Goal: Task Accomplishment & Management: Complete application form

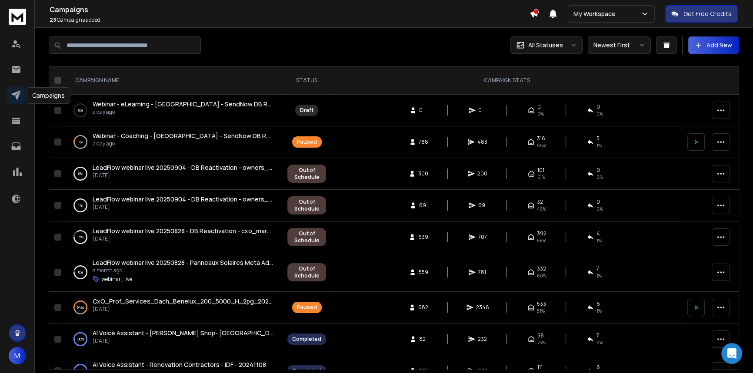
click at [187, 135] on span "Webinar - Coaching - [GEOGRAPHIC_DATA] - SendNow DB Reactivation - 20250909" at bounding box center [213, 136] width 241 height 8
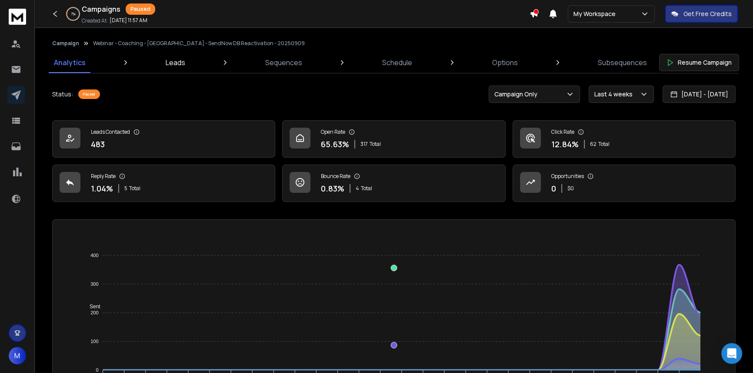
click at [181, 61] on p "Leads" at bounding box center [176, 62] width 20 height 10
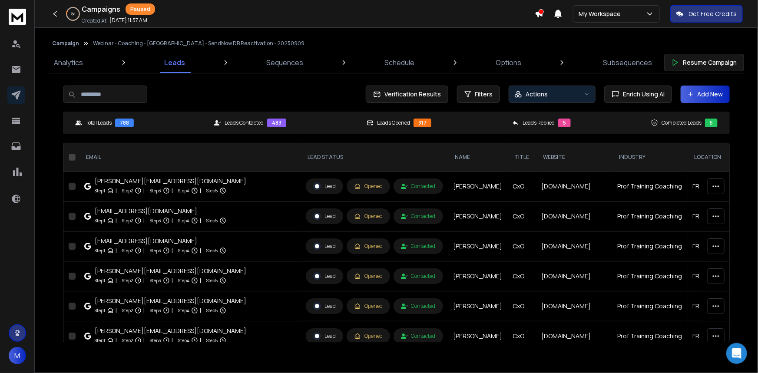
click at [558, 94] on div "Actions" at bounding box center [547, 94] width 66 height 9
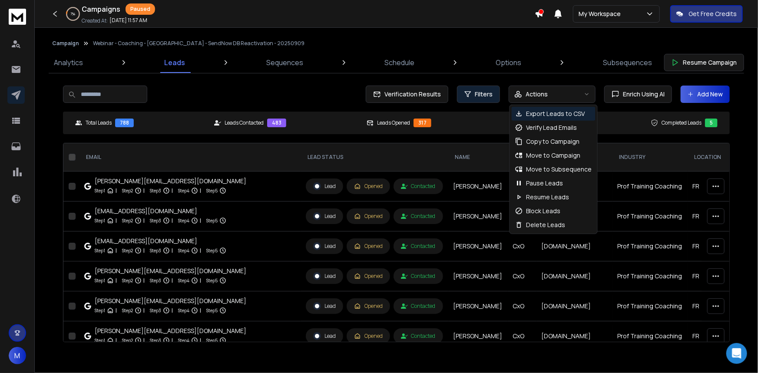
click at [491, 93] on span "Filters" at bounding box center [484, 94] width 18 height 9
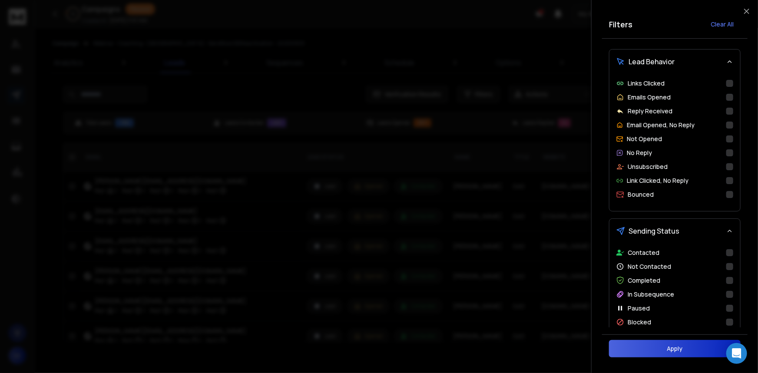
click at [649, 252] on p "Contacted" at bounding box center [644, 253] width 32 height 9
click at [726, 252] on button "Contacted" at bounding box center [729, 252] width 7 height 7
click at [684, 350] on button "Apply" at bounding box center [675, 348] width 132 height 17
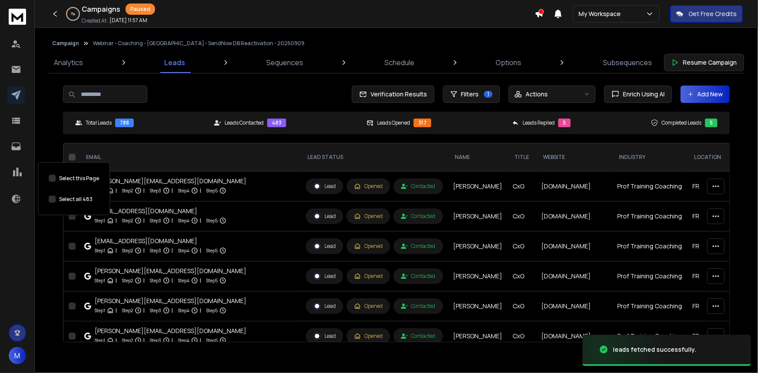
click at [74, 159] on button "Select this Page" at bounding box center [72, 157] width 7 height 7
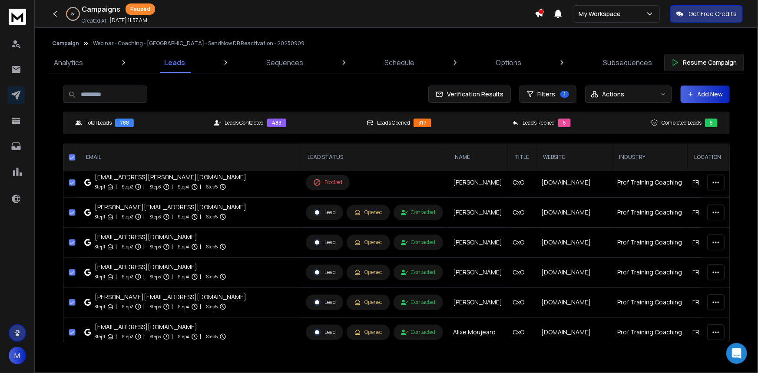
scroll to position [1145, 0]
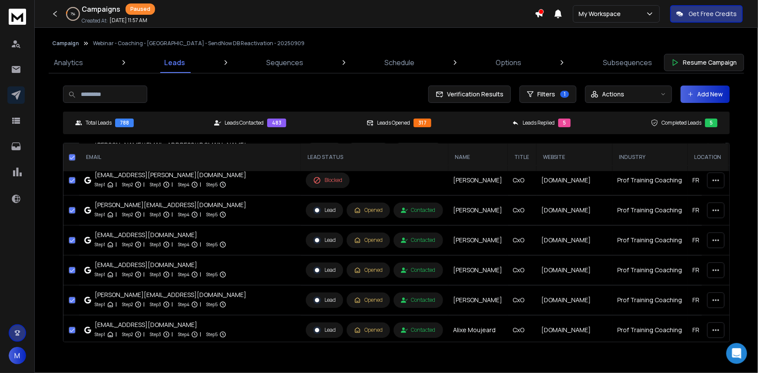
click at [688, 292] on p "Delete Lead" at bounding box center [698, 293] width 36 height 9
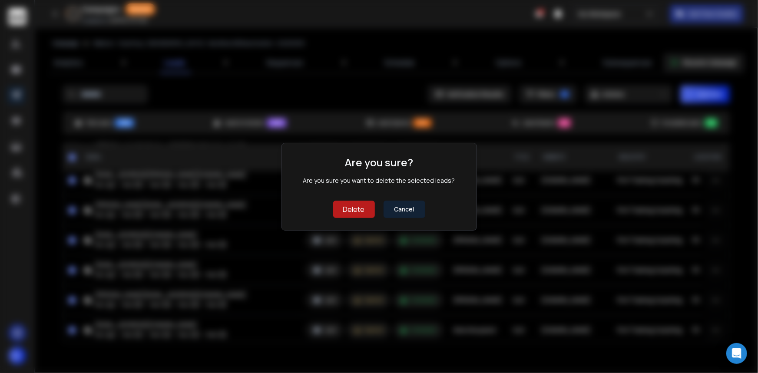
click at [359, 209] on button "Delete" at bounding box center [354, 209] width 42 height 17
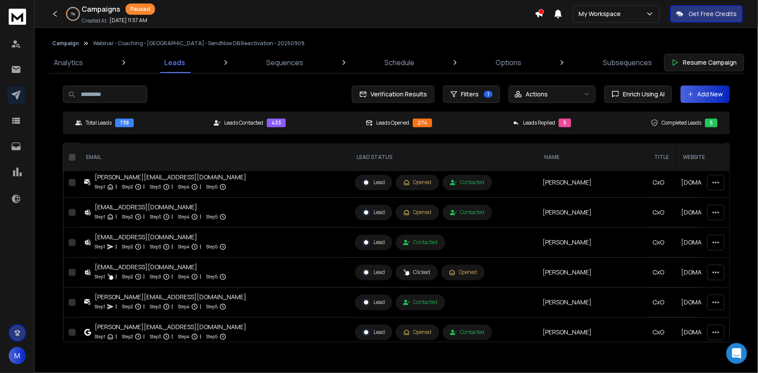
scroll to position [2704, 0]
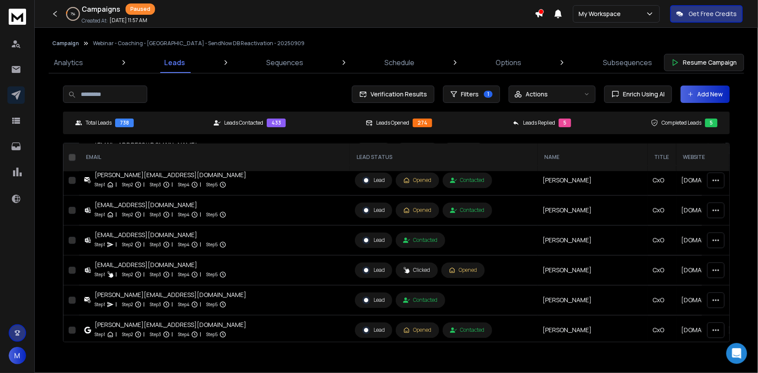
drag, startPoint x: 155, startPoint y: 237, endPoint x: 96, endPoint y: 234, distance: 59.2
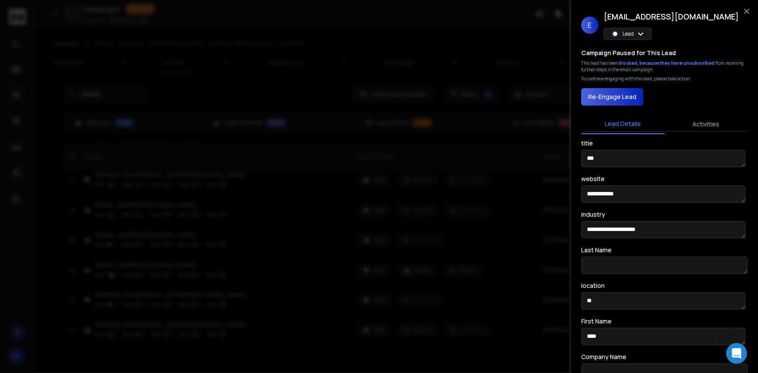
click at [653, 195] on textarea "**********" at bounding box center [663, 194] width 164 height 17
click at [744, 13] on icon "button" at bounding box center [747, 11] width 9 height 9
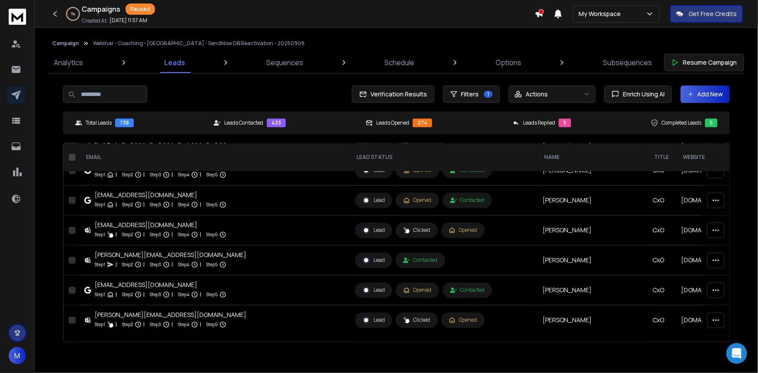
scroll to position [4816, 0]
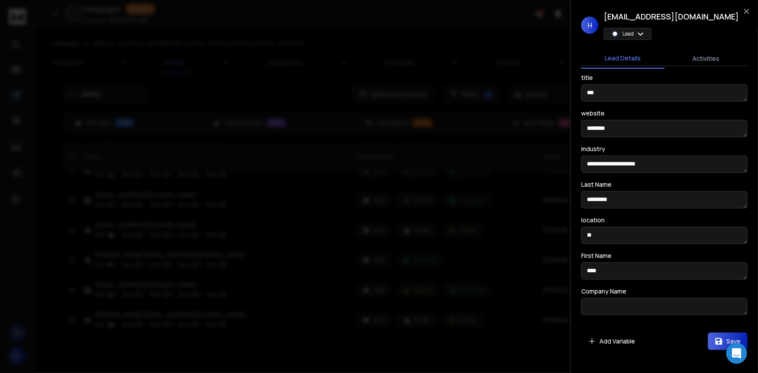
click at [449, 280] on div at bounding box center [379, 186] width 758 height 373
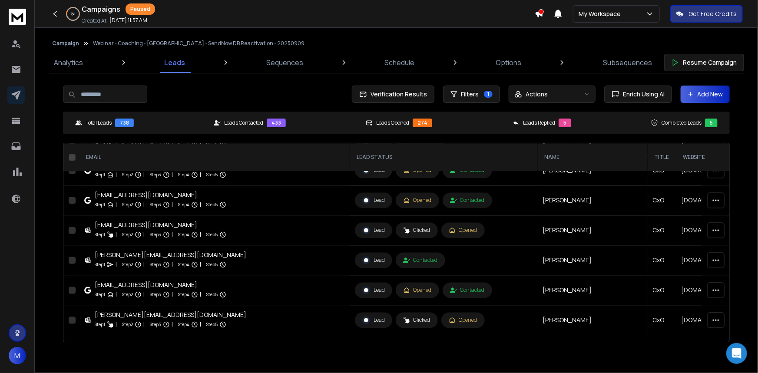
scroll to position [5132, 0]
click at [700, 305] on p "Pause Lead" at bounding box center [696, 307] width 33 height 9
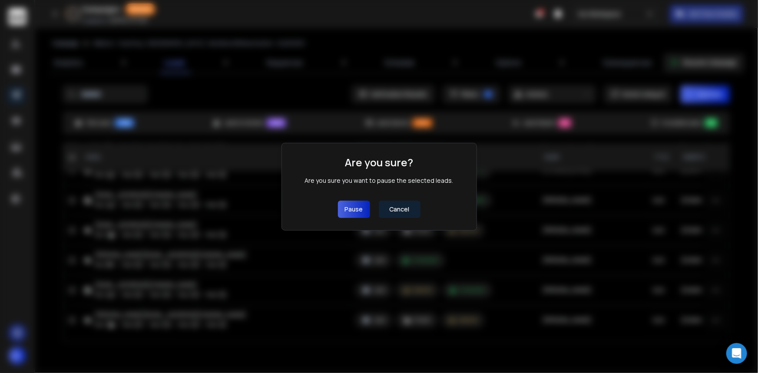
click at [353, 209] on button "Pause" at bounding box center [354, 209] width 32 height 17
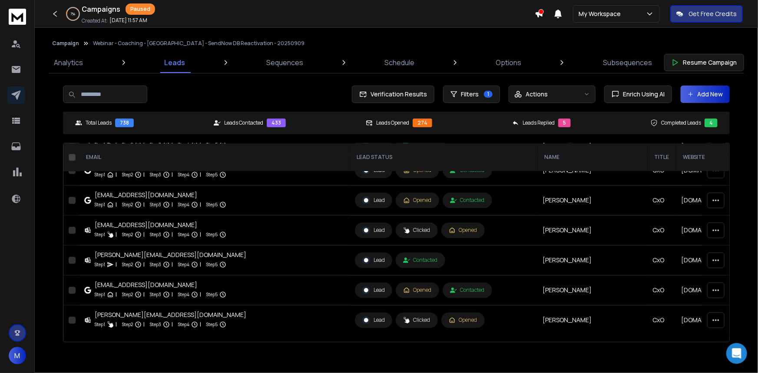
drag, startPoint x: 577, startPoint y: 276, endPoint x: 533, endPoint y: 276, distance: 43.9
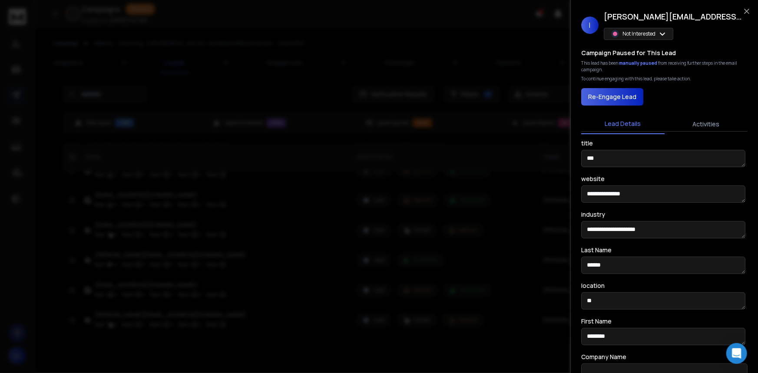
click at [624, 192] on textarea "**********" at bounding box center [663, 194] width 164 height 17
click at [506, 161] on div at bounding box center [379, 186] width 758 height 373
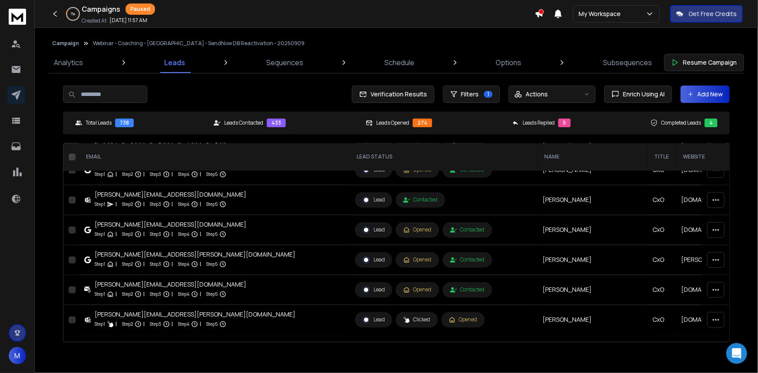
scroll to position [7560, 0]
drag, startPoint x: 562, startPoint y: 304, endPoint x: 533, endPoint y: 305, distance: 29.1
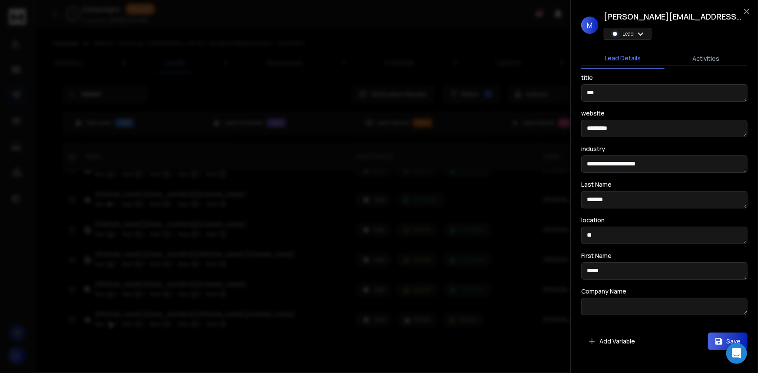
click at [634, 129] on textarea "*********" at bounding box center [664, 128] width 166 height 17
click at [539, 124] on div at bounding box center [379, 186] width 758 height 373
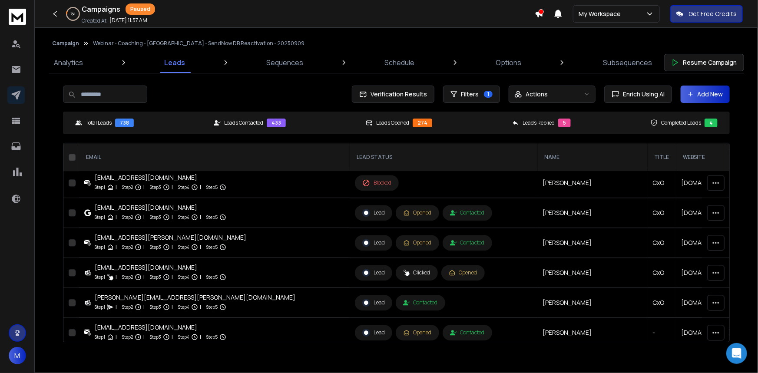
scroll to position [9450, 0]
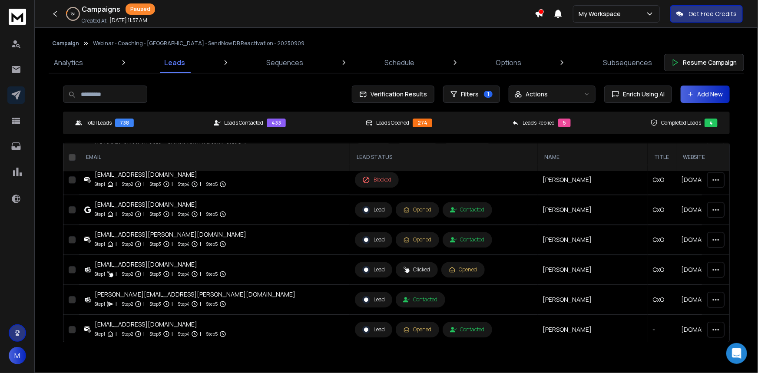
click at [538, 285] on td "[PERSON_NAME]" at bounding box center [593, 300] width 110 height 30
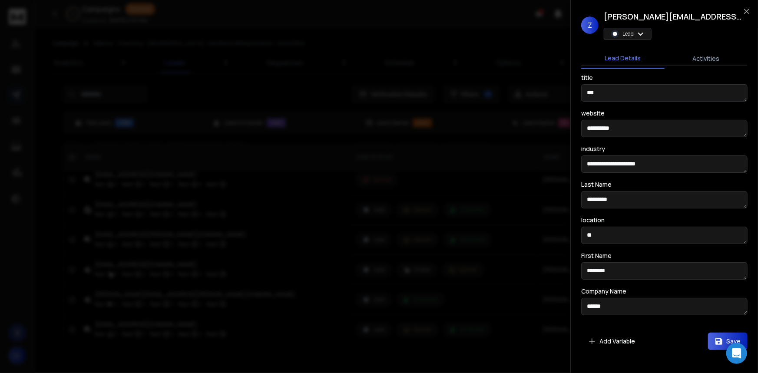
click at [630, 197] on textarea "*********" at bounding box center [664, 199] width 166 height 17
click at [540, 226] on div at bounding box center [379, 186] width 758 height 373
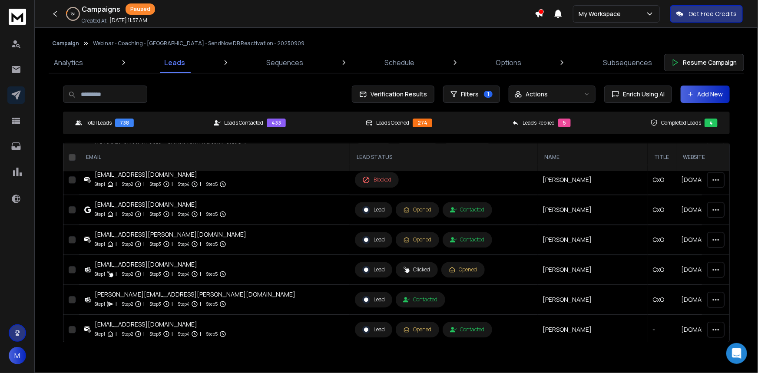
drag, startPoint x: 432, startPoint y: 282, endPoint x: 489, endPoint y: 284, distance: 56.5
click at [538, 285] on td "[PERSON_NAME]" at bounding box center [593, 300] width 110 height 30
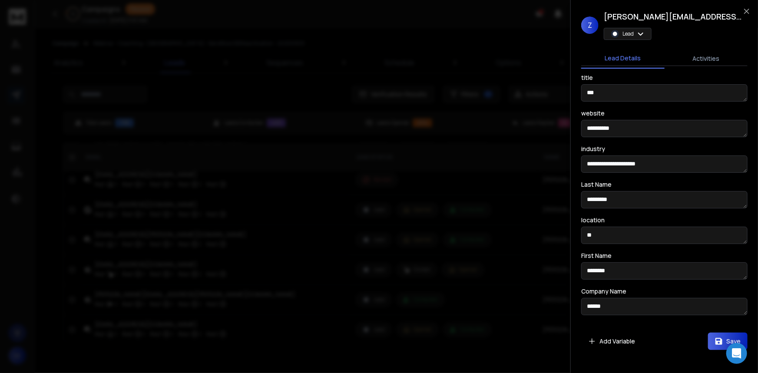
click at [634, 199] on textarea "*********" at bounding box center [664, 199] width 166 height 17
type textarea "*******"
click at [613, 269] on textarea "********" at bounding box center [664, 270] width 166 height 17
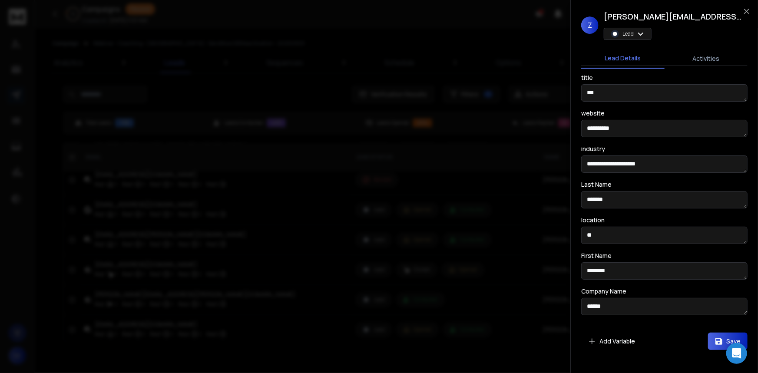
click at [613, 269] on textarea "********" at bounding box center [664, 270] width 166 height 17
type textarea "********"
click at [716, 339] on icon "submit" at bounding box center [719, 342] width 8 height 8
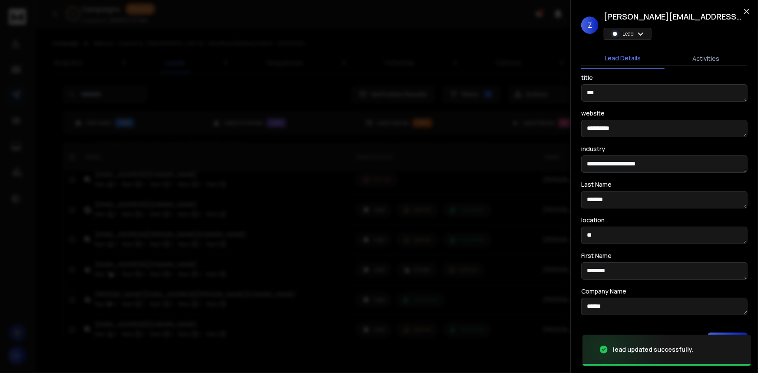
click at [749, 10] on icon "button" at bounding box center [747, 11] width 9 height 9
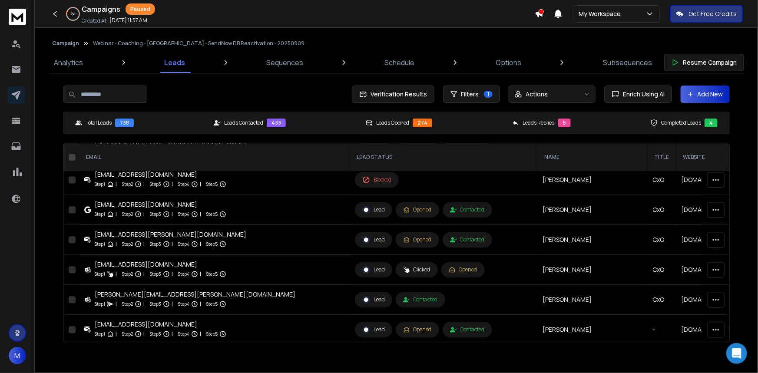
click at [538, 285] on td "[PERSON_NAME]" at bounding box center [593, 300] width 110 height 30
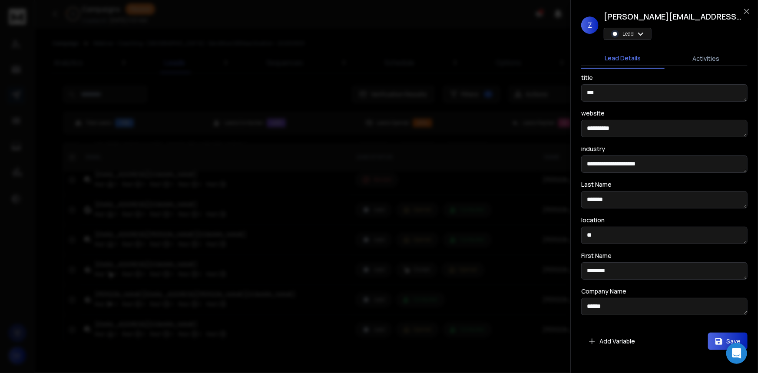
click at [617, 200] on textarea "*******" at bounding box center [664, 199] width 166 height 17
click at [616, 201] on textarea "*******" at bounding box center [664, 199] width 166 height 17
click at [588, 269] on textarea "********" at bounding box center [664, 270] width 166 height 17
paste textarea "*******"
drag, startPoint x: 630, startPoint y: 269, endPoint x: 611, endPoint y: 270, distance: 19.1
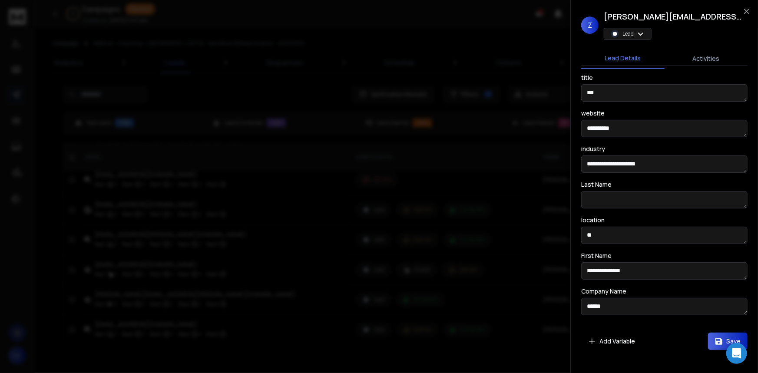
click at [611, 270] on textarea "**********" at bounding box center [664, 270] width 166 height 17
type textarea "*******"
click at [596, 199] on textarea at bounding box center [664, 199] width 166 height 17
paste textarea "********"
type textarea "********"
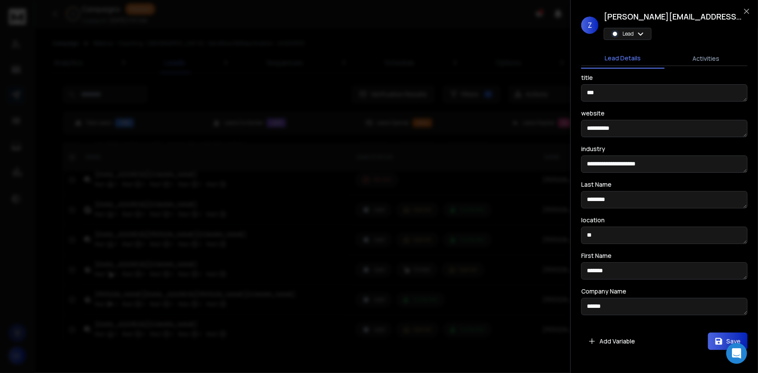
click at [717, 341] on icon "submit" at bounding box center [719, 341] width 7 height 7
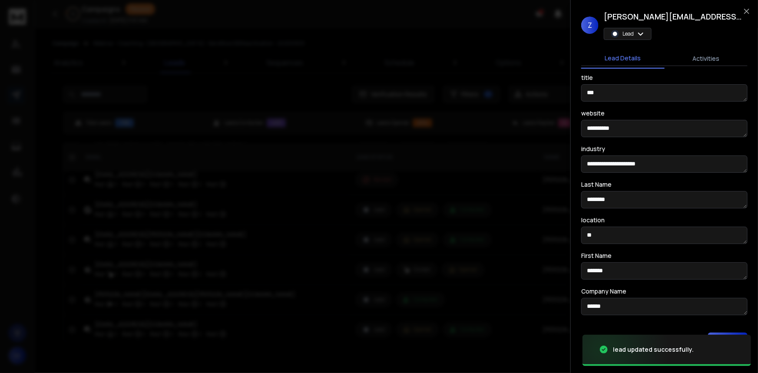
click at [745, 12] on icon "button" at bounding box center [747, 11] width 9 height 9
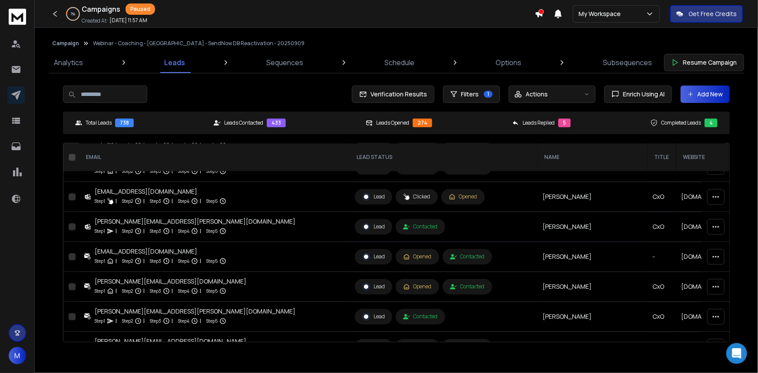
scroll to position [9529, 0]
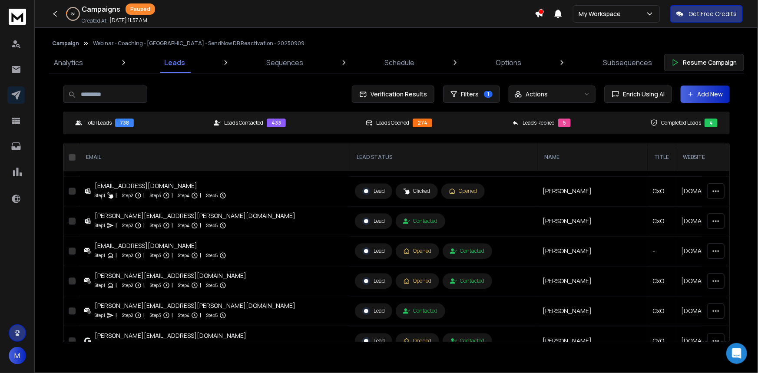
click at [70, 218] on button "button" at bounding box center [72, 221] width 7 height 7
click at [69, 278] on button "button" at bounding box center [72, 281] width 7 height 7
click at [71, 308] on button "button" at bounding box center [72, 311] width 7 height 7
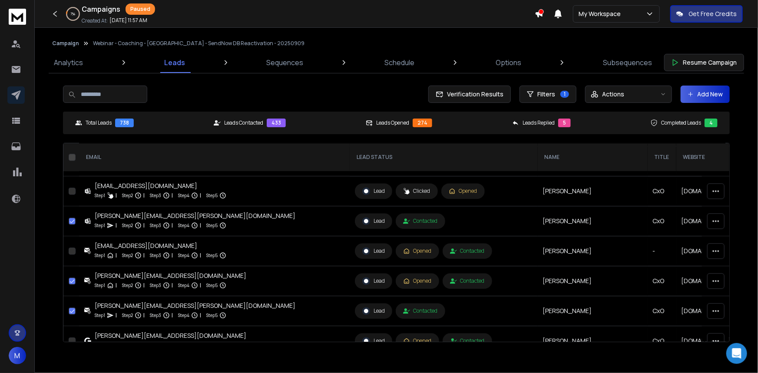
click at [71, 338] on button "button" at bounding box center [72, 341] width 7 height 7
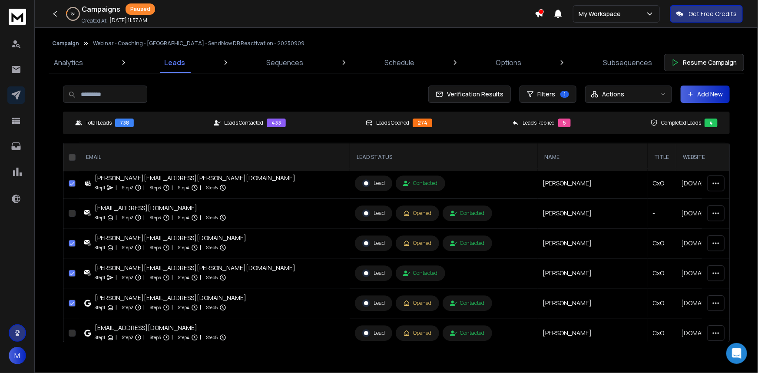
scroll to position [9569, 0]
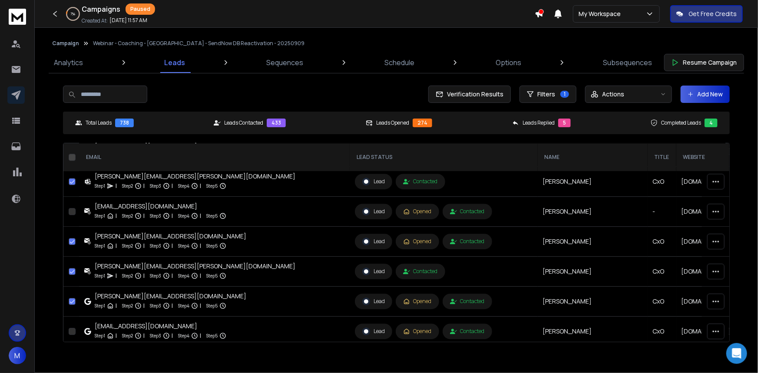
click at [70, 328] on button "button" at bounding box center [72, 331] width 7 height 7
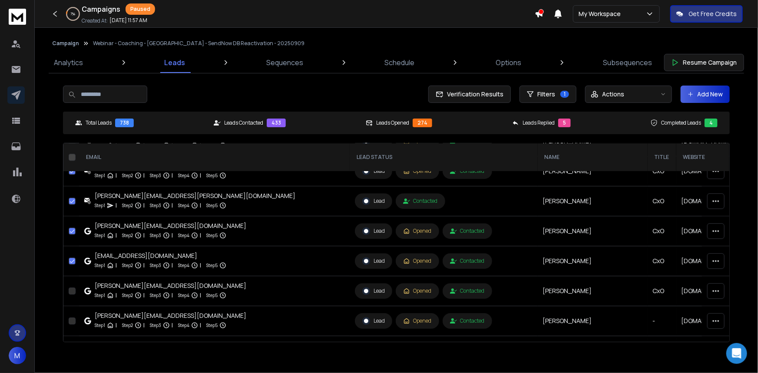
scroll to position [9648, 0]
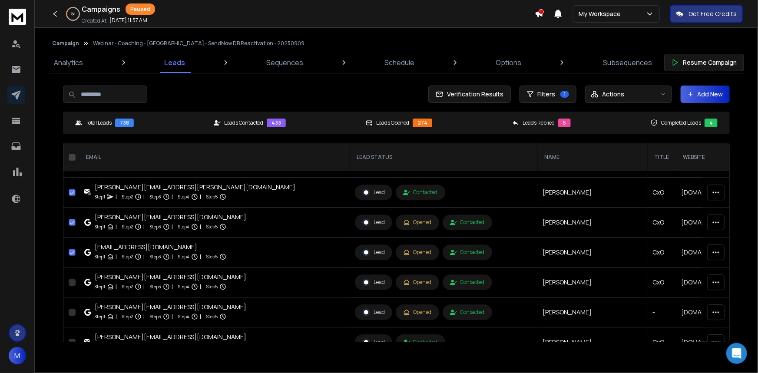
click at [71, 279] on button "button" at bounding box center [72, 282] width 7 height 7
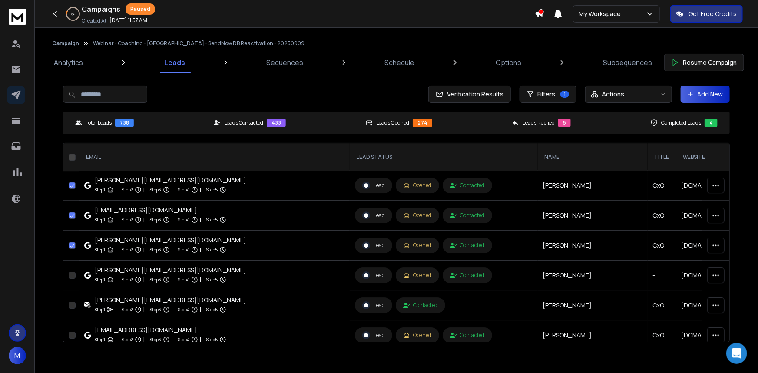
scroll to position [9687, 0]
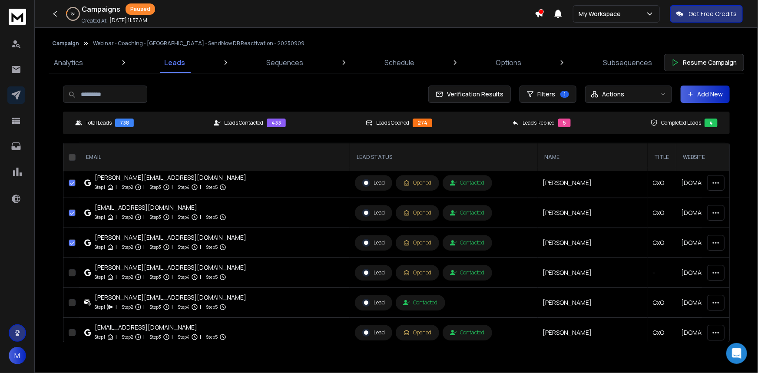
click at [73, 299] on button "button" at bounding box center [72, 302] width 7 height 7
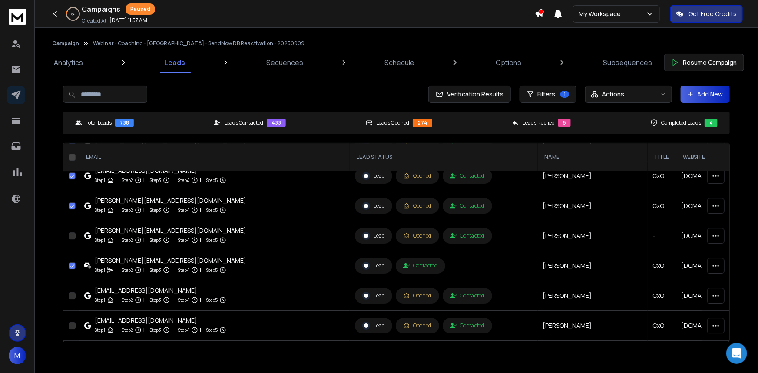
scroll to position [9727, 0]
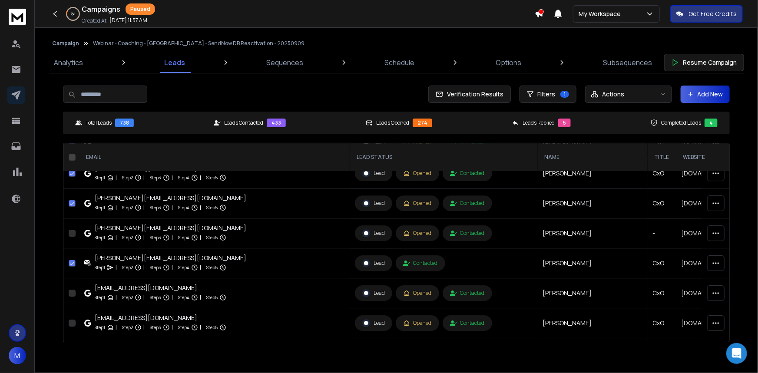
click at [72, 290] on button "button" at bounding box center [72, 293] width 7 height 7
click at [70, 320] on button "button" at bounding box center [72, 323] width 7 height 7
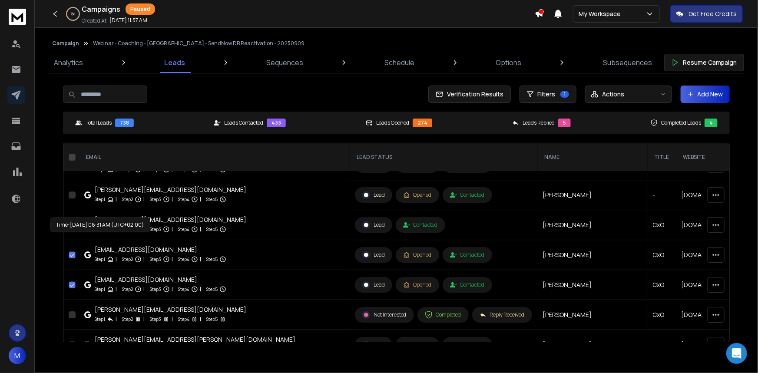
scroll to position [9766, 0]
click at [74, 310] on button "button" at bounding box center [72, 313] width 7 height 7
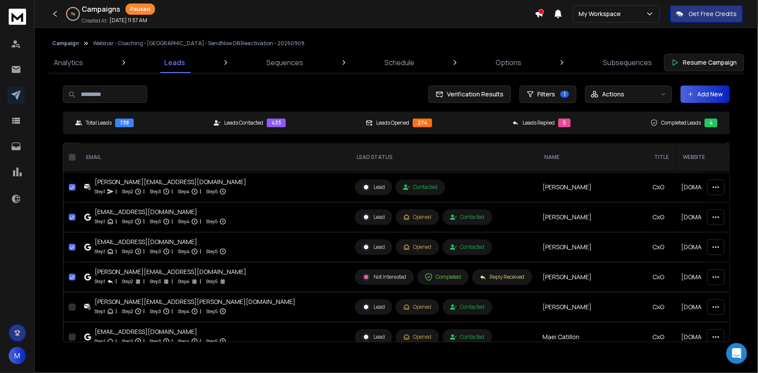
scroll to position [9806, 0]
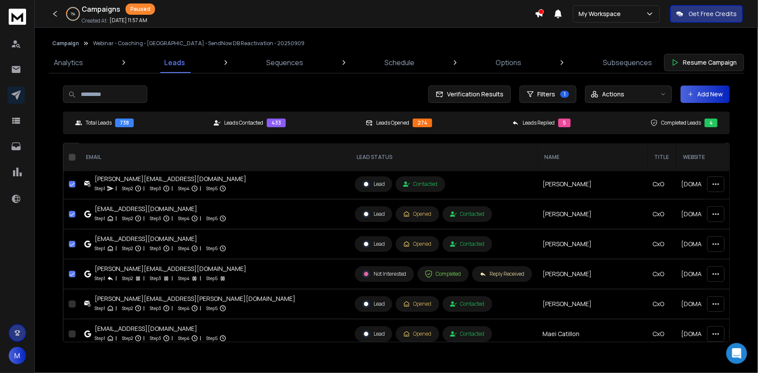
click at [70, 301] on button "button" at bounding box center [72, 304] width 7 height 7
drag, startPoint x: 74, startPoint y: 314, endPoint x: 135, endPoint y: 268, distance: 76.3
click at [74, 331] on button "button" at bounding box center [72, 334] width 7 height 7
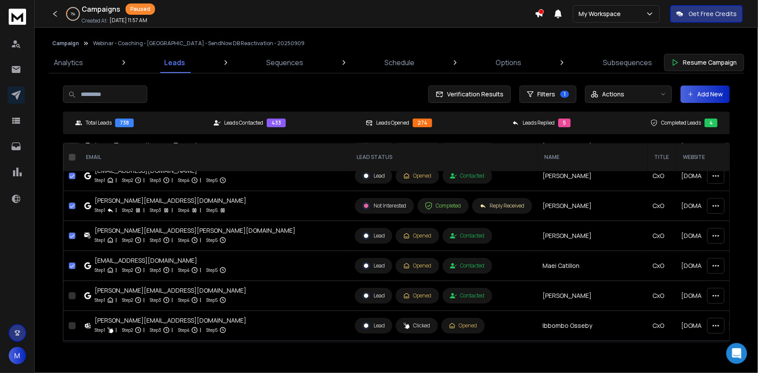
scroll to position [9885, 0]
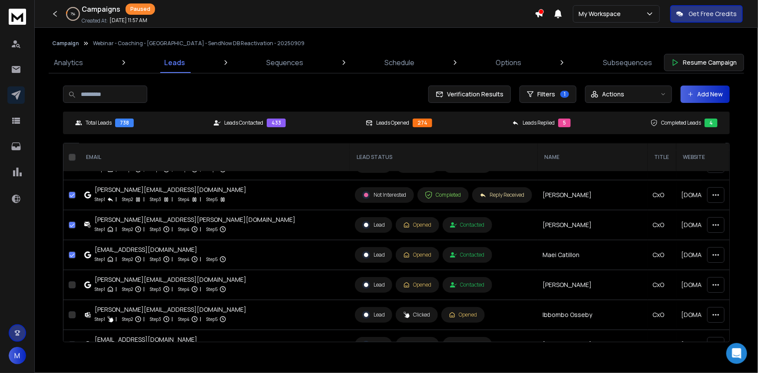
click at [73, 282] on button "button" at bounding box center [72, 285] width 7 height 7
click at [73, 312] on button "button" at bounding box center [72, 315] width 7 height 7
click at [75, 342] on button "button" at bounding box center [72, 345] width 7 height 7
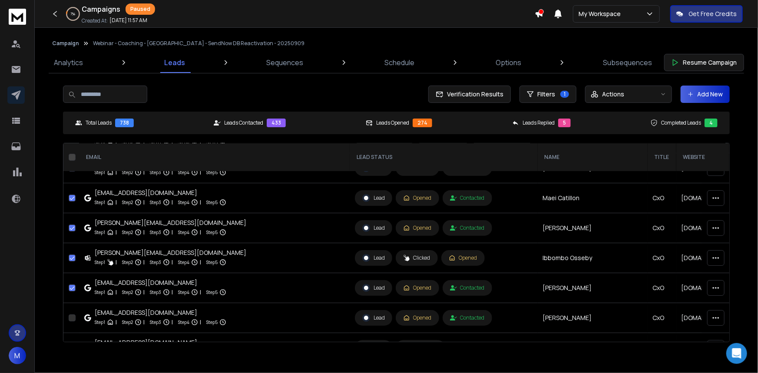
scroll to position [9964, 0]
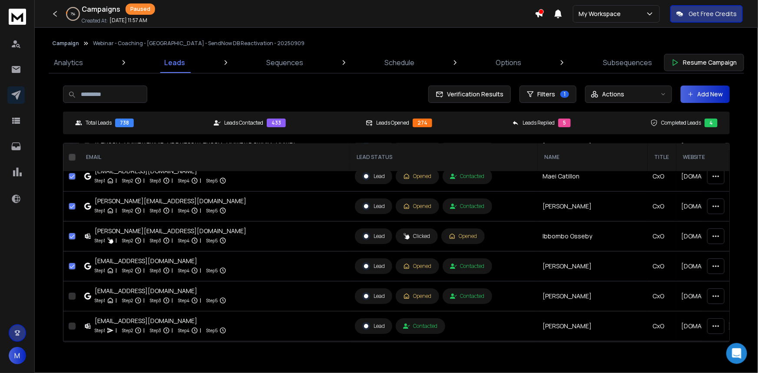
click at [74, 293] on button "button" at bounding box center [72, 296] width 7 height 7
click at [72, 323] on button "button" at bounding box center [72, 326] width 7 height 7
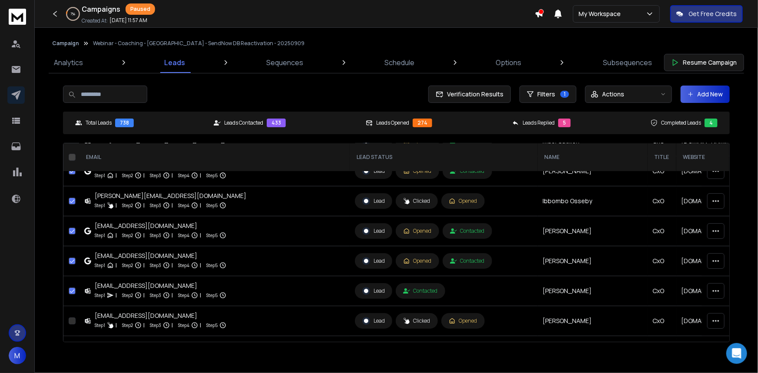
scroll to position [10003, 0]
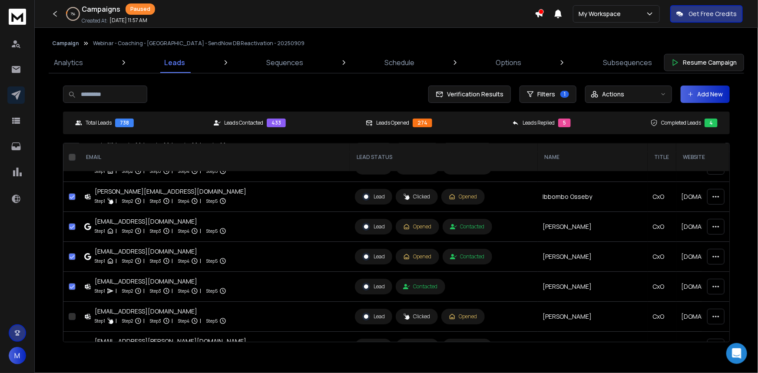
click at [70, 313] on button "button" at bounding box center [72, 316] width 7 height 7
drag, startPoint x: 70, startPoint y: 327, endPoint x: 209, endPoint y: 237, distance: 165.7
click at [74, 343] on button "button" at bounding box center [72, 346] width 7 height 7
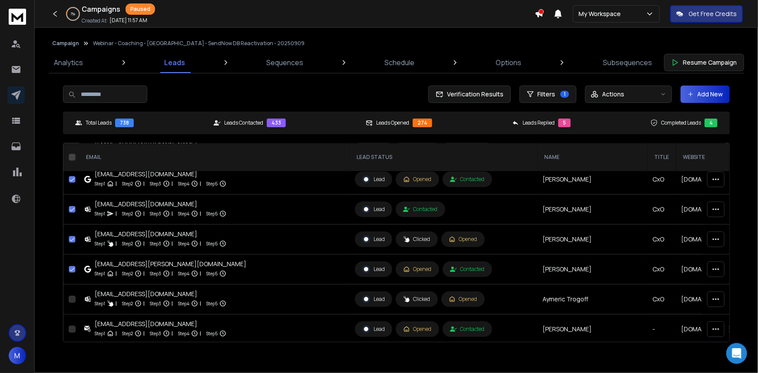
scroll to position [10082, 0]
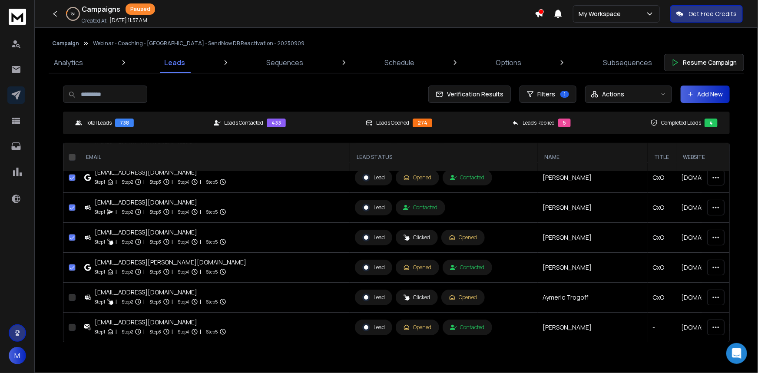
click at [72, 294] on button "button" at bounding box center [72, 297] width 7 height 7
click at [70, 324] on button "button" at bounding box center [72, 327] width 7 height 7
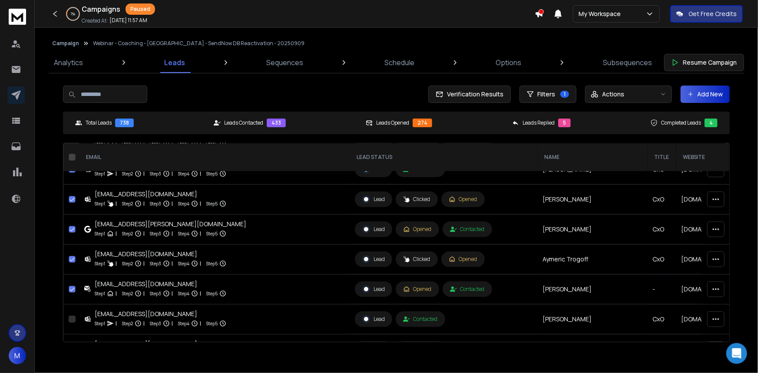
scroll to position [10122, 0]
click at [70, 315] on button "button" at bounding box center [72, 318] width 7 height 7
click at [70, 345] on button "button" at bounding box center [72, 348] width 7 height 7
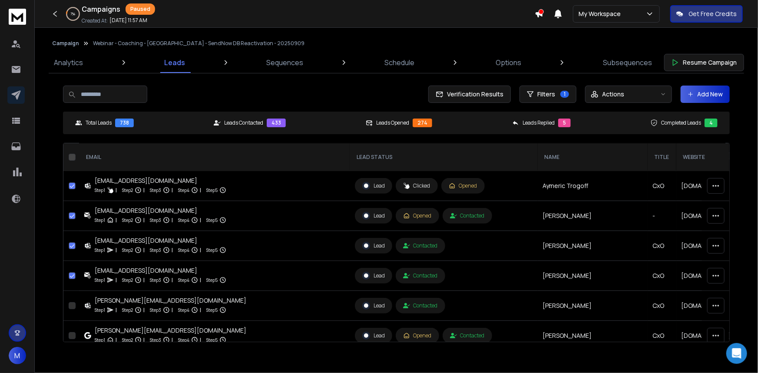
scroll to position [10201, 0]
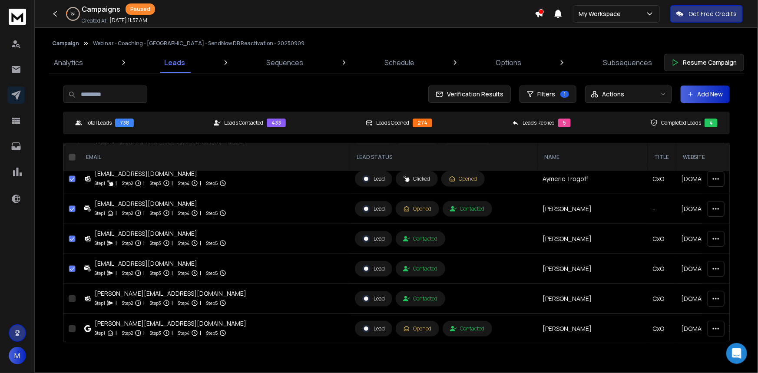
click at [72, 295] on button "button" at bounding box center [72, 298] width 7 height 7
click at [72, 314] on td at bounding box center [71, 329] width 16 height 30
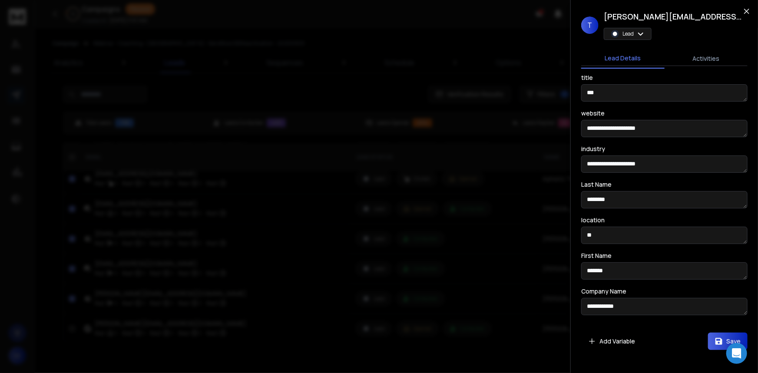
click at [746, 10] on icon "button" at bounding box center [747, 11] width 4 height 4
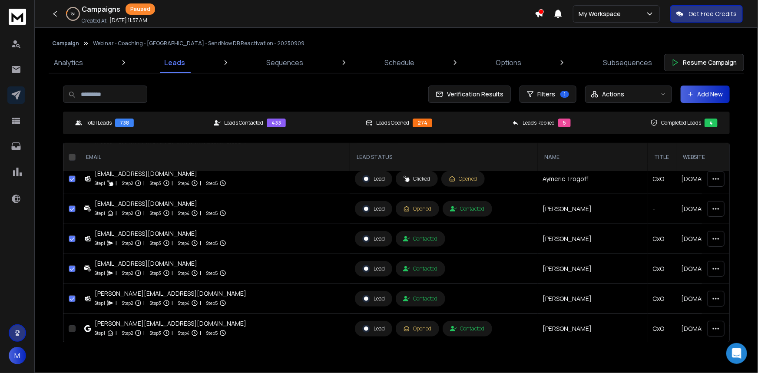
click at [71, 325] on button "button" at bounding box center [72, 328] width 7 height 7
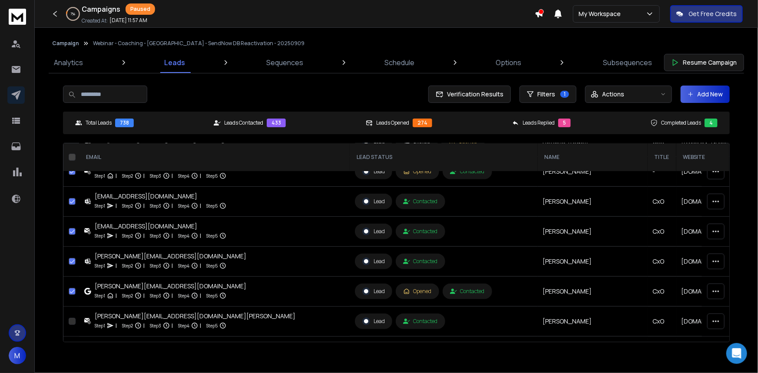
scroll to position [10240, 0]
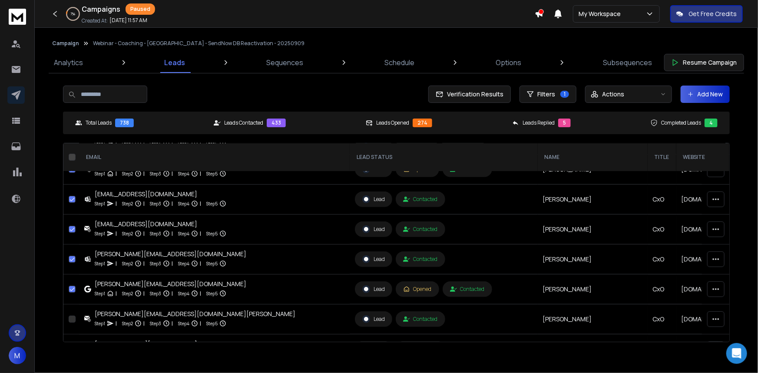
click at [71, 316] on button "button" at bounding box center [72, 319] width 7 height 7
drag, startPoint x: 71, startPoint y: 331, endPoint x: 119, endPoint y: 302, distance: 55.6
click at [71, 346] on button "button" at bounding box center [72, 349] width 7 height 7
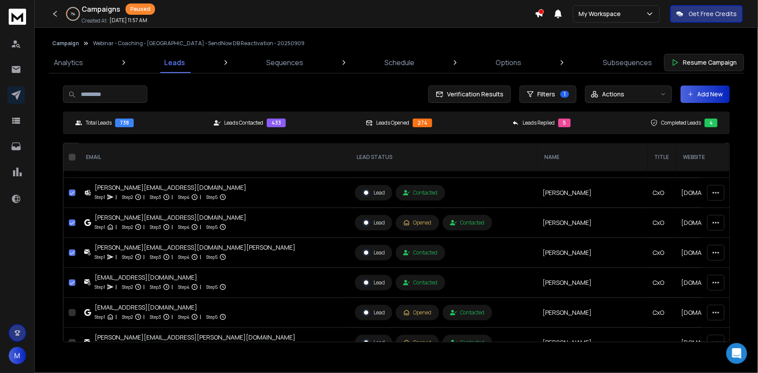
scroll to position [10314, 0]
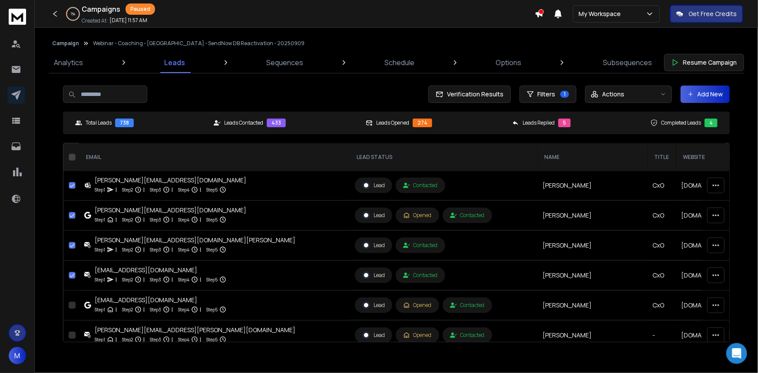
click at [71, 302] on button "button" at bounding box center [72, 305] width 7 height 7
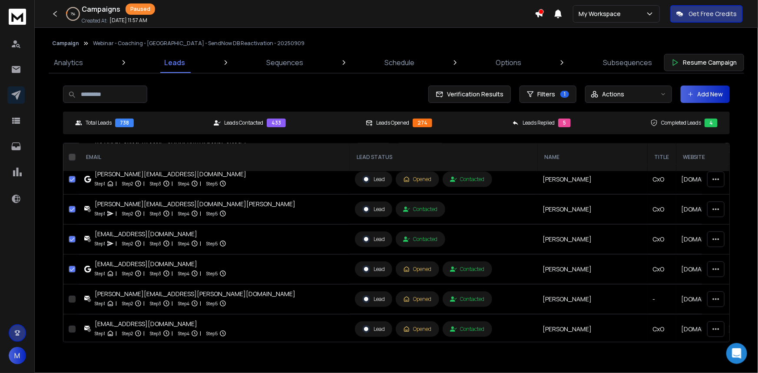
scroll to position [10354, 0]
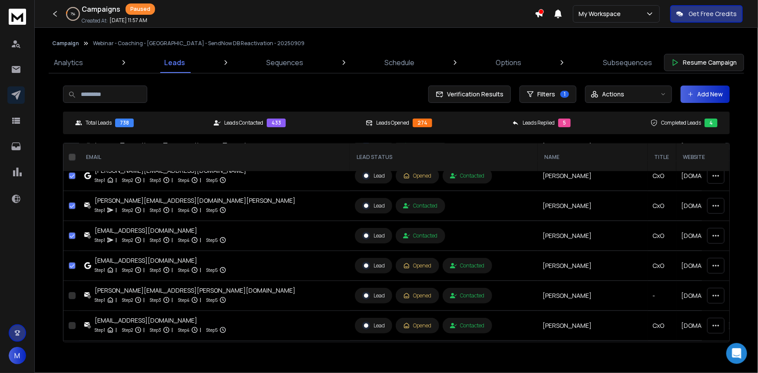
click at [70, 322] on button "button" at bounding box center [72, 325] width 7 height 7
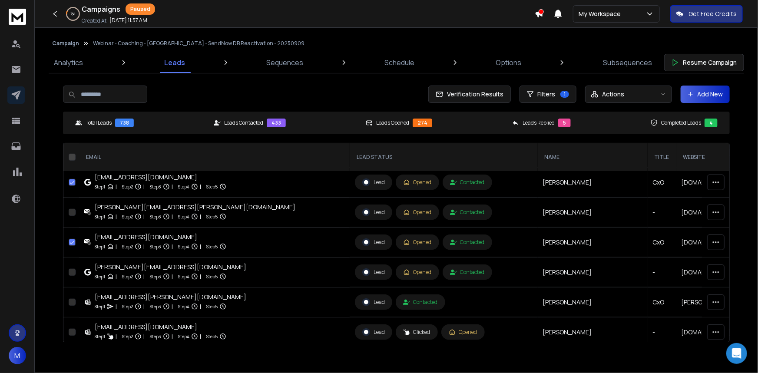
scroll to position [10472, 0]
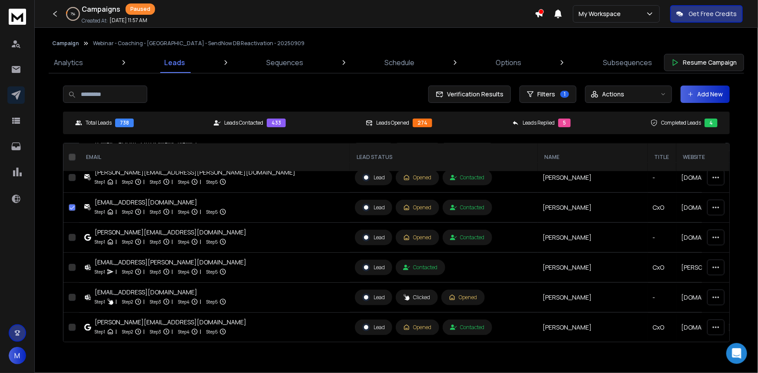
click at [73, 264] on button "button" at bounding box center [72, 267] width 7 height 7
click at [73, 324] on button "button" at bounding box center [72, 327] width 7 height 7
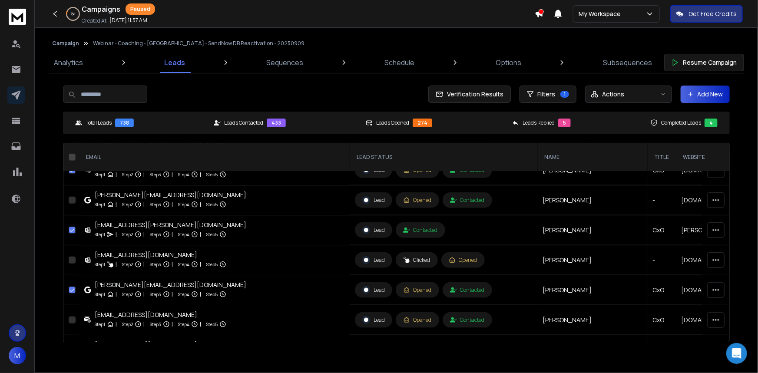
scroll to position [10512, 0]
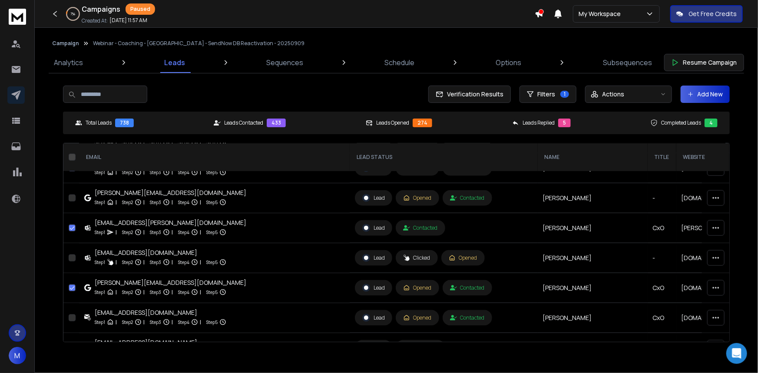
click at [71, 315] on button "button" at bounding box center [72, 318] width 7 height 7
drag, startPoint x: 73, startPoint y: 326, endPoint x: 153, endPoint y: 245, distance: 112.8
click at [74, 345] on button "button" at bounding box center [72, 348] width 7 height 7
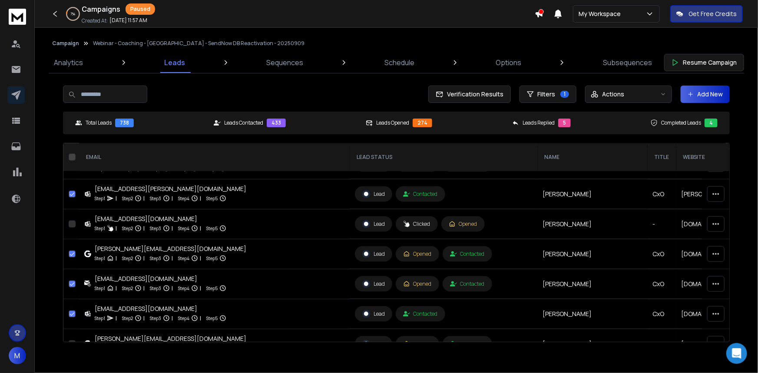
scroll to position [10551, 0]
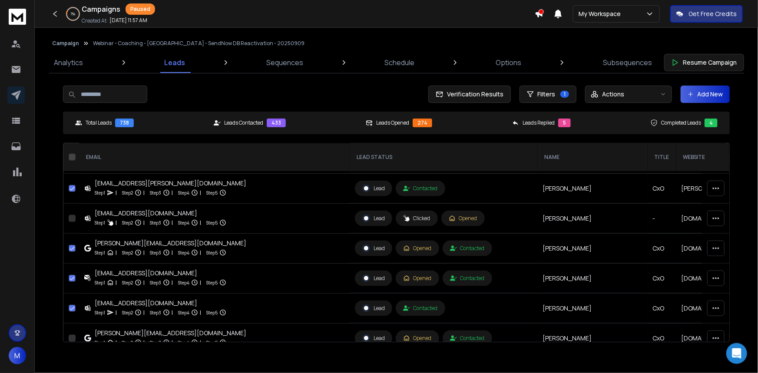
click at [77, 335] on div at bounding box center [74, 338] width 10 height 7
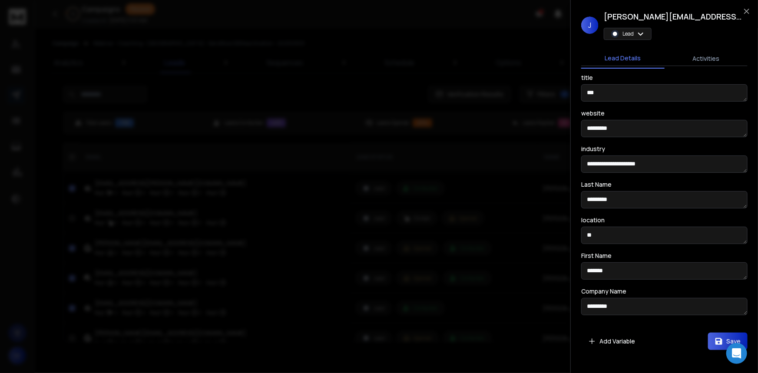
drag, startPoint x: 747, startPoint y: 12, endPoint x: 184, endPoint y: 298, distance: 631.3
click at [747, 11] on icon "button" at bounding box center [747, 11] width 9 height 9
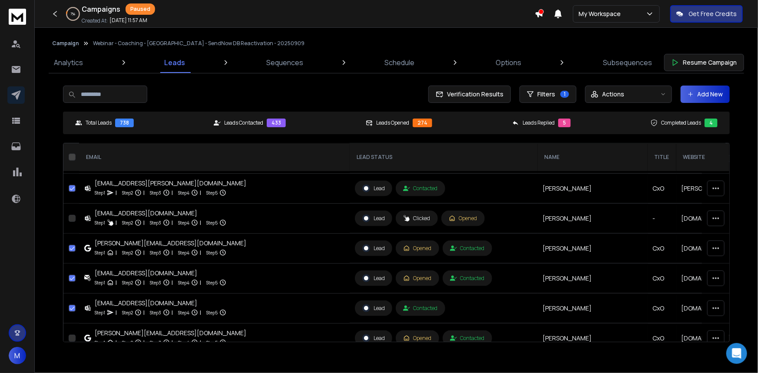
click at [73, 335] on button "button" at bounding box center [72, 338] width 7 height 7
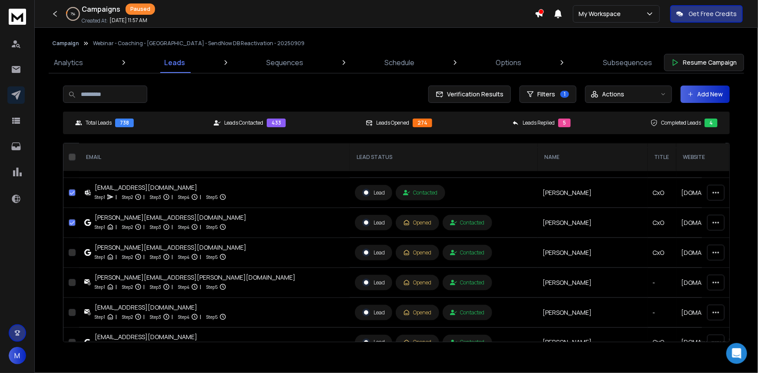
scroll to position [10670, 0]
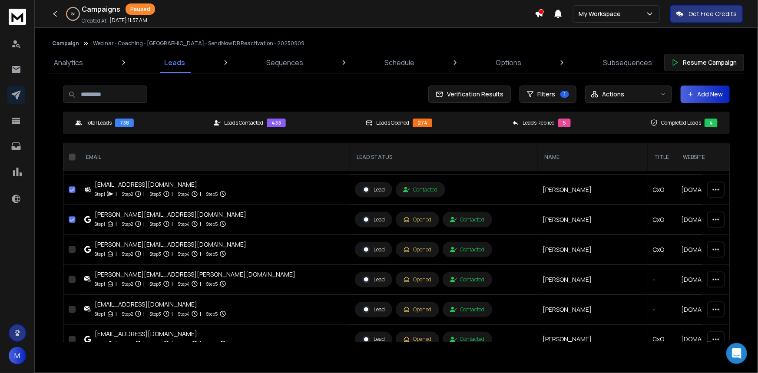
click at [70, 246] on button "button" at bounding box center [72, 249] width 7 height 7
click at [72, 306] on button "button" at bounding box center [72, 309] width 7 height 7
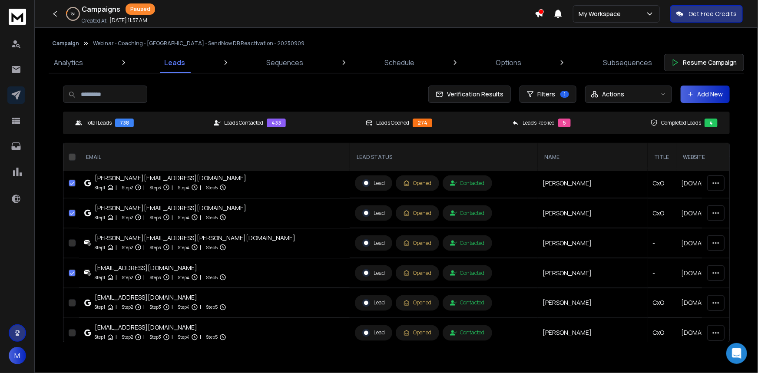
scroll to position [10709, 0]
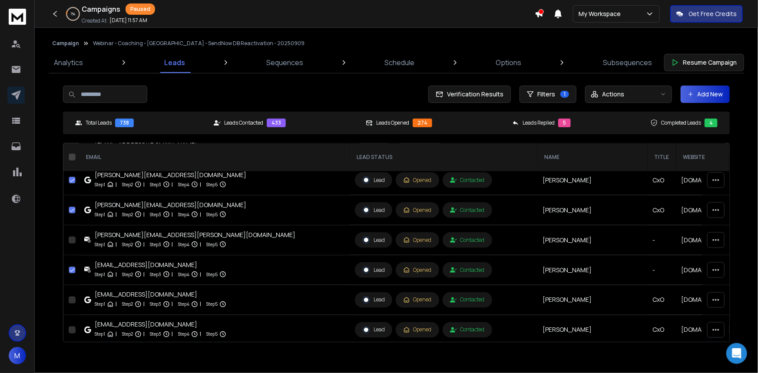
click at [73, 297] on button "button" at bounding box center [72, 300] width 7 height 7
click at [68, 315] on td at bounding box center [71, 330] width 16 height 30
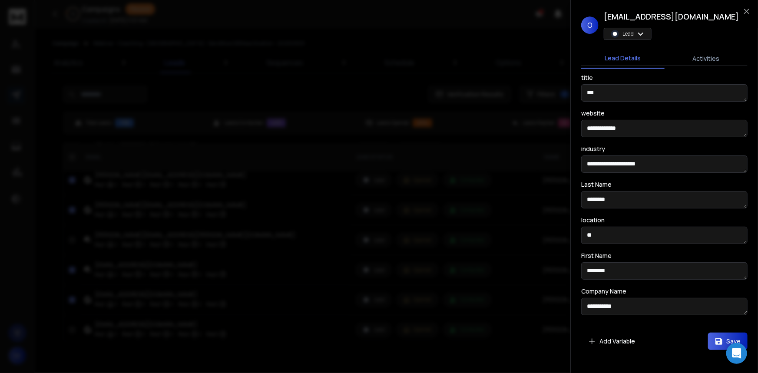
drag, startPoint x: 743, startPoint y: 13, endPoint x: 723, endPoint y: 22, distance: 21.4
click at [743, 13] on icon "button" at bounding box center [747, 11] width 9 height 9
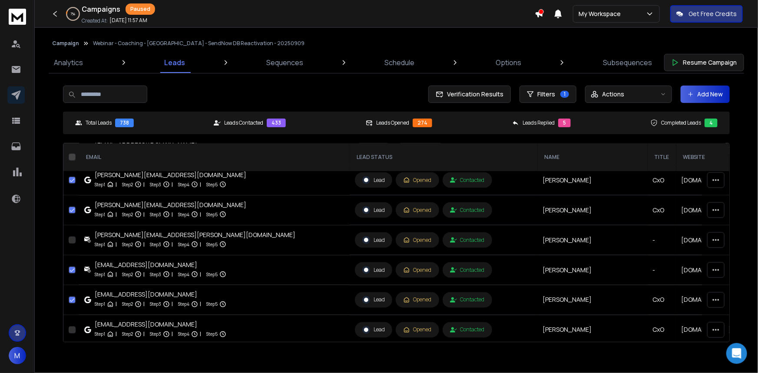
click at [71, 327] on button "button" at bounding box center [72, 330] width 7 height 7
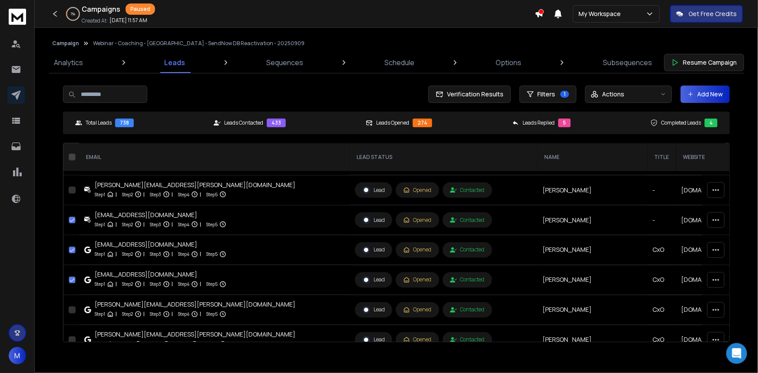
scroll to position [10788, 0]
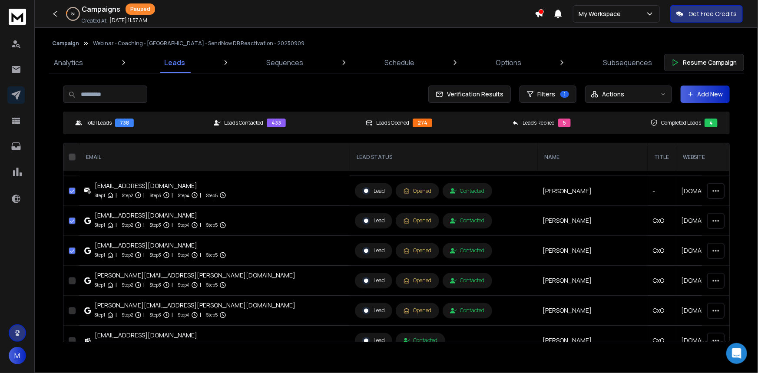
click at [73, 278] on button "button" at bounding box center [72, 281] width 7 height 7
click at [71, 308] on button "button" at bounding box center [72, 311] width 7 height 7
drag, startPoint x: 74, startPoint y: 318, endPoint x: 161, endPoint y: 258, distance: 105.5
click at [74, 338] on button "button" at bounding box center [72, 341] width 7 height 7
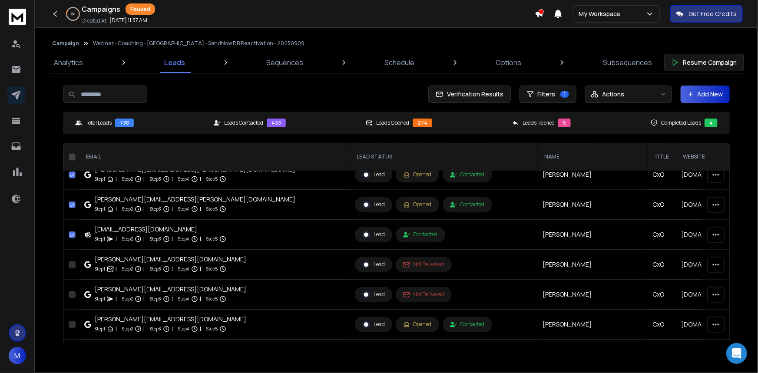
scroll to position [10907, 0]
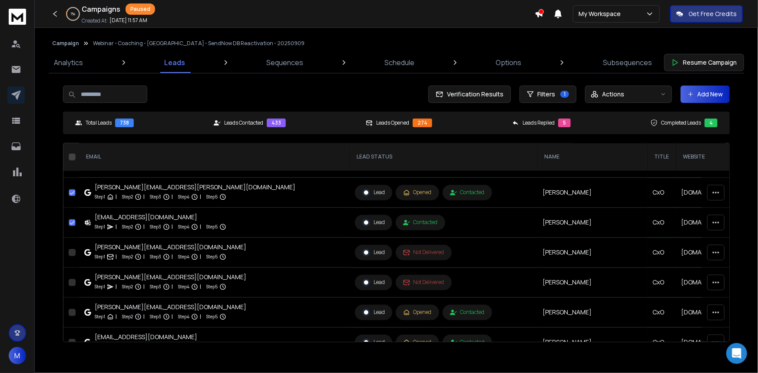
click at [74, 249] on button "button" at bounding box center [72, 252] width 7 height 7
click at [74, 279] on button "button" at bounding box center [72, 282] width 7 height 7
click at [73, 309] on button "button" at bounding box center [72, 312] width 7 height 7
click at [72, 339] on button "button" at bounding box center [72, 342] width 7 height 7
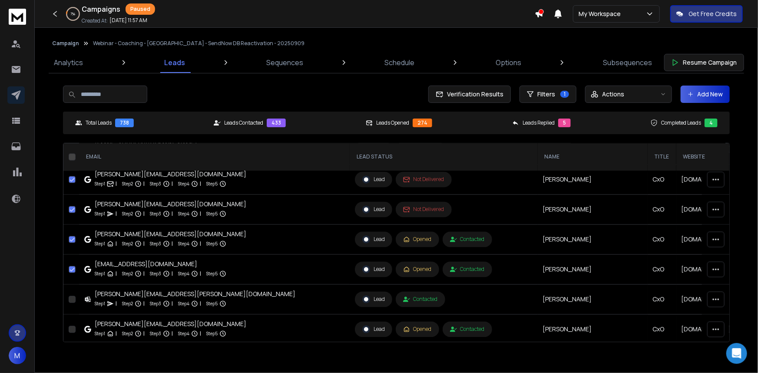
scroll to position [10986, 0]
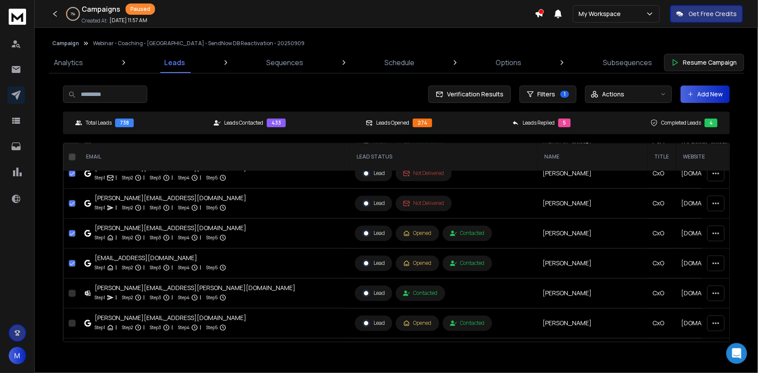
click at [71, 290] on button "button" at bounding box center [72, 293] width 7 height 7
click at [72, 320] on button "button" at bounding box center [72, 323] width 7 height 7
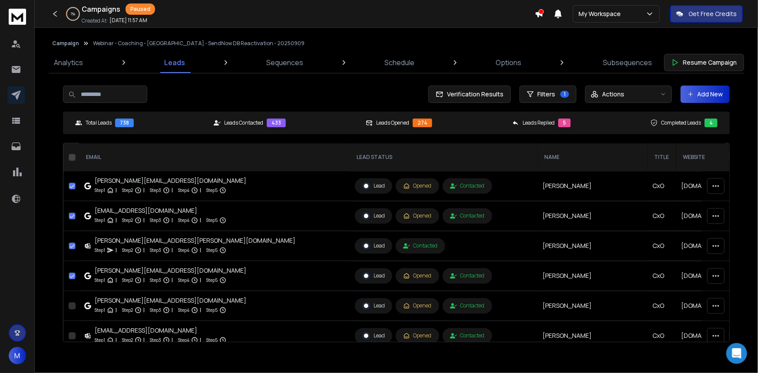
scroll to position [11065, 0]
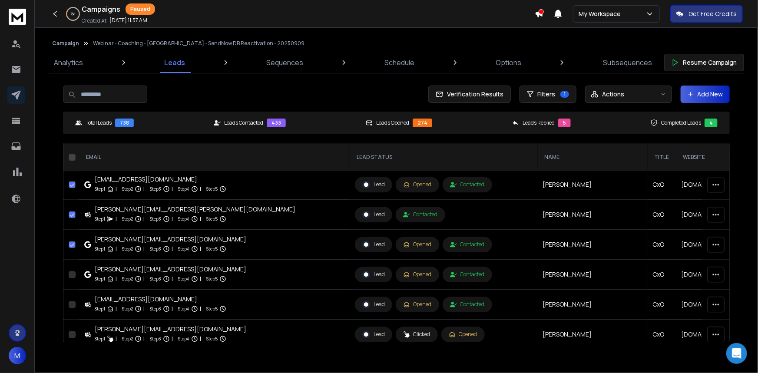
click at [72, 271] on button "button" at bounding box center [72, 274] width 7 height 7
click at [73, 301] on button "button" at bounding box center [72, 304] width 7 height 7
drag, startPoint x: 74, startPoint y: 313, endPoint x: 249, endPoint y: 222, distance: 196.9
click at [74, 331] on button "button" at bounding box center [72, 334] width 7 height 7
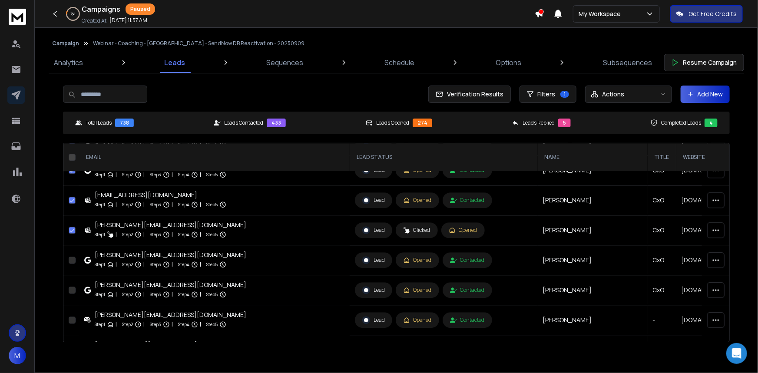
scroll to position [11183, 0]
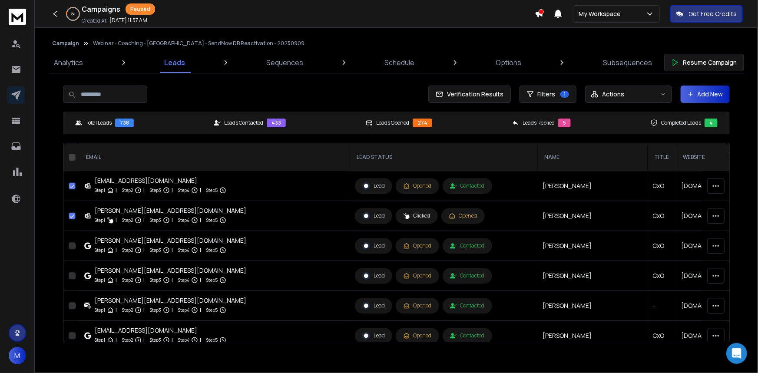
click at [72, 242] on button "button" at bounding box center [72, 245] width 7 height 7
click at [74, 272] on button "button" at bounding box center [72, 275] width 7 height 7
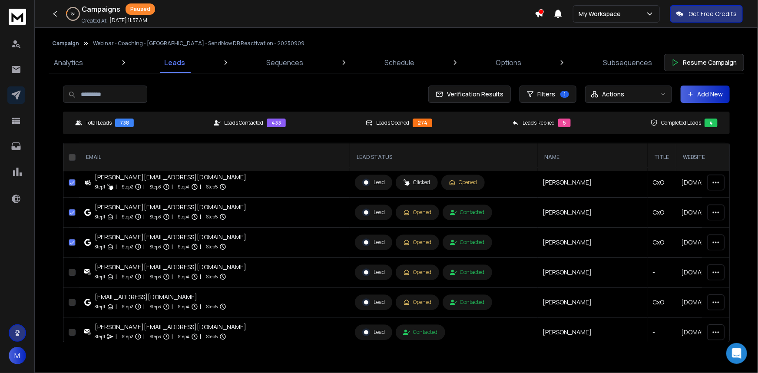
scroll to position [11223, 0]
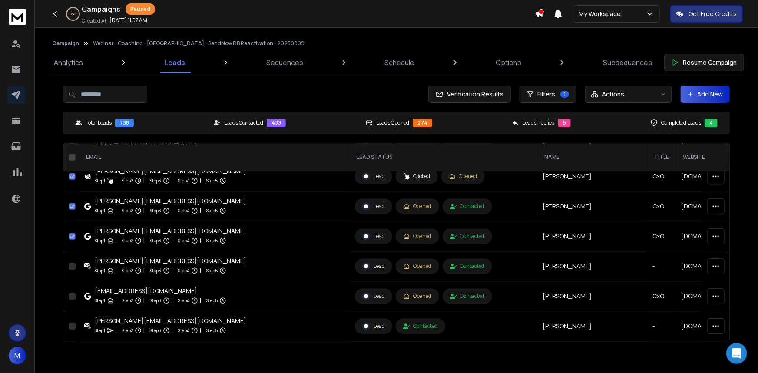
click at [71, 293] on button "button" at bounding box center [72, 296] width 7 height 7
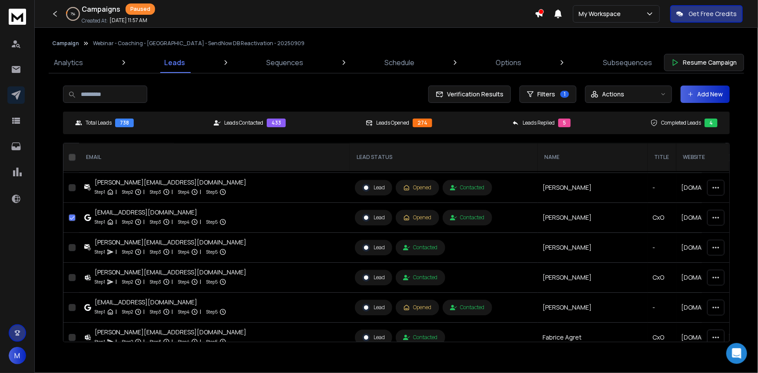
scroll to position [11301, 0]
drag, startPoint x: 72, startPoint y: 255, endPoint x: 70, endPoint y: 268, distance: 12.8
click at [72, 274] on button "button" at bounding box center [72, 277] width 7 height 7
click at [74, 334] on button "button" at bounding box center [72, 337] width 7 height 7
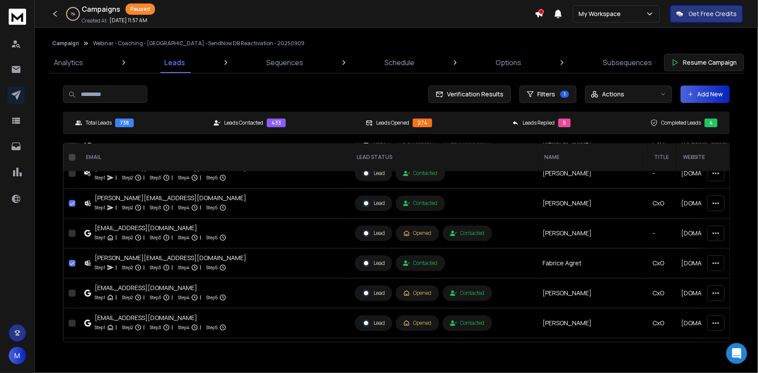
scroll to position [11381, 0]
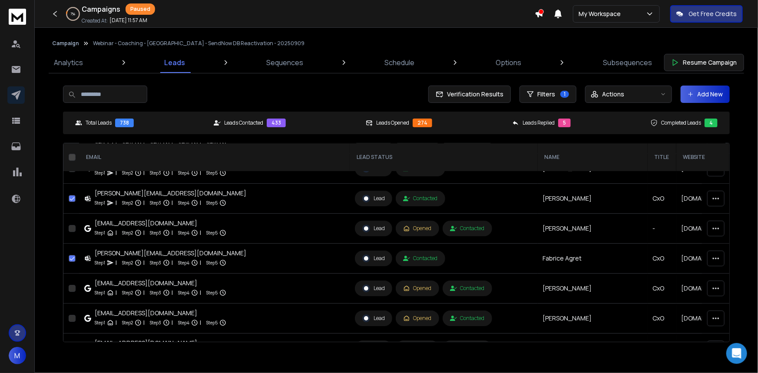
click at [73, 285] on button "button" at bounding box center [72, 288] width 7 height 7
click at [72, 315] on button "button" at bounding box center [72, 318] width 7 height 7
click at [73, 345] on button "button" at bounding box center [72, 348] width 7 height 7
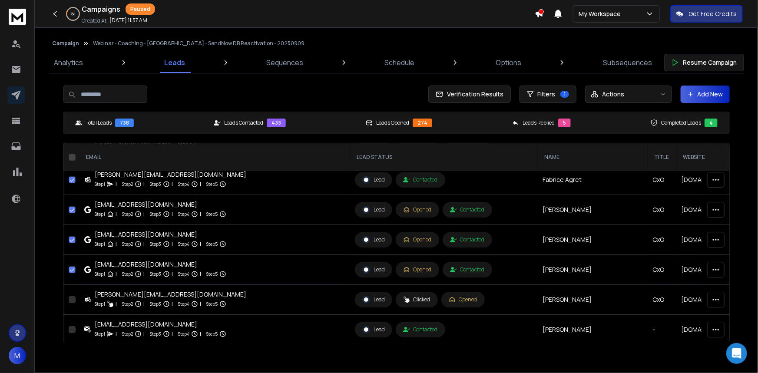
scroll to position [11460, 0]
click at [75, 296] on button "button" at bounding box center [72, 299] width 7 height 7
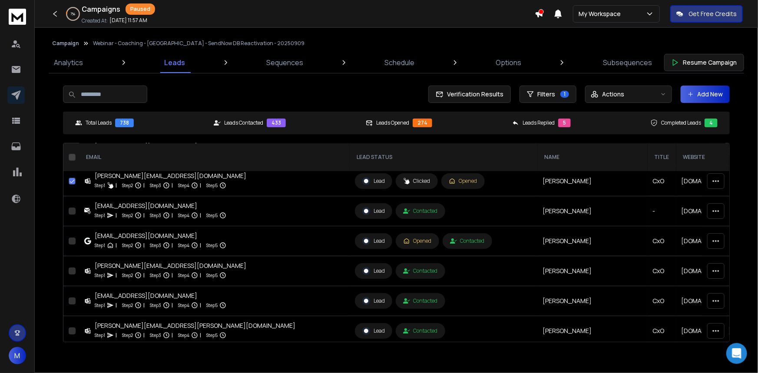
scroll to position [11578, 0]
click at [70, 237] on button "button" at bounding box center [72, 240] width 7 height 7
click at [74, 267] on button "button" at bounding box center [72, 270] width 7 height 7
click at [73, 297] on button "button" at bounding box center [72, 300] width 7 height 7
drag, startPoint x: 73, startPoint y: 310, endPoint x: 87, endPoint y: 289, distance: 24.5
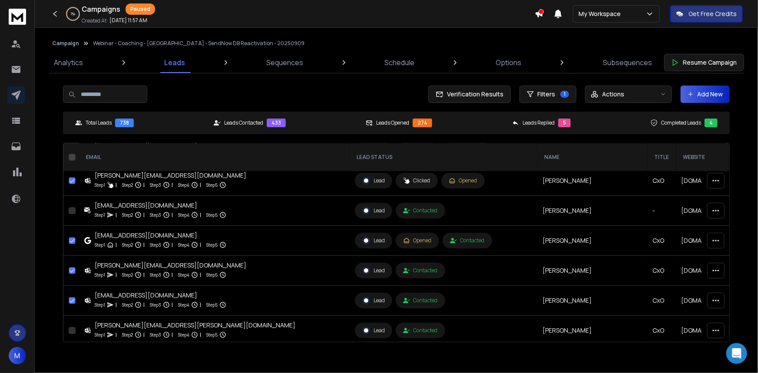
click at [74, 327] on button "button" at bounding box center [72, 330] width 7 height 7
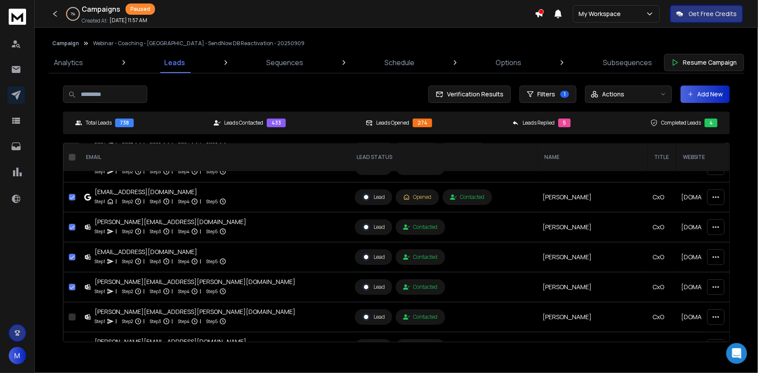
scroll to position [11657, 0]
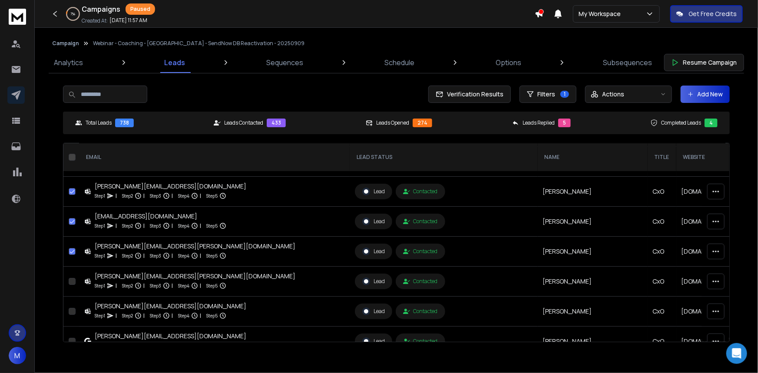
click at [69, 278] on button "button" at bounding box center [72, 281] width 7 height 7
click at [73, 308] on button "button" at bounding box center [72, 311] width 7 height 7
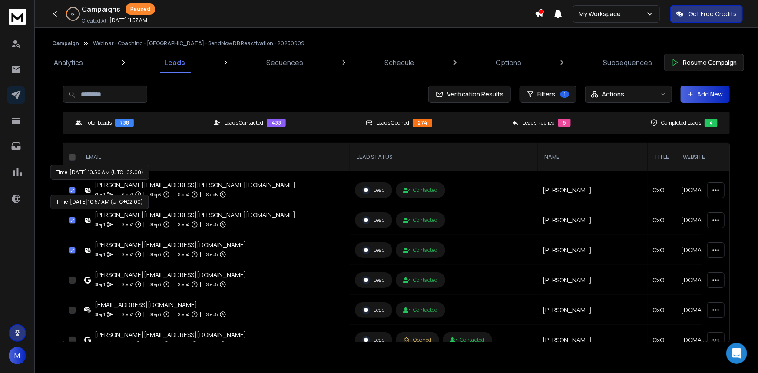
scroll to position [11736, 0]
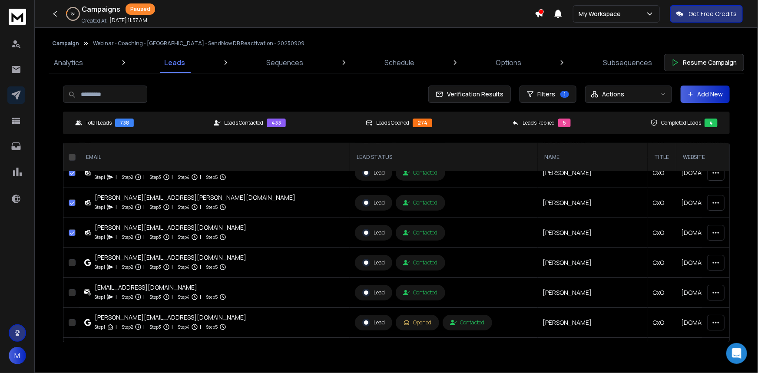
click at [70, 259] on button "button" at bounding box center [72, 262] width 7 height 7
click at [73, 289] on button "button" at bounding box center [72, 292] width 7 height 7
click at [75, 319] on div at bounding box center [74, 322] width 10 height 7
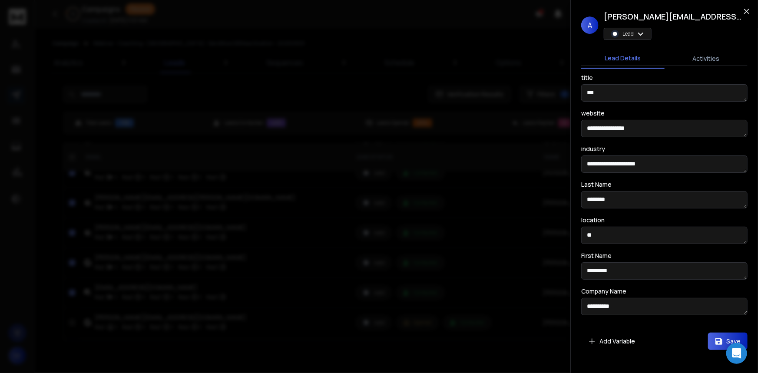
click at [750, 9] on icon "button" at bounding box center [747, 11] width 9 height 9
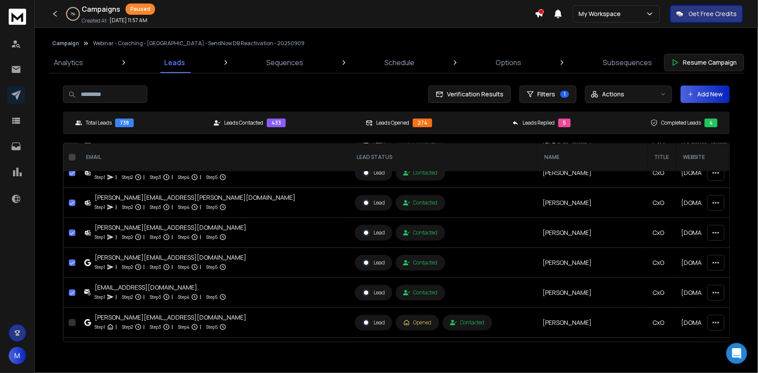
click at [70, 319] on button "button" at bounding box center [72, 322] width 7 height 7
drag, startPoint x: 74, startPoint y: 330, endPoint x: 213, endPoint y: 221, distance: 176.8
click at [74, 349] on button "button" at bounding box center [72, 352] width 7 height 7
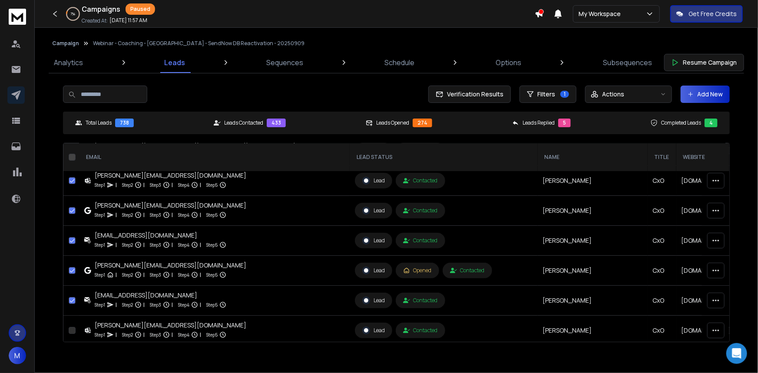
scroll to position [11810, 0]
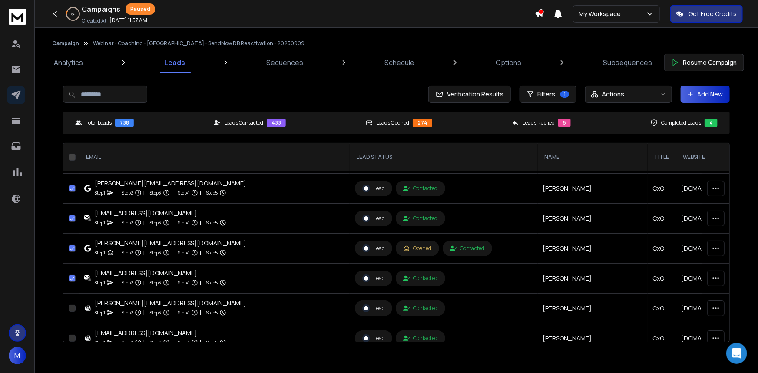
click at [73, 305] on button "button" at bounding box center [72, 308] width 7 height 7
drag, startPoint x: 74, startPoint y: 315, endPoint x: 117, endPoint y: 288, distance: 51.0
click at [74, 335] on button "button" at bounding box center [72, 338] width 7 height 7
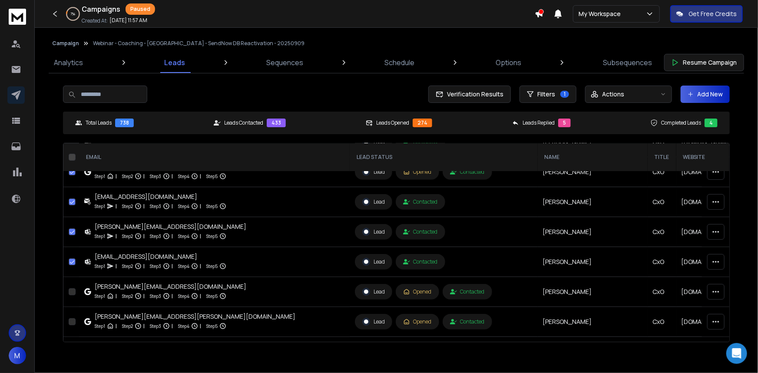
scroll to position [11889, 0]
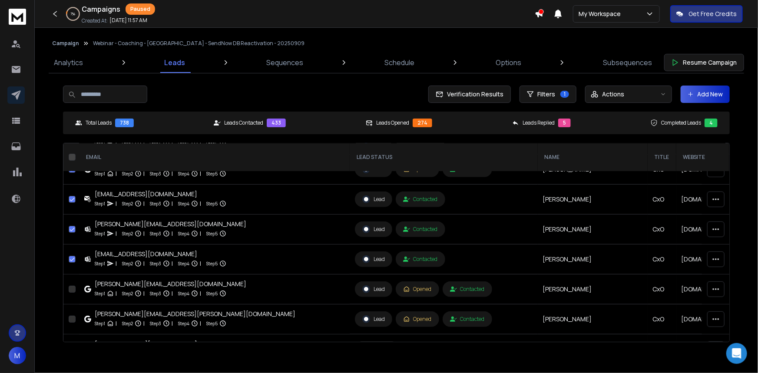
click at [72, 286] on button "button" at bounding box center [72, 289] width 7 height 7
click at [72, 316] on button "button" at bounding box center [72, 319] width 7 height 7
drag, startPoint x: 71, startPoint y: 326, endPoint x: 259, endPoint y: 233, distance: 208.9
click at [71, 346] on button "button" at bounding box center [72, 349] width 7 height 7
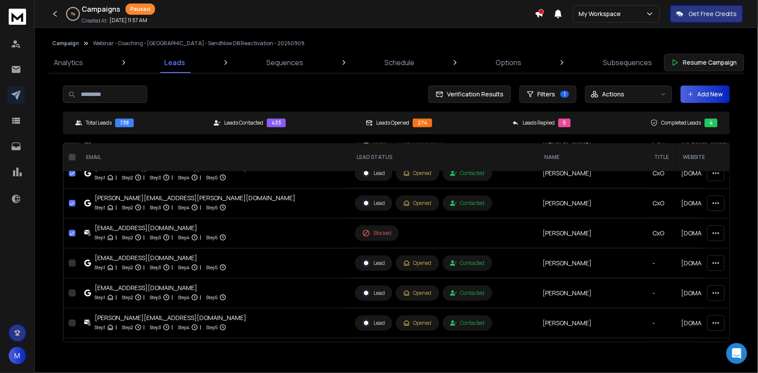
scroll to position [12008, 0]
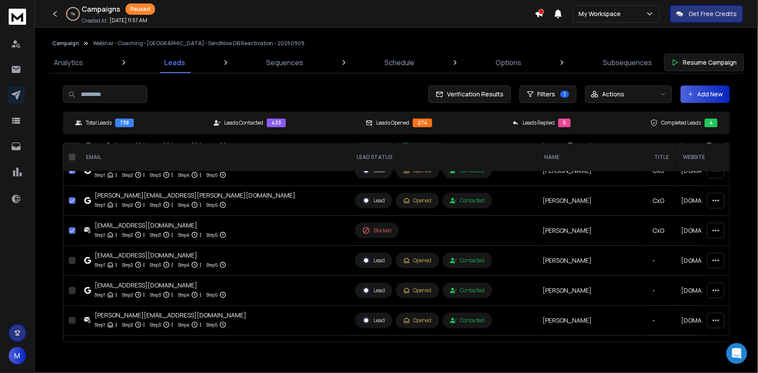
click at [74, 257] on button "button" at bounding box center [72, 260] width 7 height 7
click at [76, 287] on div at bounding box center [74, 290] width 10 height 7
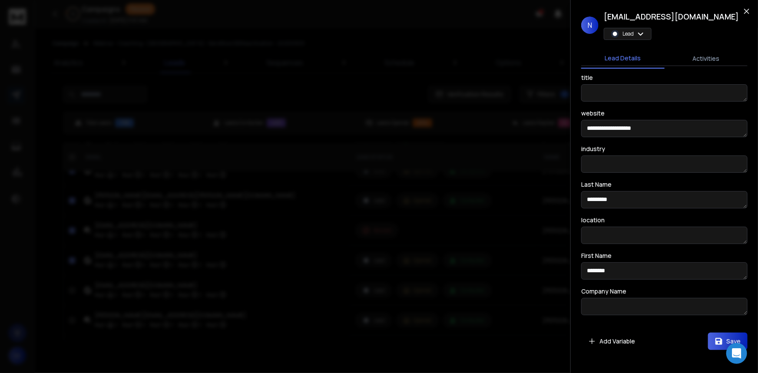
click at [749, 12] on icon "button" at bounding box center [747, 11] width 9 height 9
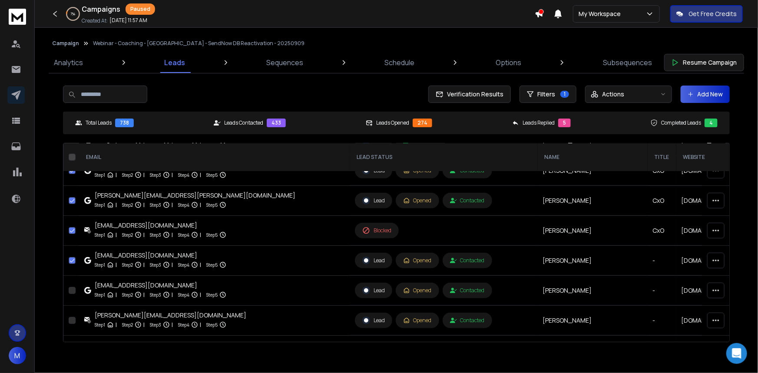
click at [72, 287] on button "button" at bounding box center [72, 290] width 7 height 7
click at [73, 287] on button "button" at bounding box center [72, 290] width 7 height 7
click at [74, 257] on button "button" at bounding box center [72, 260] width 7 height 7
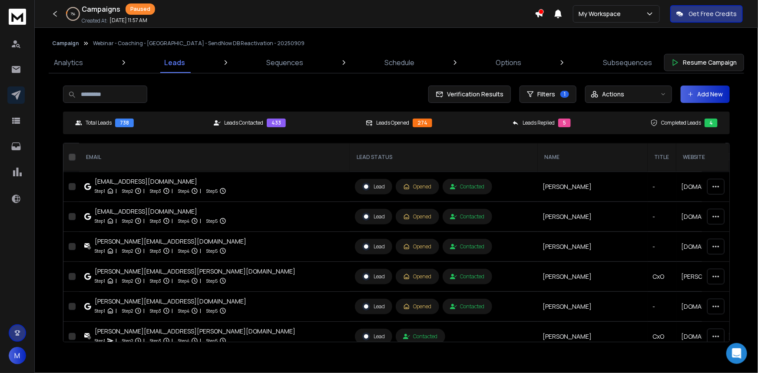
scroll to position [12087, 0]
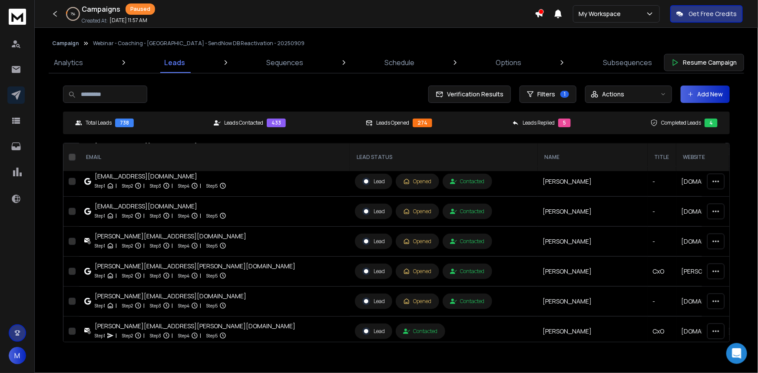
drag, startPoint x: 72, startPoint y: 248, endPoint x: 71, endPoint y: 278, distance: 29.6
click at [72, 268] on button "button" at bounding box center [72, 271] width 7 height 7
click at [73, 328] on button "button" at bounding box center [72, 331] width 7 height 7
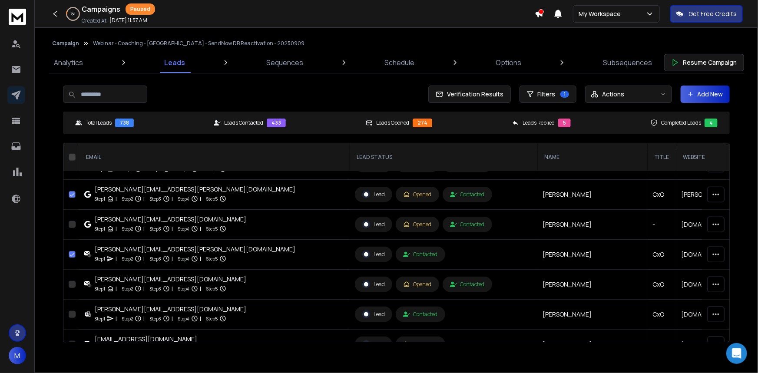
scroll to position [12166, 0]
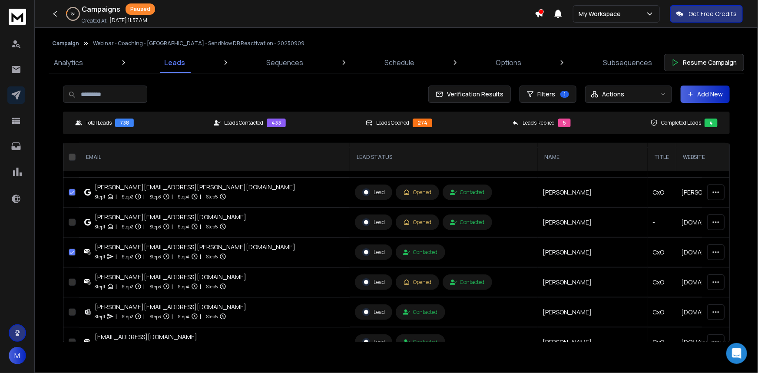
click at [73, 279] on button "button" at bounding box center [72, 282] width 7 height 7
click at [73, 309] on button "button" at bounding box center [72, 312] width 7 height 7
click at [72, 339] on button "button" at bounding box center [72, 342] width 7 height 7
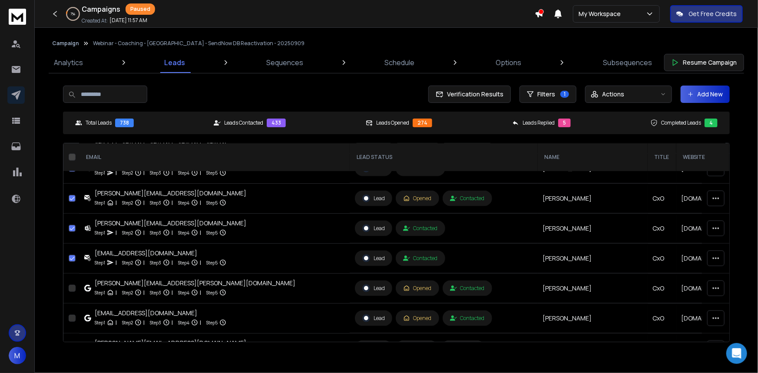
scroll to position [12284, 0]
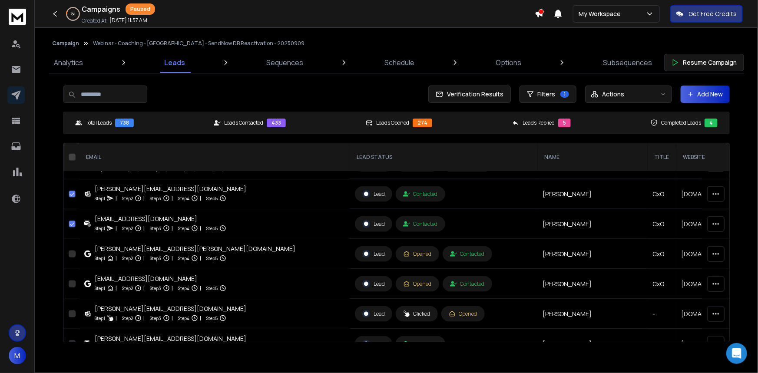
click at [71, 251] on button "button" at bounding box center [72, 254] width 7 height 7
click at [70, 281] on button "button" at bounding box center [72, 284] width 7 height 7
drag, startPoint x: 72, startPoint y: 321, endPoint x: 249, endPoint y: 245, distance: 193.5
click at [72, 341] on button "button" at bounding box center [72, 344] width 7 height 7
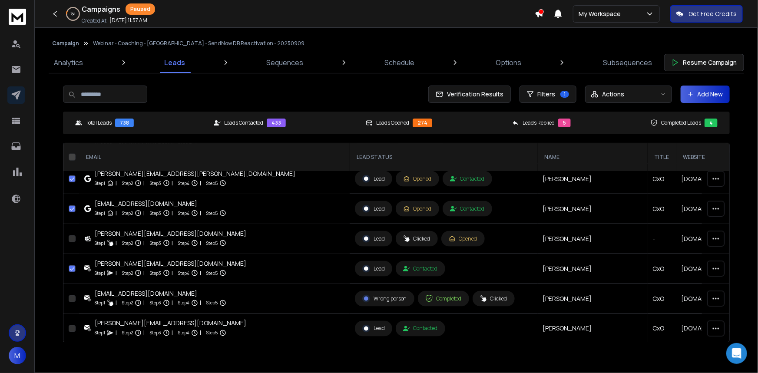
scroll to position [12363, 0]
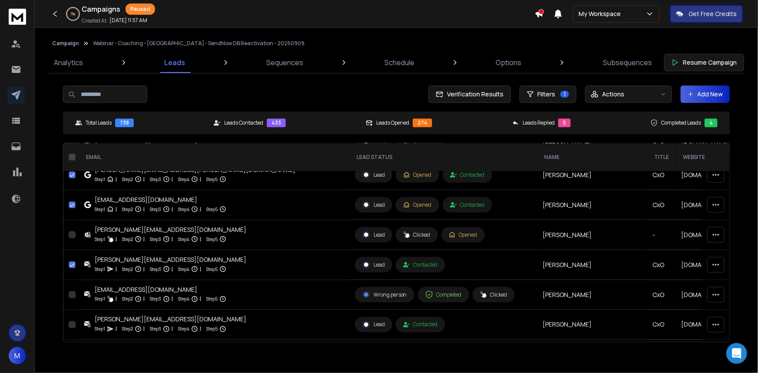
click at [72, 292] on button "button" at bounding box center [72, 295] width 7 height 7
click at [70, 322] on button "button" at bounding box center [72, 325] width 7 height 7
click at [74, 352] on button "button" at bounding box center [72, 355] width 7 height 7
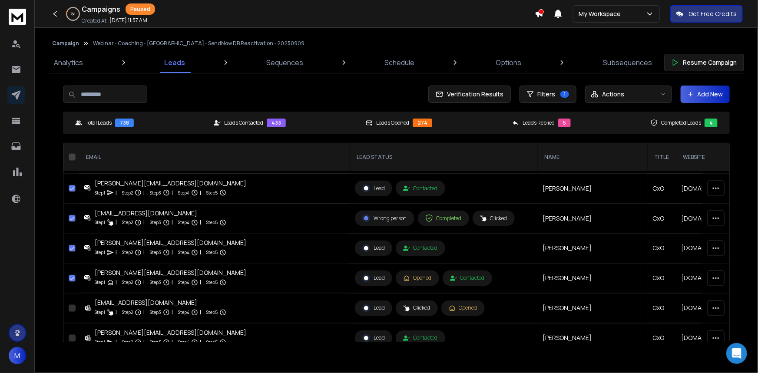
scroll to position [12443, 0]
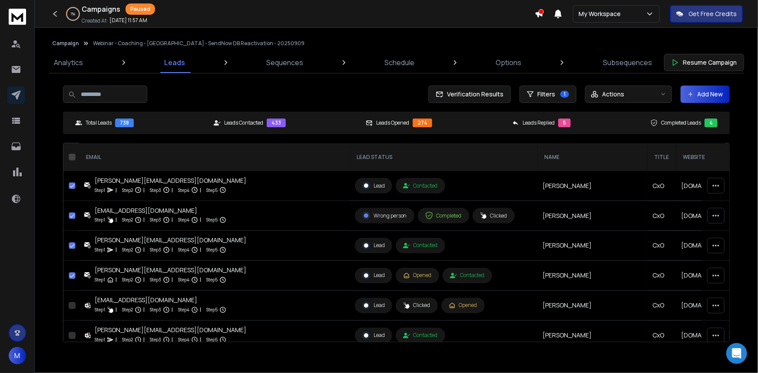
click at [72, 302] on button "button" at bounding box center [72, 305] width 7 height 7
click at [73, 332] on button "button" at bounding box center [72, 335] width 7 height 7
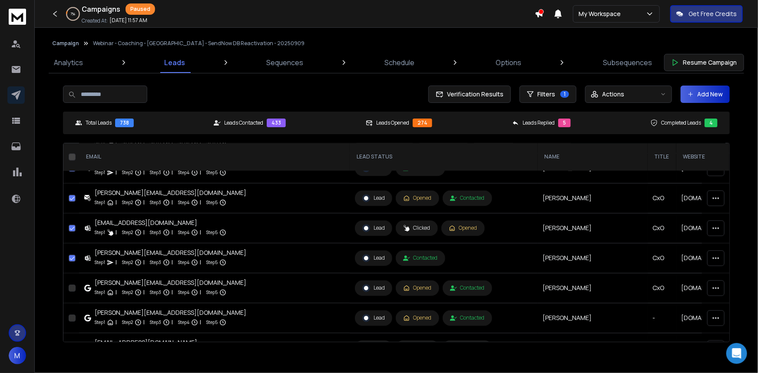
scroll to position [12522, 0]
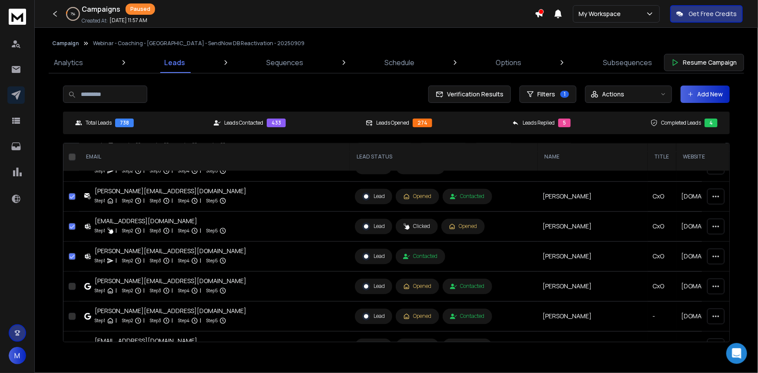
click at [72, 283] on button "button" at bounding box center [72, 286] width 7 height 7
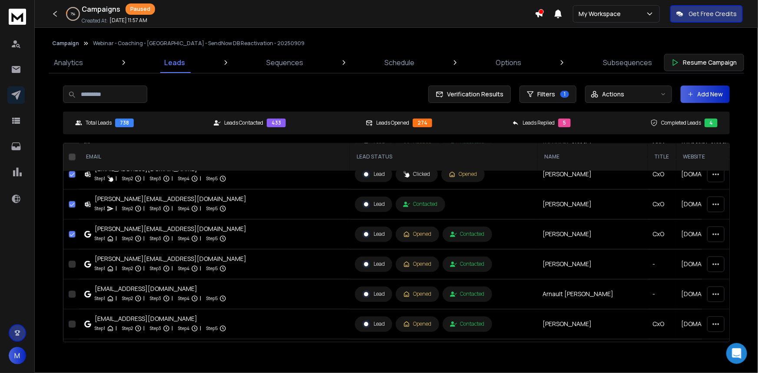
scroll to position [12601, 0]
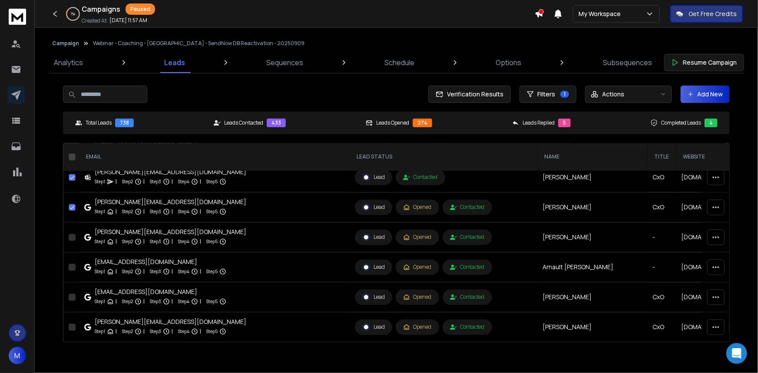
click at [78, 294] on div at bounding box center [74, 297] width 10 height 7
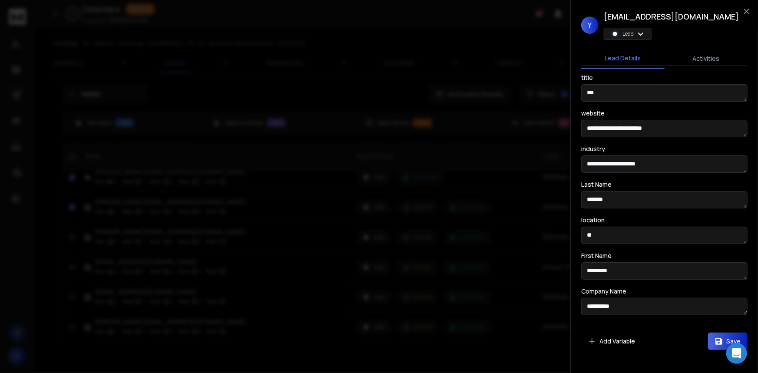
drag, startPoint x: 748, startPoint y: 7, endPoint x: 546, endPoint y: 149, distance: 246.1
click at [748, 7] on icon "button" at bounding box center [747, 11] width 9 height 9
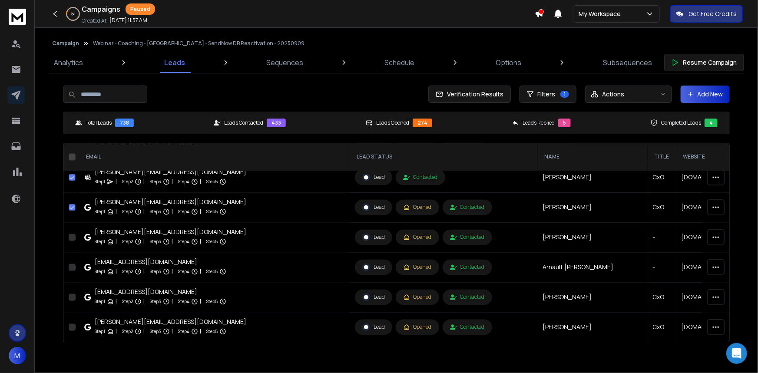
click at [74, 294] on button "button" at bounding box center [72, 297] width 7 height 7
click at [70, 324] on button "button" at bounding box center [72, 327] width 7 height 7
click at [73, 354] on button "button" at bounding box center [72, 357] width 7 height 7
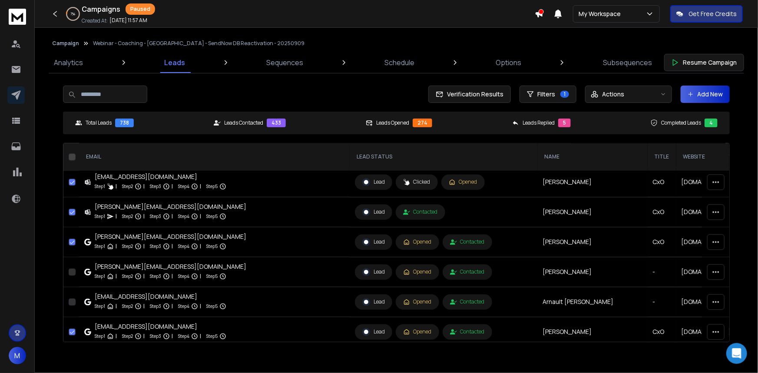
scroll to position [12561, 0]
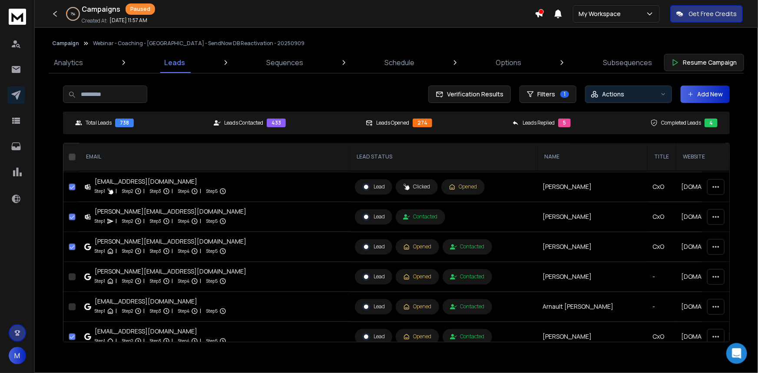
click at [662, 97] on icon "button" at bounding box center [663, 94] width 6 height 7
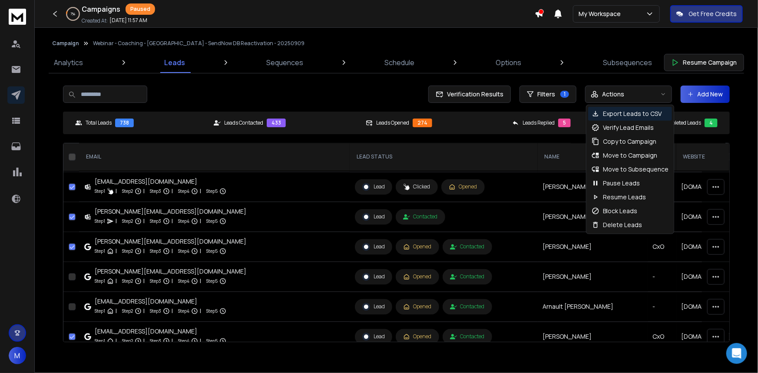
click at [128, 123] on div "738" at bounding box center [124, 123] width 19 height 9
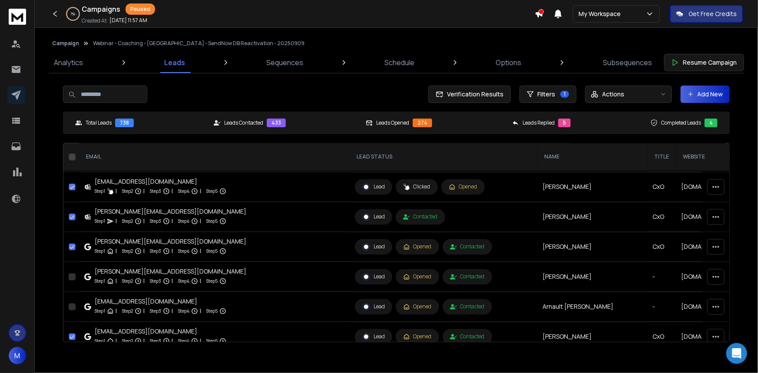
click at [275, 122] on div "433" at bounding box center [276, 123] width 19 height 9
click at [566, 96] on span "1" at bounding box center [565, 94] width 9 height 7
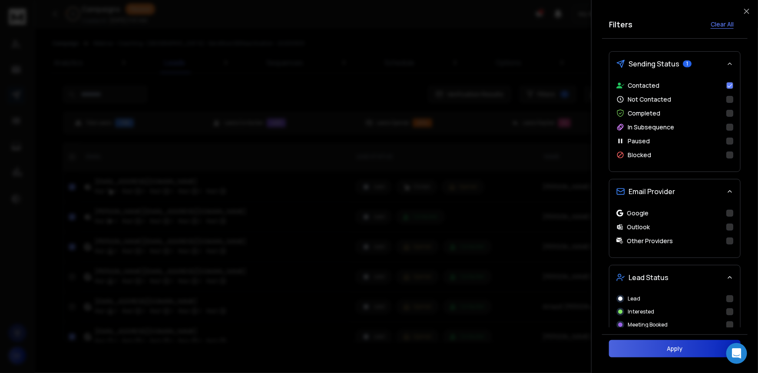
scroll to position [79, 0]
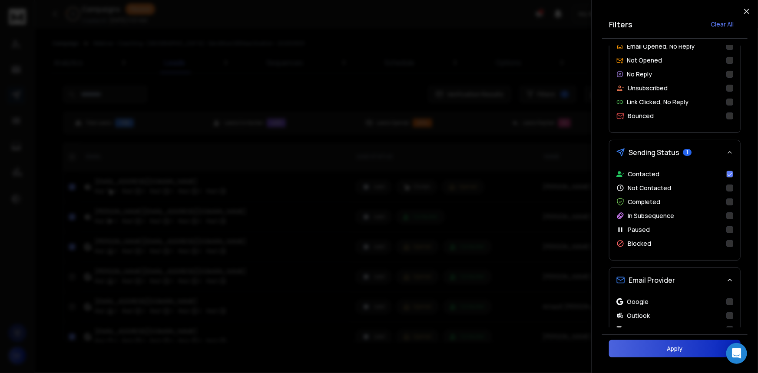
click at [746, 14] on icon "button" at bounding box center [747, 11] width 9 height 9
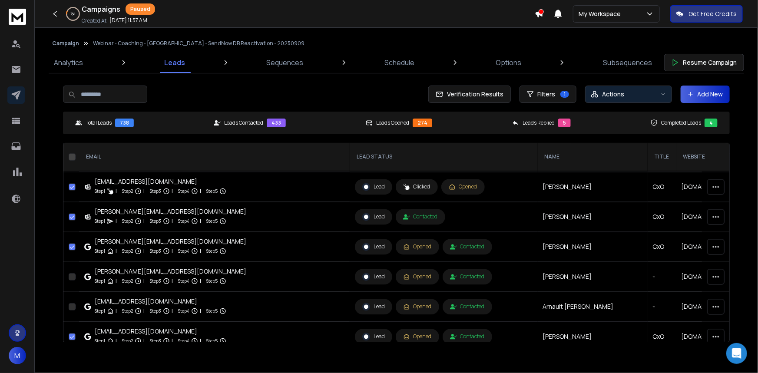
click at [610, 99] on button "Actions" at bounding box center [628, 94] width 87 height 17
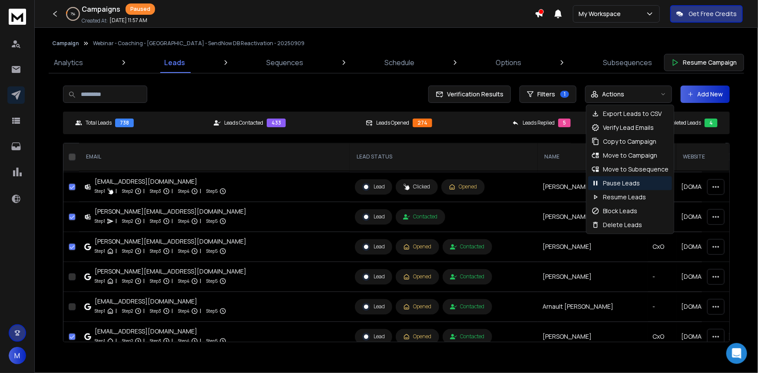
click at [627, 179] on p "Pause Leads" at bounding box center [621, 183] width 37 height 9
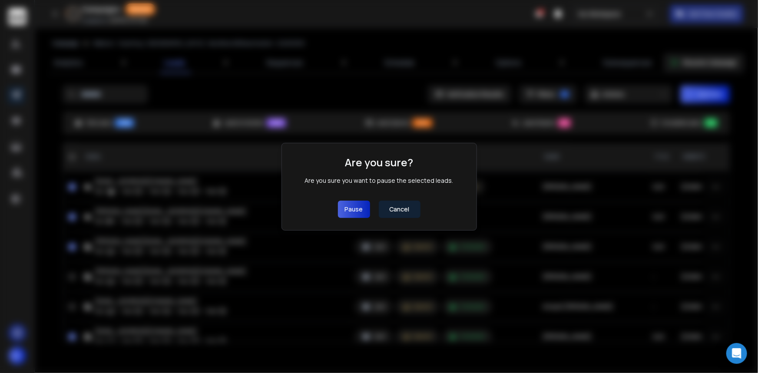
click at [346, 212] on button "Pause" at bounding box center [354, 209] width 32 height 17
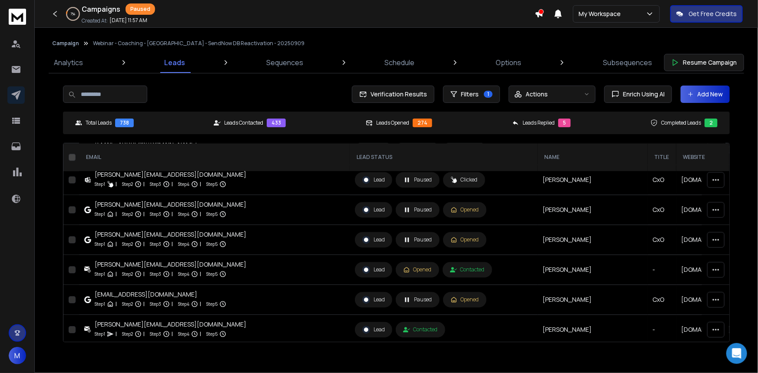
scroll to position [11218, 0]
click at [474, 95] on span "Filters" at bounding box center [470, 94] width 18 height 9
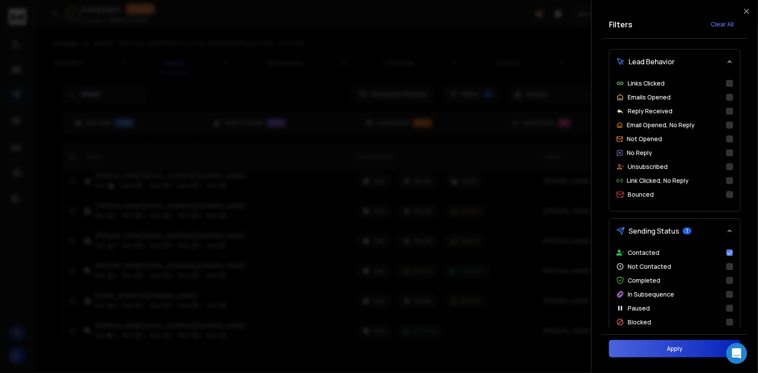
click at [726, 306] on button "Paused" at bounding box center [729, 308] width 7 height 7
click at [677, 347] on button "Apply" at bounding box center [675, 348] width 132 height 17
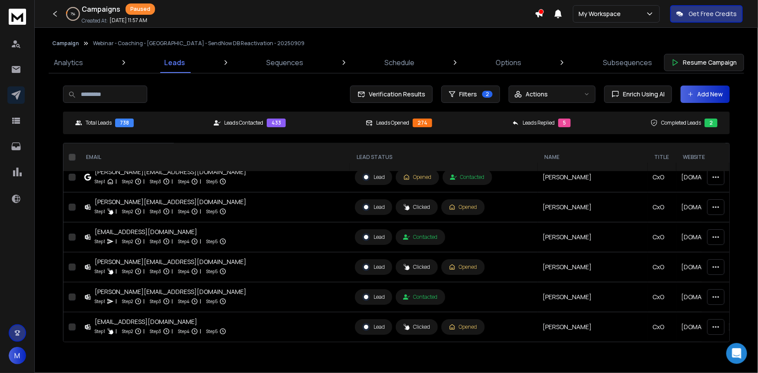
scroll to position [0, 0]
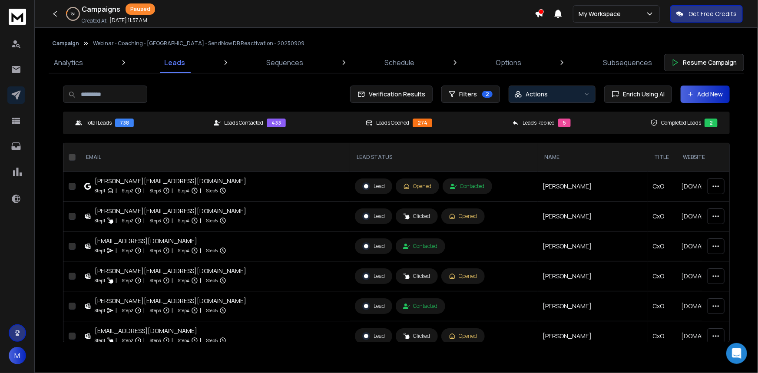
click at [544, 91] on p "Actions" at bounding box center [537, 94] width 22 height 9
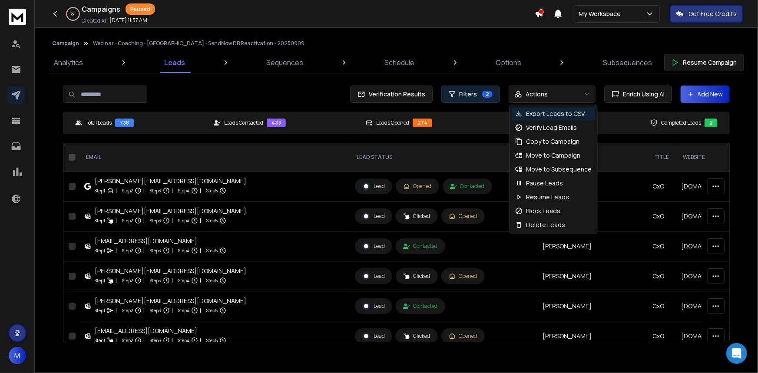
click at [472, 93] on span "Filters" at bounding box center [468, 94] width 18 height 9
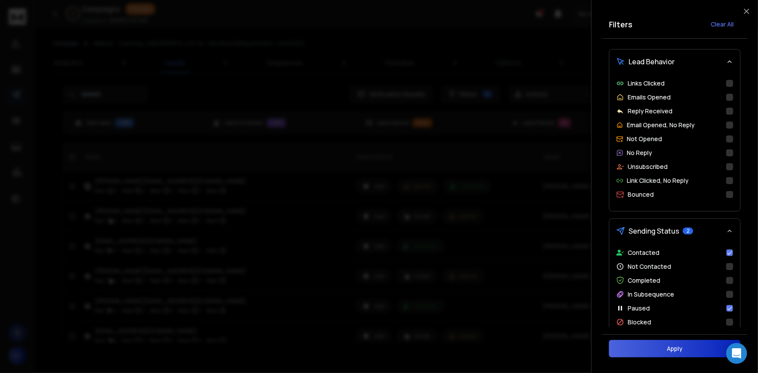
click at [726, 252] on button "Contacted" at bounding box center [729, 252] width 7 height 7
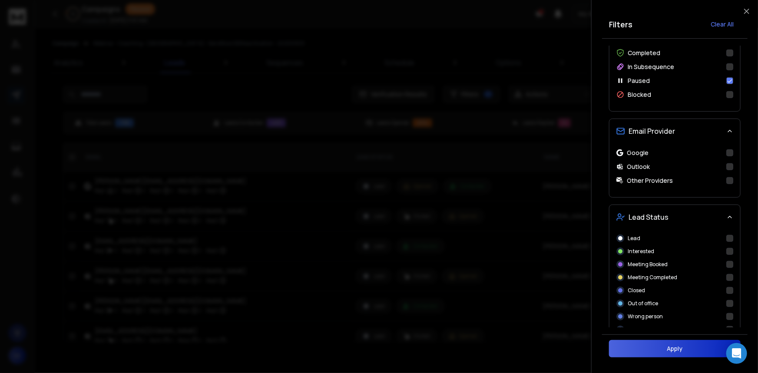
scroll to position [237, 0]
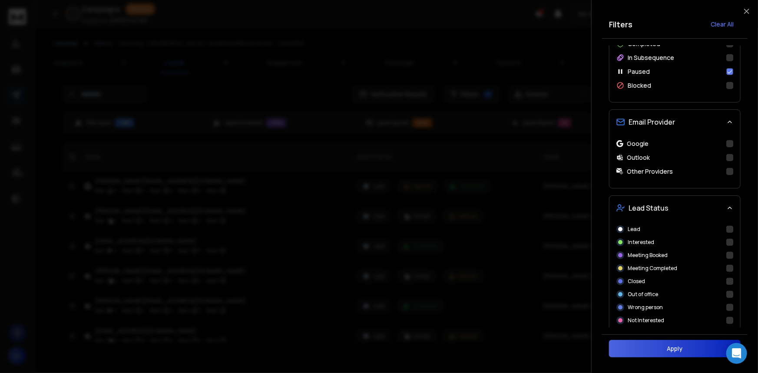
click at [679, 348] on button "Apply" at bounding box center [675, 348] width 132 height 17
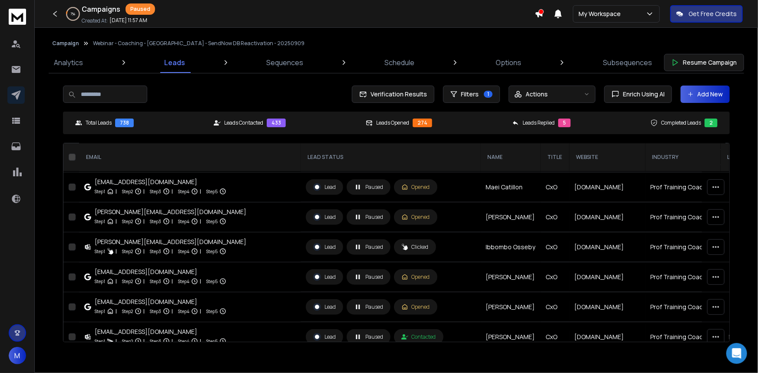
scroll to position [355, 0]
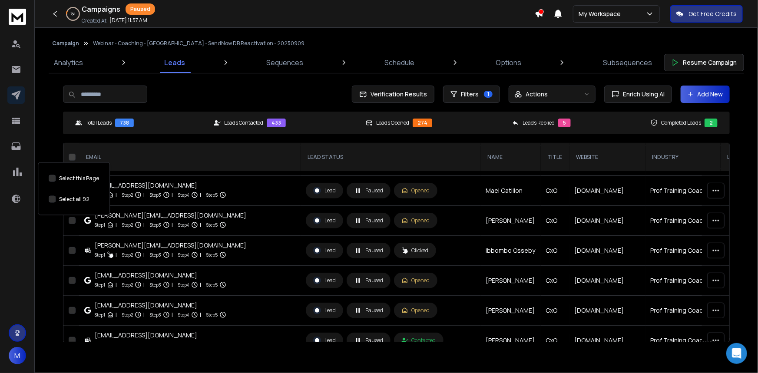
click at [70, 157] on button "Select this Page" at bounding box center [72, 157] width 7 height 7
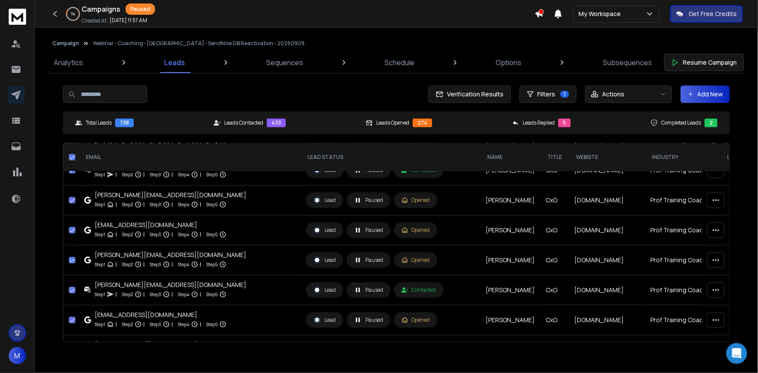
scroll to position [0, 0]
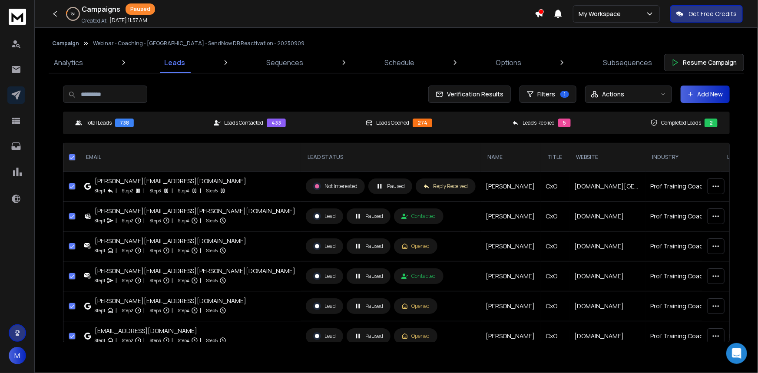
click at [74, 161] on th at bounding box center [71, 157] width 16 height 28
click at [73, 159] on button "Select this Page" at bounding box center [72, 157] width 7 height 7
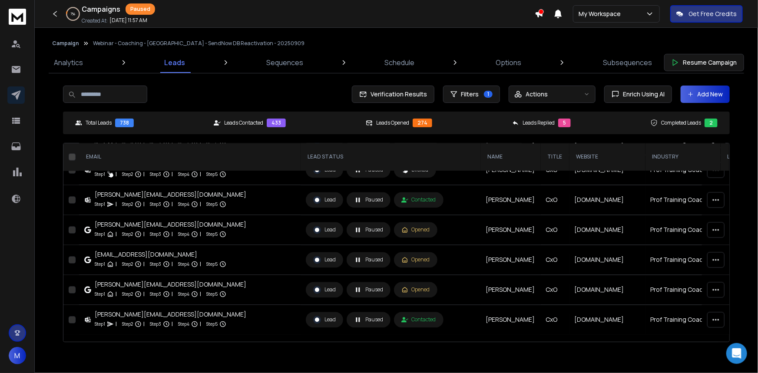
scroll to position [3518, 0]
click at [72, 155] on button "Select this Page" at bounding box center [72, 157] width 7 height 7
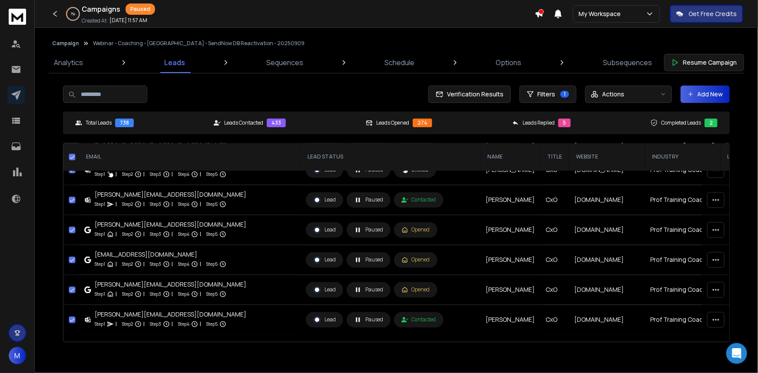
click at [75, 159] on div at bounding box center [74, 157] width 10 height 7
click at [70, 199] on label "Select all 92" at bounding box center [74, 199] width 30 height 7
click at [53, 200] on button "Select this Page" at bounding box center [52, 199] width 7 height 7
click at [639, 95] on div "Actions" at bounding box center [624, 94] width 66 height 9
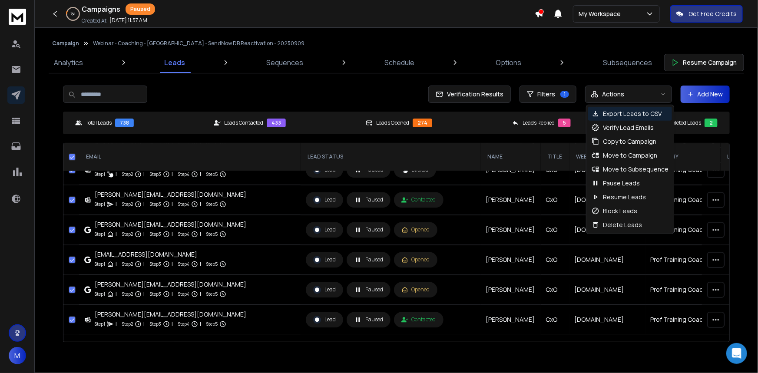
click at [639, 113] on p "Export Leads to CSV" at bounding box center [632, 113] width 59 height 9
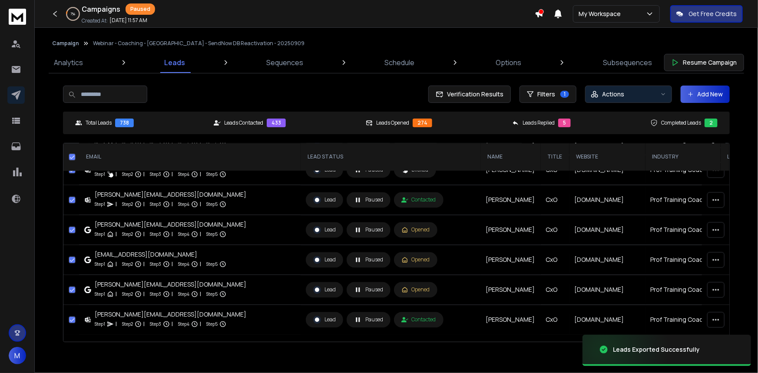
drag, startPoint x: 613, startPoint y: 85, endPoint x: 617, endPoint y: 90, distance: 6.5
click at [613, 86] on button "Actions" at bounding box center [628, 94] width 87 height 17
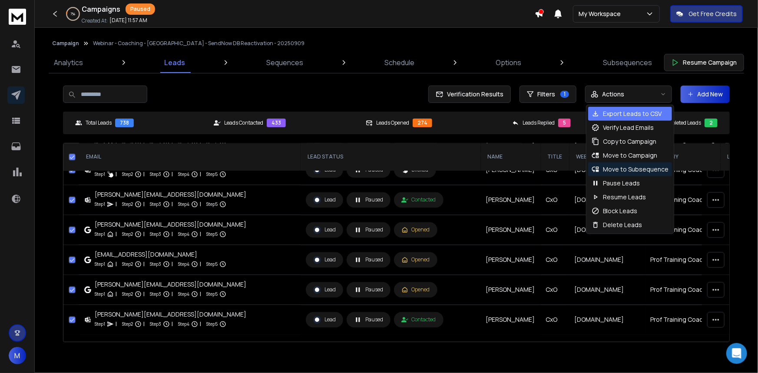
click at [634, 170] on p "Move to Subsequence" at bounding box center [636, 169] width 66 height 9
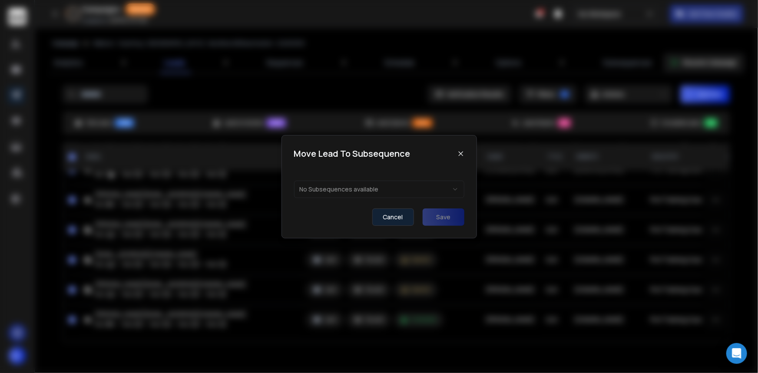
click at [399, 212] on p "Cancel" at bounding box center [393, 217] width 42 height 17
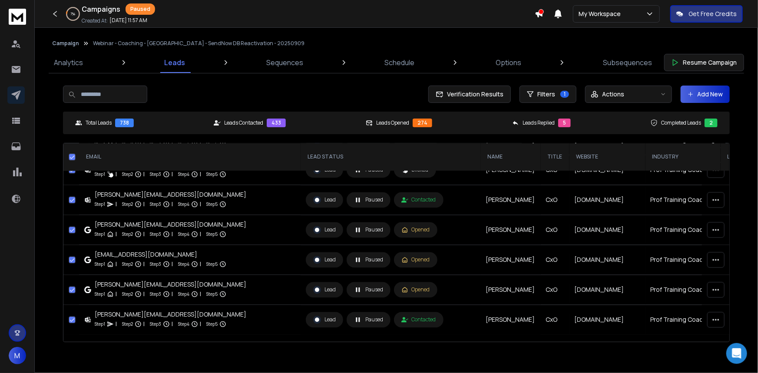
click at [174, 65] on p "Leads" at bounding box center [174, 62] width 21 height 10
click at [559, 96] on button "Filters 1" at bounding box center [548, 94] width 57 height 17
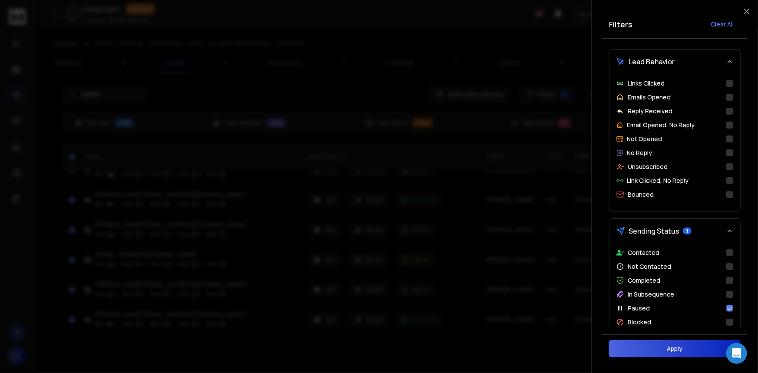
click at [726, 309] on button "Paused" at bounding box center [729, 308] width 7 height 7
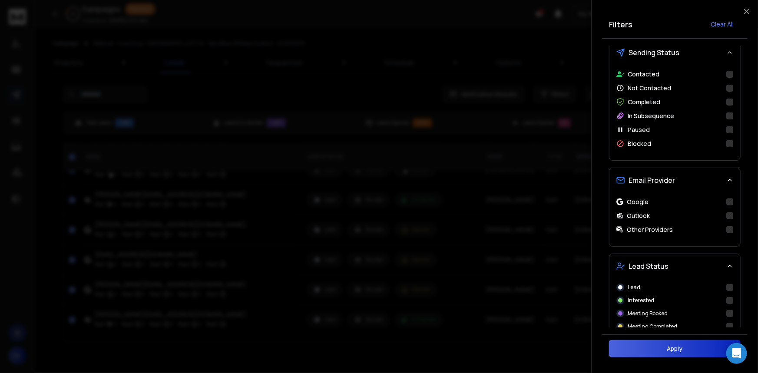
scroll to position [197, 0]
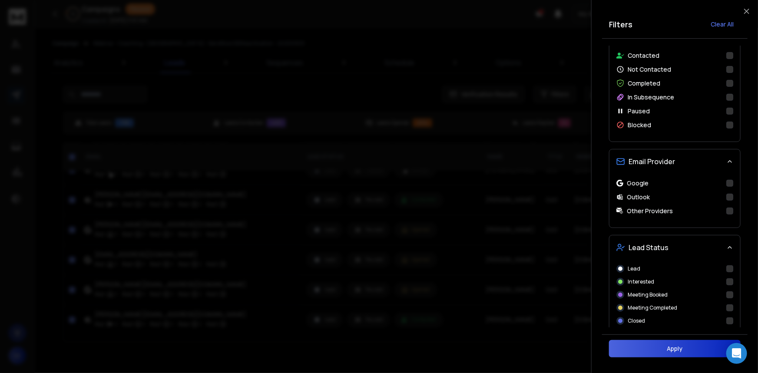
drag, startPoint x: 700, startPoint y: 352, endPoint x: 695, endPoint y: 345, distance: 7.7
click at [700, 352] on button "Apply" at bounding box center [675, 348] width 132 height 17
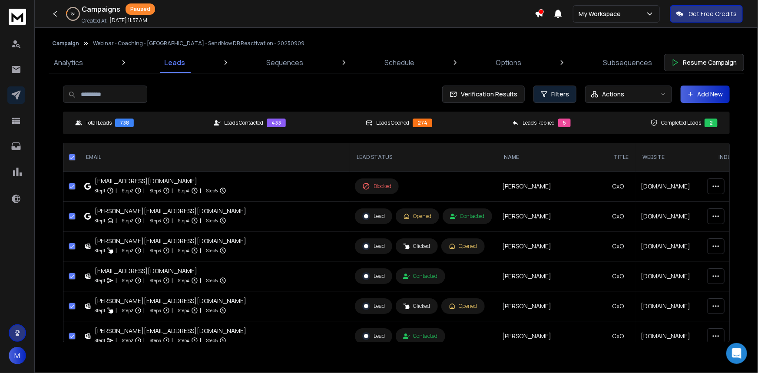
click at [564, 98] on span "Filters" at bounding box center [560, 94] width 18 height 9
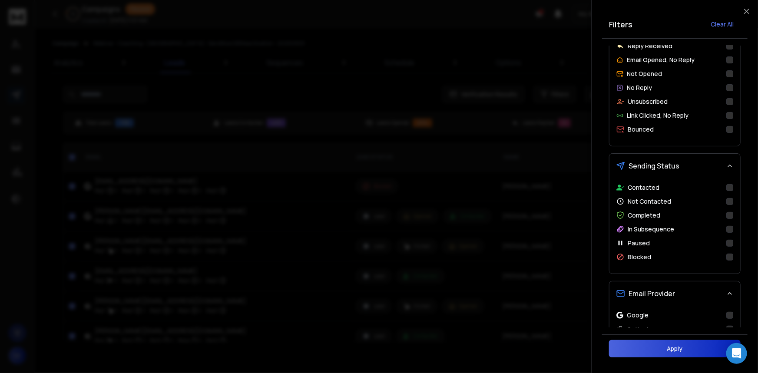
scroll to position [79, 0]
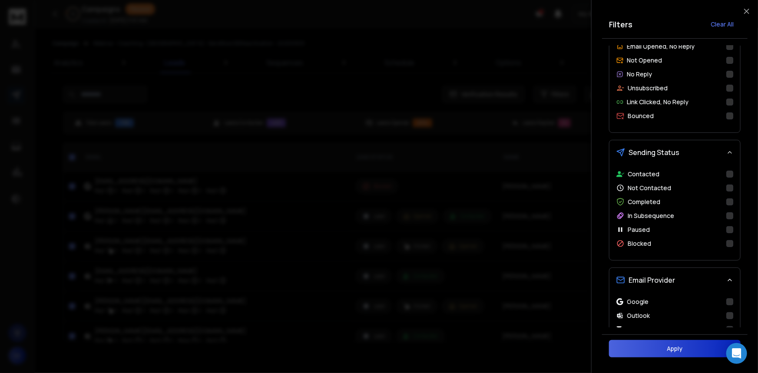
click at [626, 230] on div "Paused" at bounding box center [633, 230] width 33 height 9
click at [726, 230] on button "Paused" at bounding box center [729, 229] width 7 height 7
drag, startPoint x: 669, startPoint y: 349, endPoint x: 666, endPoint y: 343, distance: 7.0
click at [669, 348] on button "Apply" at bounding box center [675, 348] width 132 height 17
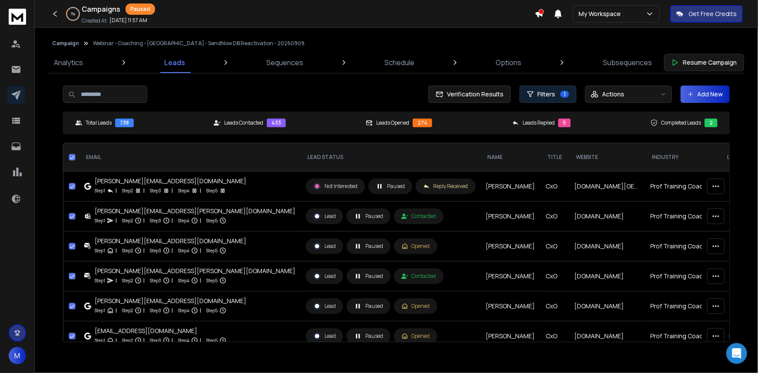
click at [547, 98] on span "Filters" at bounding box center [546, 94] width 18 height 9
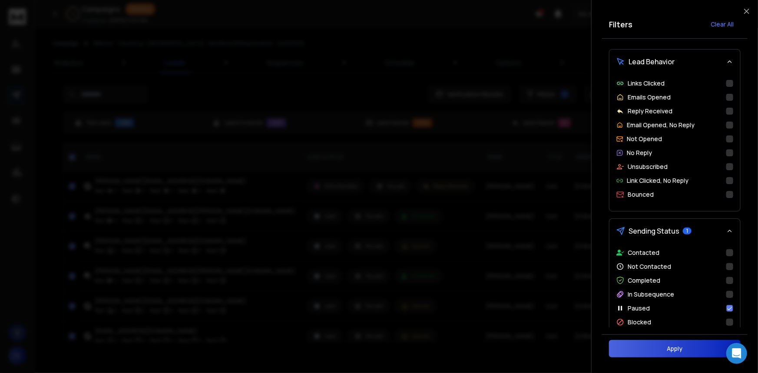
click at [726, 309] on button "Paused" at bounding box center [729, 308] width 7 height 7
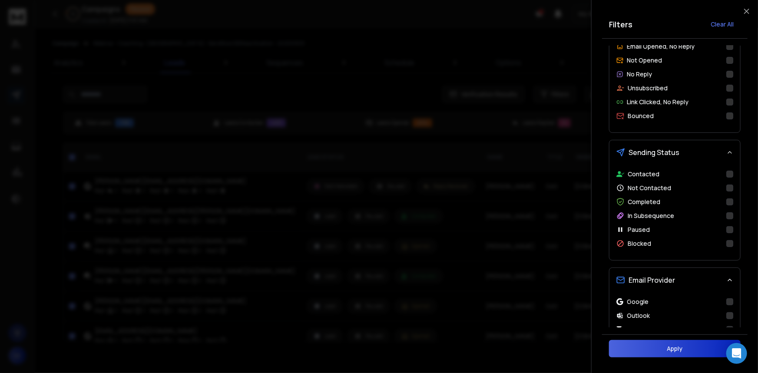
click at [670, 187] on div "Not Contacted" at bounding box center [675, 188] width 117 height 9
click at [639, 187] on p "Not Contacted" at bounding box center [649, 188] width 43 height 9
click at [726, 187] on button "Not Contacted" at bounding box center [729, 188] width 7 height 7
click at [680, 345] on button "Apply" at bounding box center [675, 348] width 132 height 17
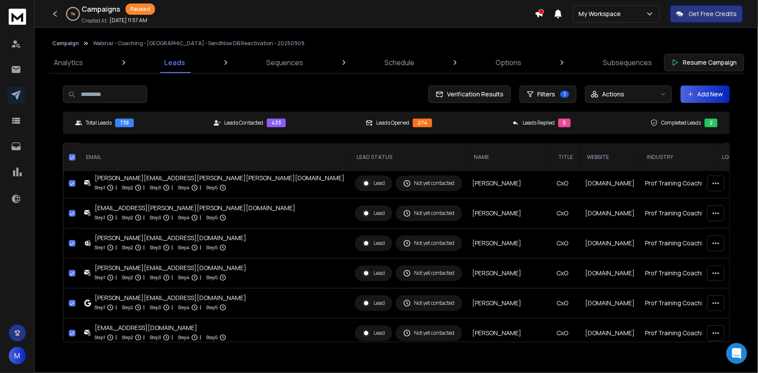
scroll to position [1338, 0]
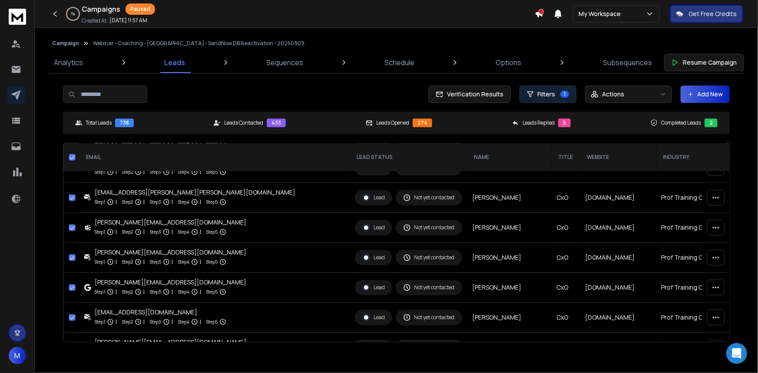
click at [544, 91] on span "Filters" at bounding box center [546, 94] width 18 height 9
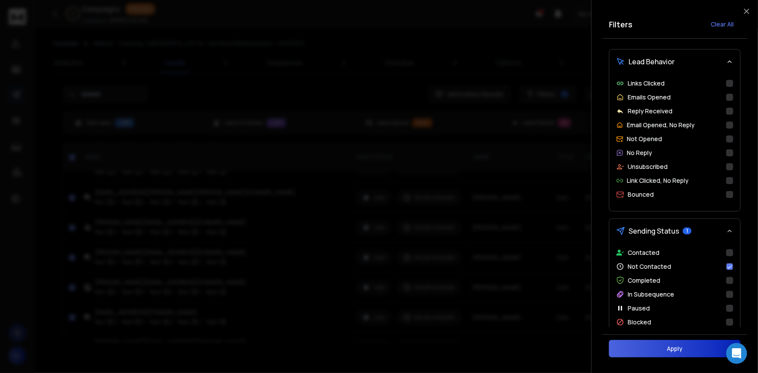
drag, startPoint x: 750, startPoint y: 14, endPoint x: 744, endPoint y: 15, distance: 5.7
click at [750, 13] on icon "button" at bounding box center [747, 11] width 9 height 9
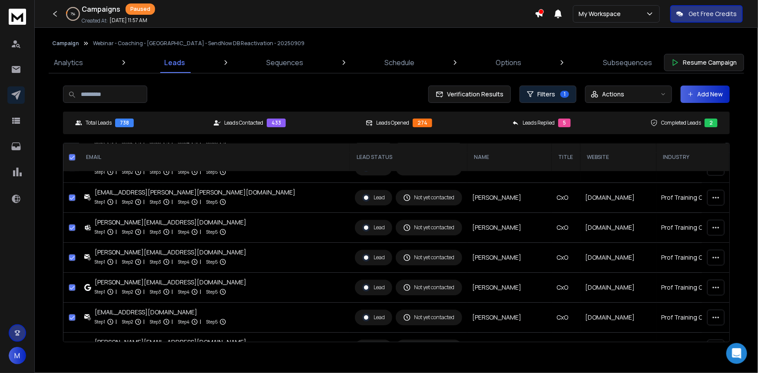
click at [525, 87] on button "Filters 1" at bounding box center [548, 94] width 57 height 17
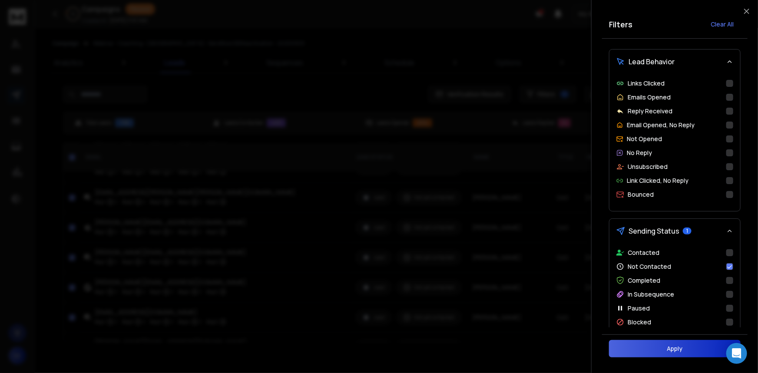
click at [726, 252] on button "Contacted" at bounding box center [729, 252] width 7 height 7
click at [726, 268] on button "Not Contacted" at bounding box center [729, 266] width 7 height 7
click at [668, 347] on button "Apply" at bounding box center [675, 348] width 132 height 17
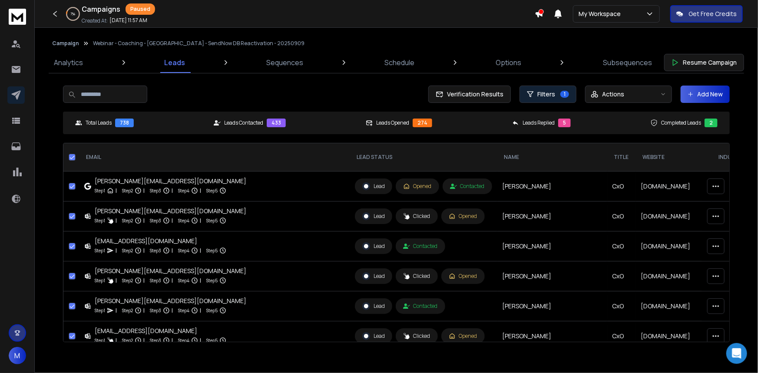
click at [552, 93] on span "Filters" at bounding box center [546, 94] width 18 height 9
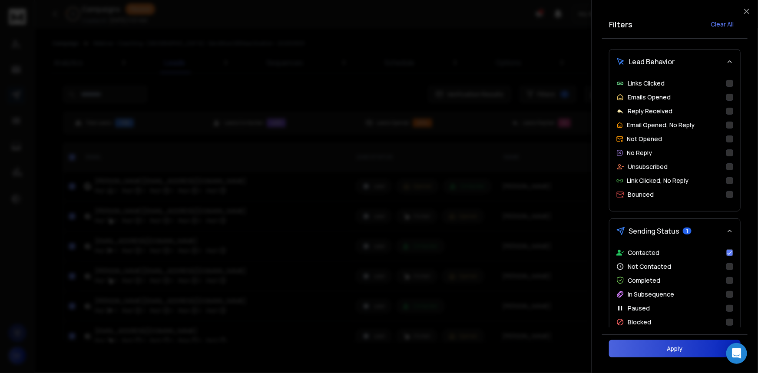
click at [726, 323] on button "Blocked" at bounding box center [729, 322] width 7 height 7
click at [688, 350] on button "Apply" at bounding box center [675, 348] width 132 height 17
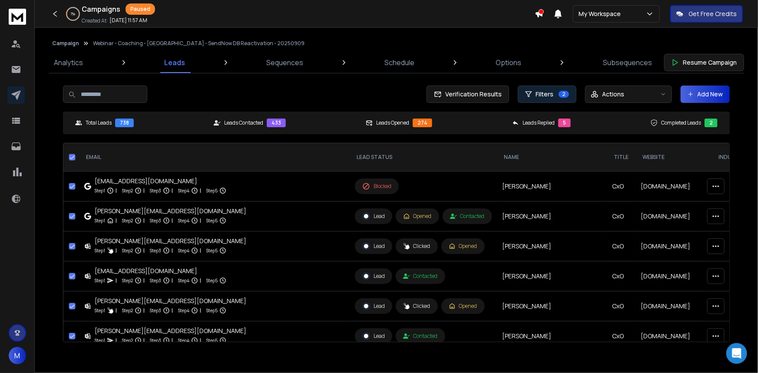
click at [547, 95] on span "Filters" at bounding box center [545, 94] width 18 height 9
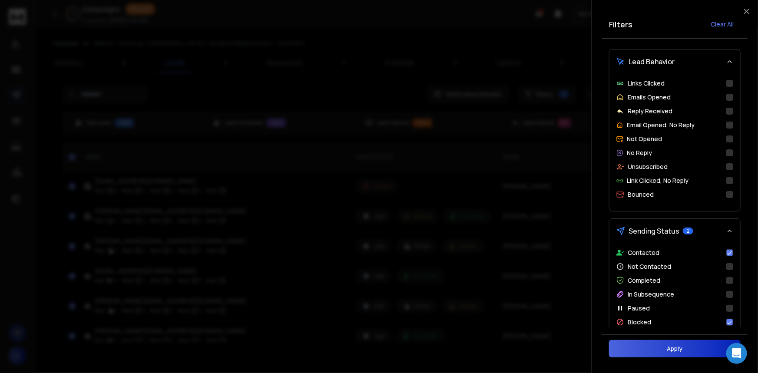
click at [726, 252] on button "Contacted" at bounding box center [729, 252] width 7 height 7
click at [691, 352] on button "Apply" at bounding box center [675, 348] width 132 height 17
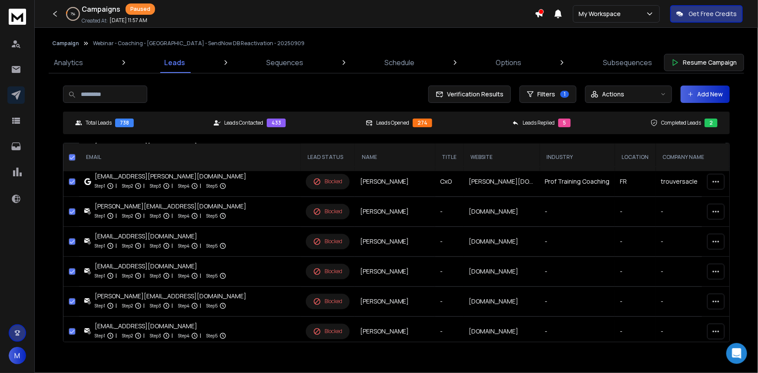
scroll to position [1095, 0]
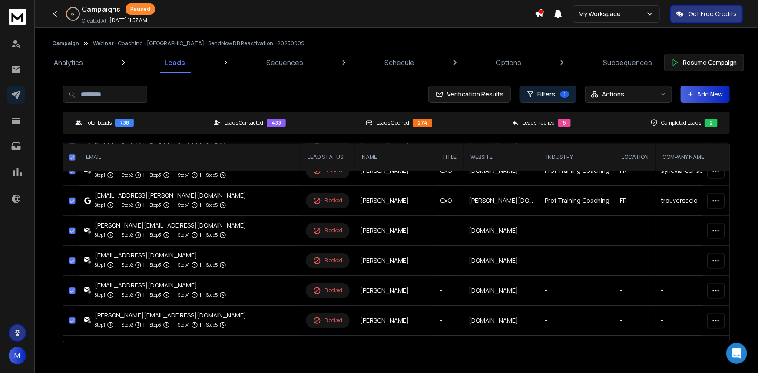
click at [548, 94] on span "Filters" at bounding box center [546, 94] width 18 height 9
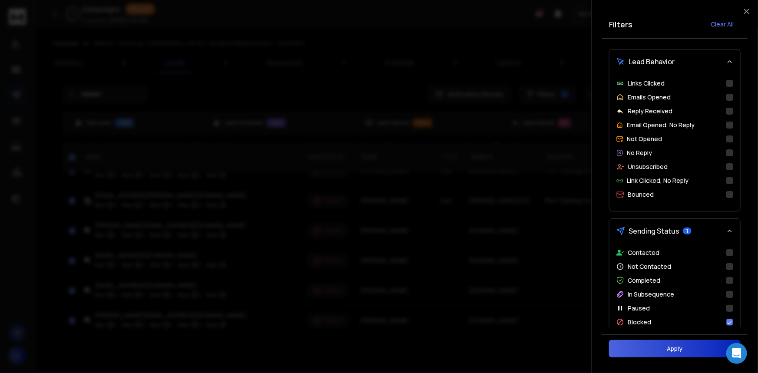
click at [726, 267] on button "Not Contacted" at bounding box center [729, 266] width 7 height 7
drag, startPoint x: 684, startPoint y: 352, endPoint x: 706, endPoint y: 346, distance: 22.6
click at [706, 345] on button "Apply" at bounding box center [675, 348] width 132 height 17
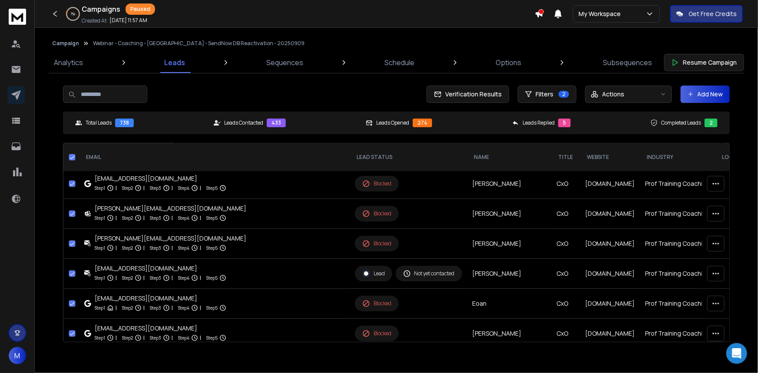
scroll to position [0, 0]
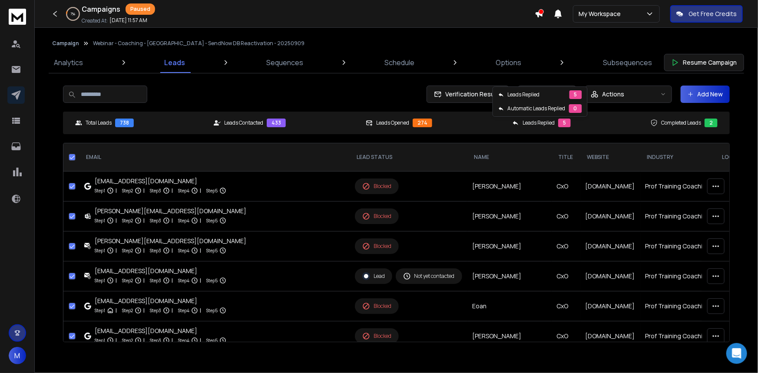
click at [539, 95] on p "Leads Replied" at bounding box center [524, 94] width 32 height 7
click at [566, 95] on span "2" at bounding box center [564, 94] width 10 height 7
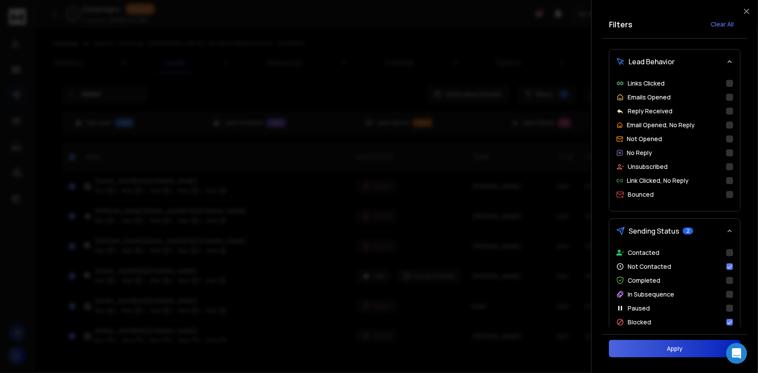
click at [726, 263] on button "Not Contacted" at bounding box center [729, 266] width 7 height 7
click at [687, 349] on button "Apply" at bounding box center [675, 348] width 132 height 17
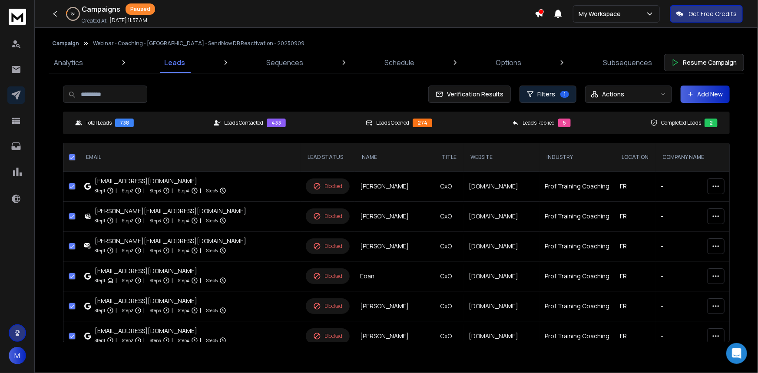
click at [552, 96] on span "Filters" at bounding box center [546, 94] width 18 height 9
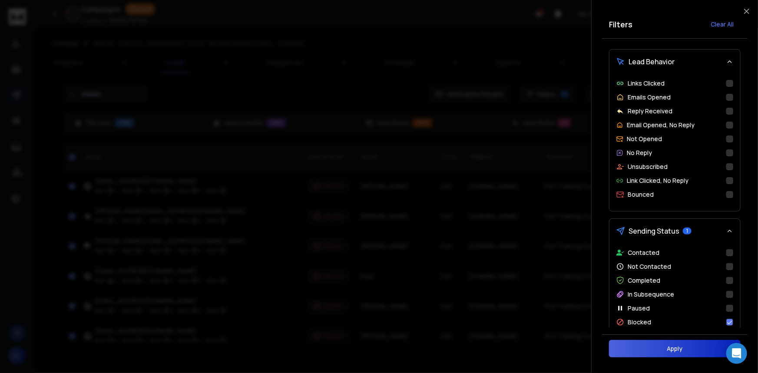
click at [726, 282] on button "Completed" at bounding box center [729, 280] width 7 height 7
click at [726, 325] on button "Blocked" at bounding box center [729, 322] width 7 height 7
click at [697, 353] on button "Apply" at bounding box center [675, 348] width 132 height 17
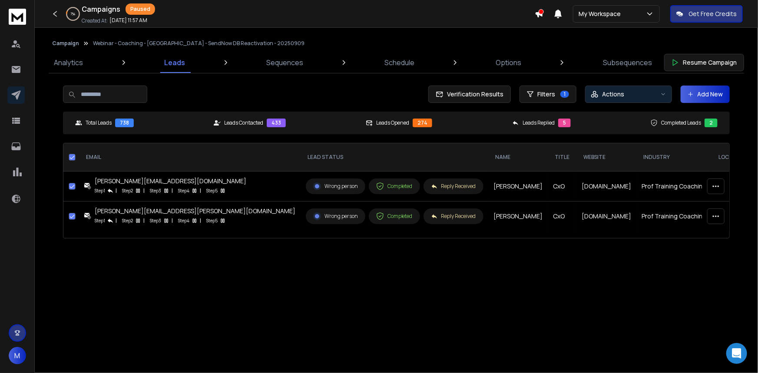
click at [609, 97] on p "Actions" at bounding box center [613, 94] width 22 height 9
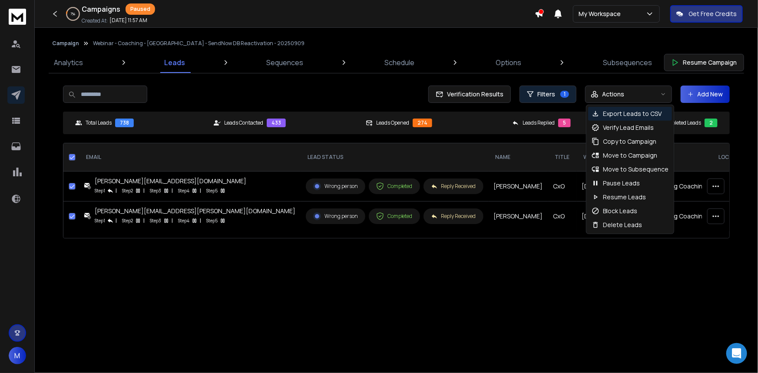
click at [547, 99] on button "Filters 1" at bounding box center [548, 94] width 57 height 17
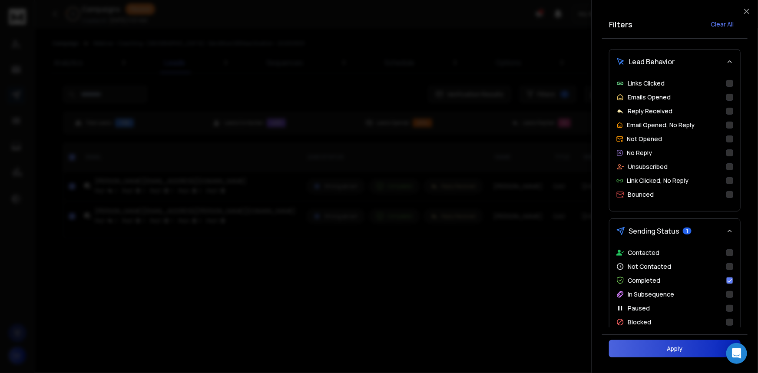
click at [726, 279] on button "Completed" at bounding box center [729, 280] width 7 height 7
click at [726, 293] on button "In Subsequence" at bounding box center [729, 294] width 7 height 7
click at [677, 347] on button "Apply" at bounding box center [675, 348] width 132 height 17
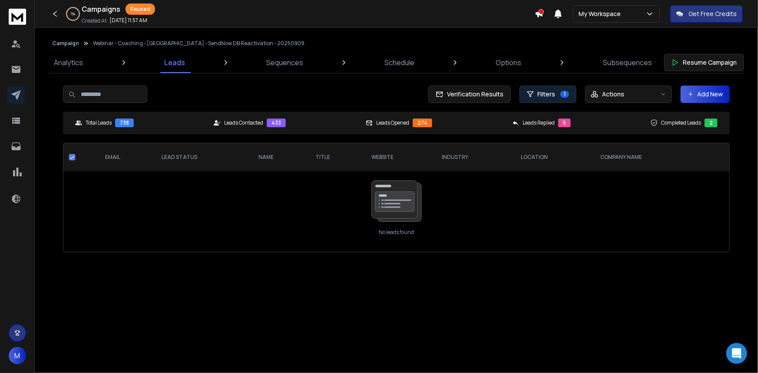
click at [547, 90] on span "Filters" at bounding box center [546, 94] width 18 height 9
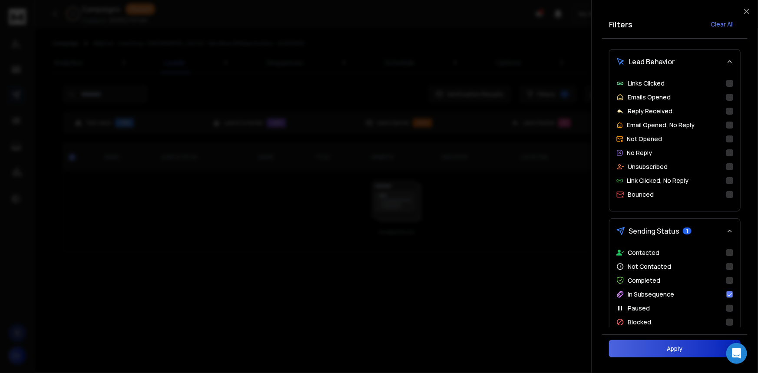
click at [726, 294] on button "In Subsequence" at bounding box center [729, 294] width 7 height 7
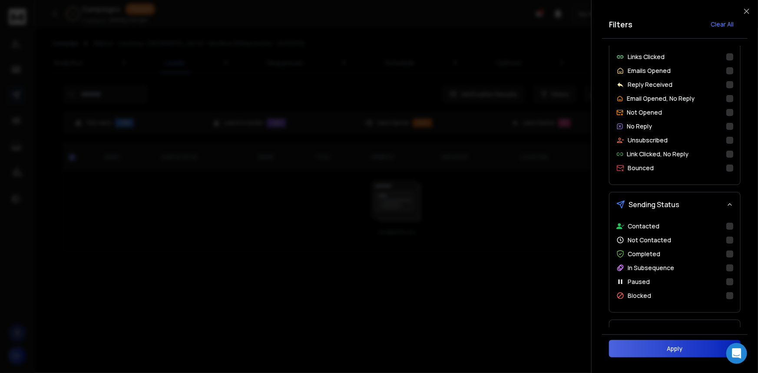
scroll to position [118, 0]
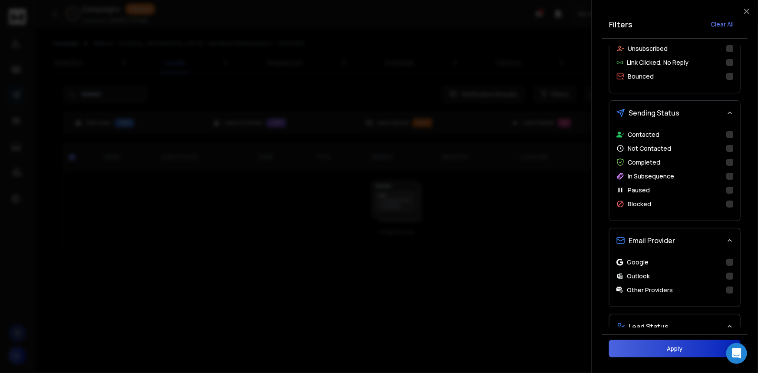
click at [726, 190] on button "Paused" at bounding box center [729, 190] width 7 height 7
click at [669, 350] on button "Apply" at bounding box center [675, 348] width 132 height 17
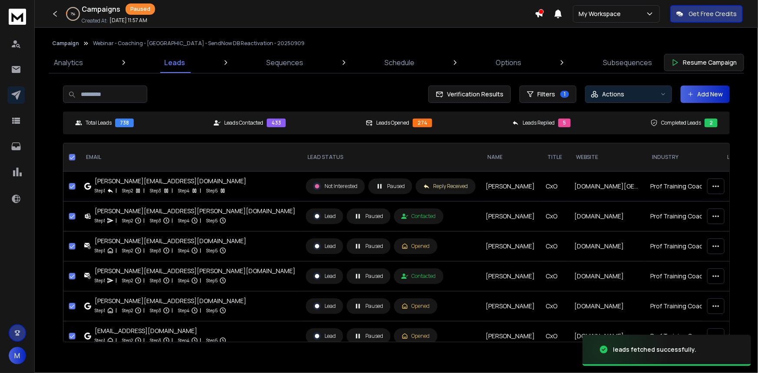
click at [620, 95] on p "Actions" at bounding box center [613, 94] width 22 height 9
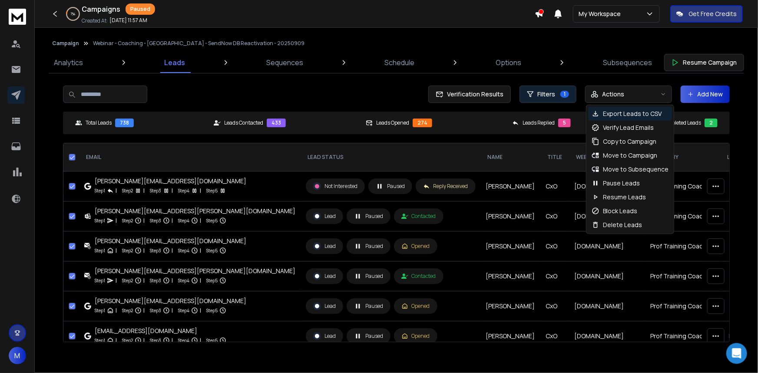
click at [539, 92] on span "Filters" at bounding box center [546, 94] width 18 height 9
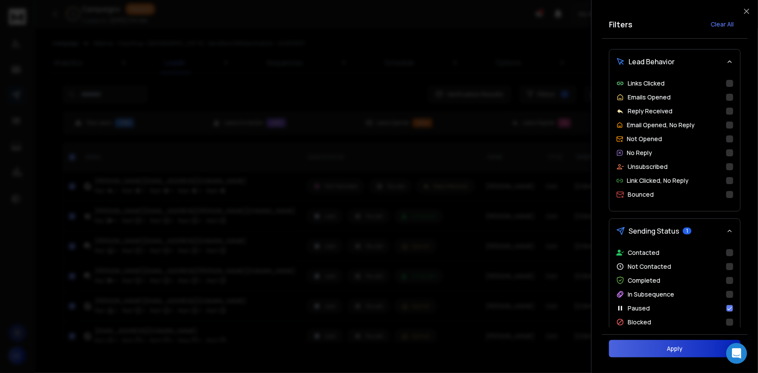
drag, startPoint x: 724, startPoint y: 323, endPoint x: 727, endPoint y: 319, distance: 5.0
click at [726, 322] on button "Blocked" at bounding box center [729, 322] width 7 height 7
click at [727, 312] on div "Paused" at bounding box center [675, 308] width 117 height 9
click at [727, 308] on button "Paused" at bounding box center [729, 308] width 7 height 7
click at [695, 352] on button "Apply" at bounding box center [675, 348] width 132 height 17
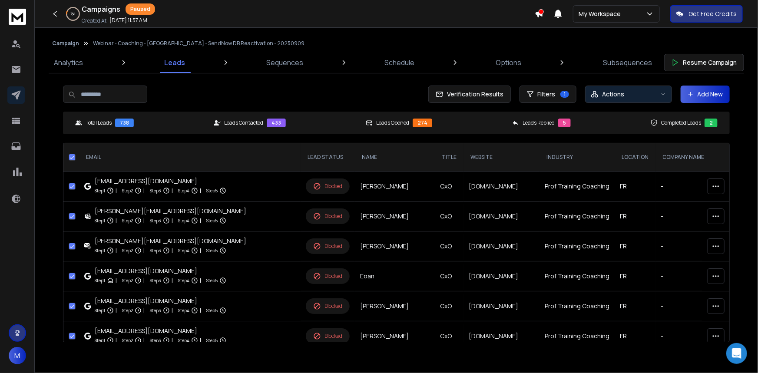
click at [639, 95] on div "Actions" at bounding box center [624, 94] width 66 height 9
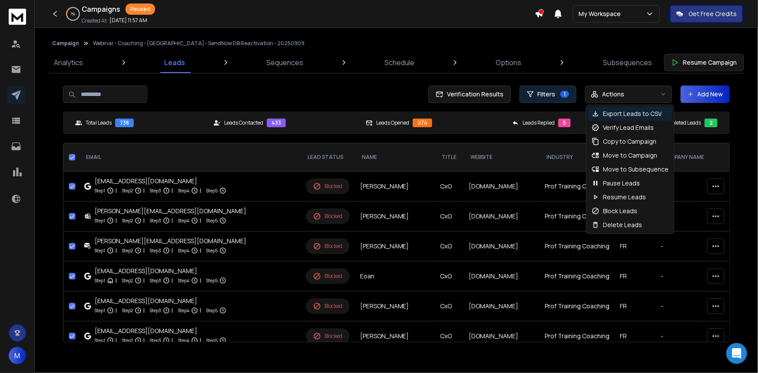
click at [557, 95] on button "Filters 1" at bounding box center [548, 94] width 57 height 17
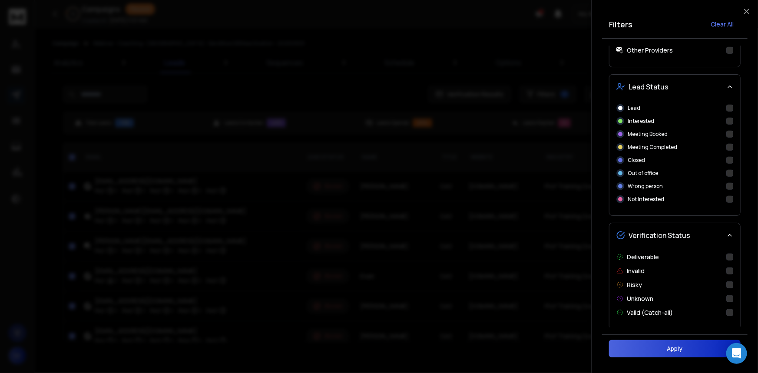
scroll to position [360, 0]
drag, startPoint x: 723, startPoint y: 266, endPoint x: 725, endPoint y: 272, distance: 6.1
click at [726, 267] on button "Invalid" at bounding box center [729, 268] width 7 height 7
click at [726, 282] on button "Risky" at bounding box center [729, 282] width 7 height 7
click at [725, 297] on div "Unknown" at bounding box center [675, 296] width 117 height 9
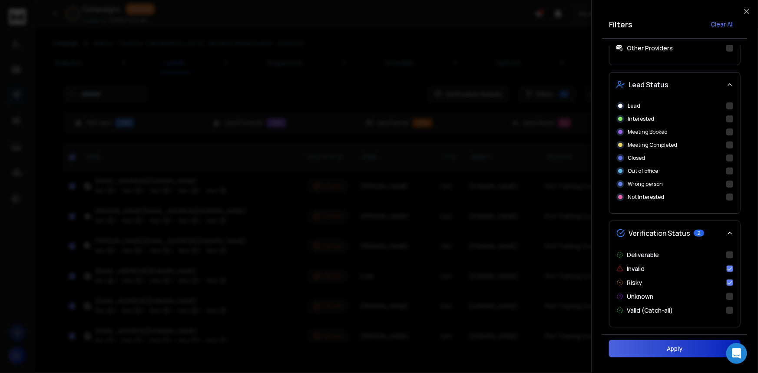
click at [726, 308] on button "Valid (Catch-all)" at bounding box center [729, 310] width 7 height 7
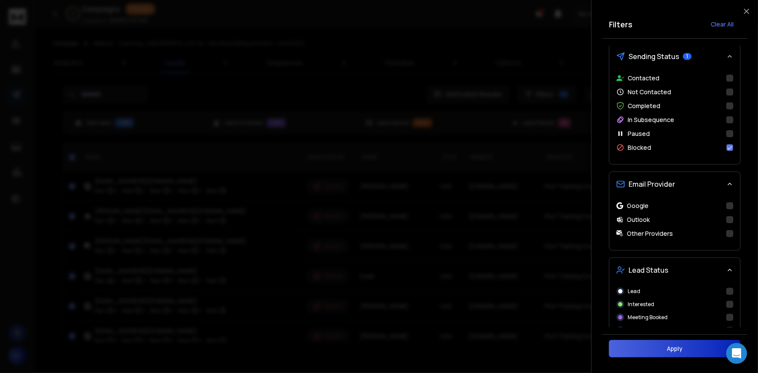
scroll to position [163, 0]
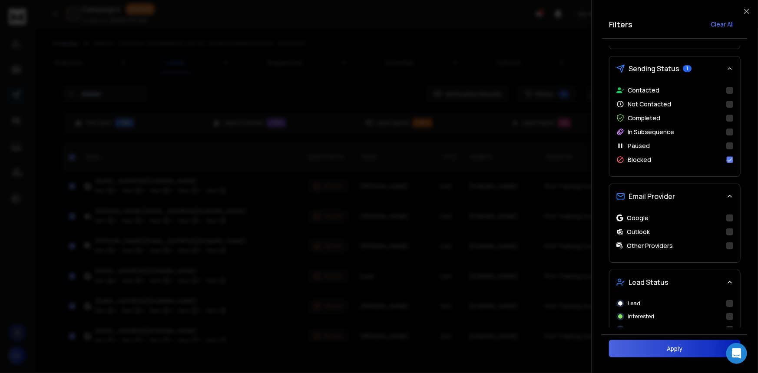
click at [726, 161] on button "Blocked" at bounding box center [729, 159] width 7 height 7
click at [670, 352] on button "Apply" at bounding box center [675, 348] width 132 height 17
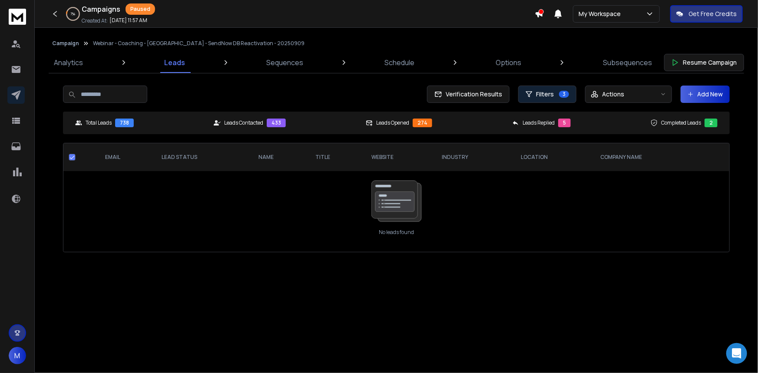
click at [540, 99] on button "Filters 3" at bounding box center [547, 94] width 58 height 17
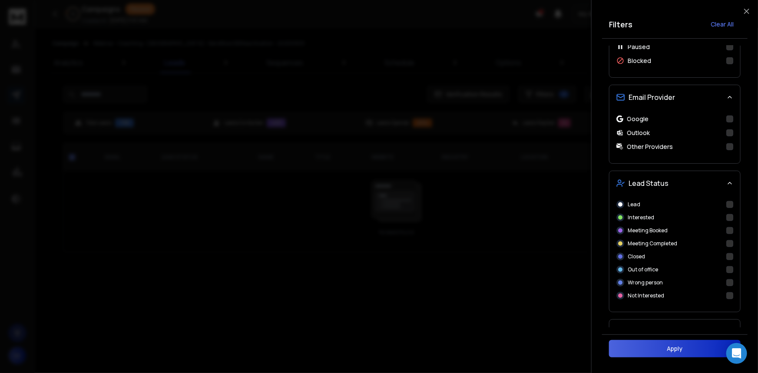
scroll to position [360, 0]
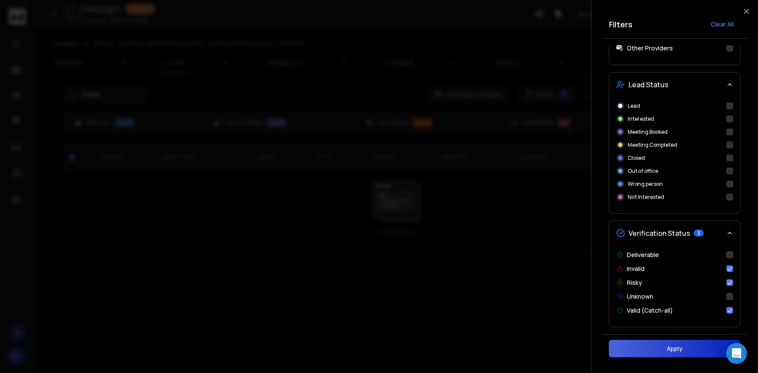
click at [726, 293] on button "Unknown" at bounding box center [729, 296] width 7 height 7
click at [673, 351] on button "Apply" at bounding box center [675, 348] width 132 height 17
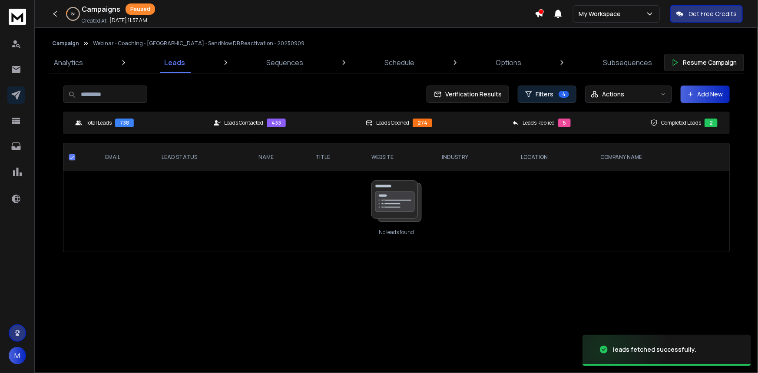
click at [546, 97] on span "Filters" at bounding box center [545, 94] width 18 height 9
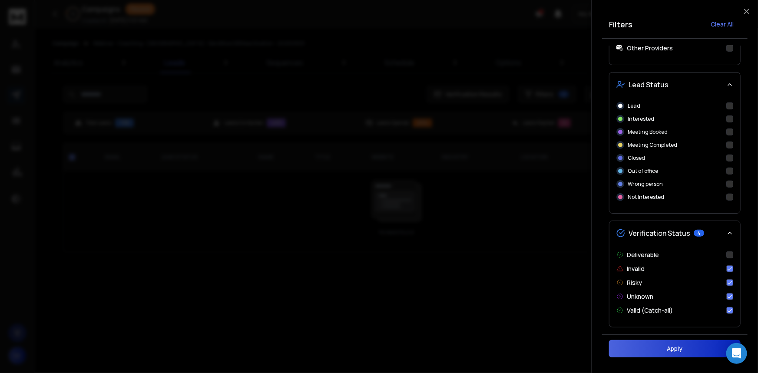
click at [726, 266] on button "Invalid" at bounding box center [729, 268] width 7 height 7
click at [727, 280] on button "Risky" at bounding box center [729, 282] width 7 height 7
click at [726, 295] on button "Unknown" at bounding box center [729, 296] width 7 height 7
click at [726, 307] on button "Valid (Catch-all)" at bounding box center [729, 310] width 7 height 7
click at [726, 253] on button "Deliverable" at bounding box center [729, 255] width 7 height 7
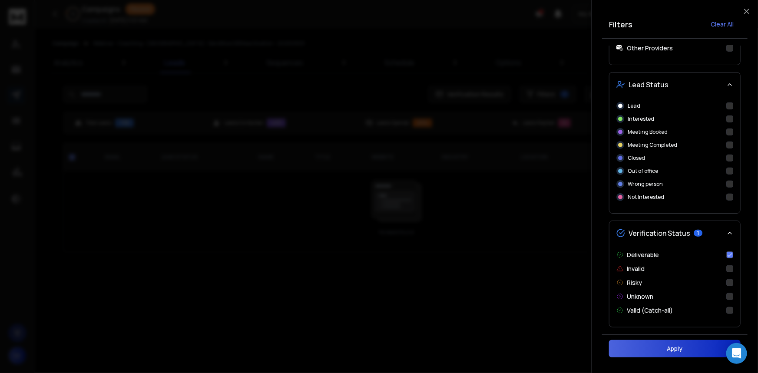
click at [673, 345] on button "Apply" at bounding box center [675, 348] width 132 height 17
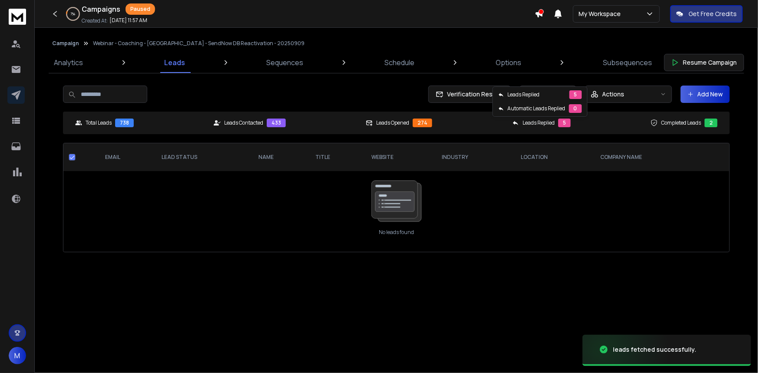
click at [547, 90] on div "Leads Replied 5" at bounding box center [540, 94] width 84 height 9
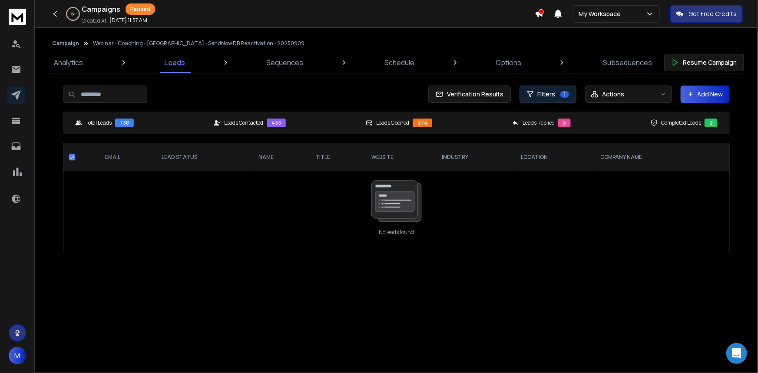
click at [552, 94] on span "Filters" at bounding box center [546, 94] width 18 height 9
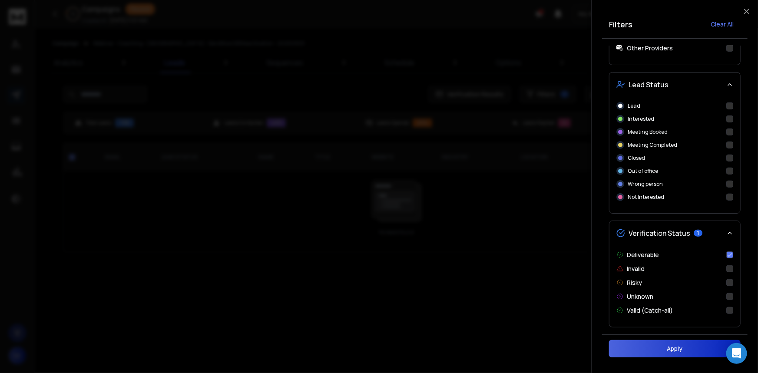
click at [726, 252] on button "Deliverable" at bounding box center [729, 255] width 7 height 7
click at [727, 195] on Interested "Not Interested" at bounding box center [729, 197] width 7 height 7
drag, startPoint x: 643, startPoint y: 352, endPoint x: 635, endPoint y: 347, distance: 9.4
click at [643, 352] on button "Apply" at bounding box center [675, 348] width 132 height 17
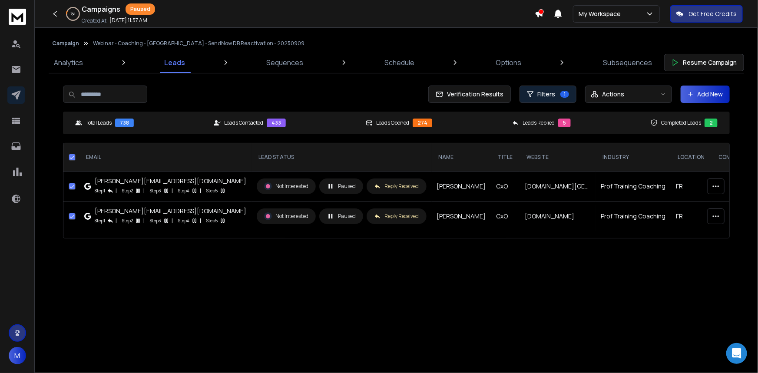
click at [544, 93] on span "Filters" at bounding box center [546, 94] width 18 height 9
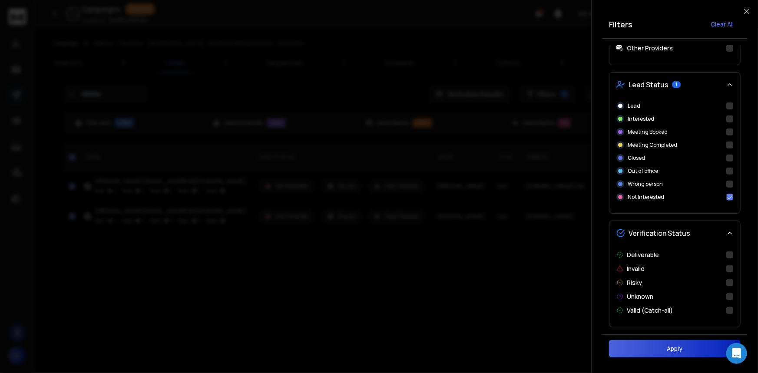
click at [726, 195] on Interested "Not Interested" at bounding box center [729, 197] width 7 height 7
click at [726, 184] on person "Wrong person" at bounding box center [729, 184] width 7 height 7
click at [653, 358] on div "Apply" at bounding box center [675, 349] width 146 height 28
click at [653, 355] on button "Apply" at bounding box center [675, 348] width 132 height 17
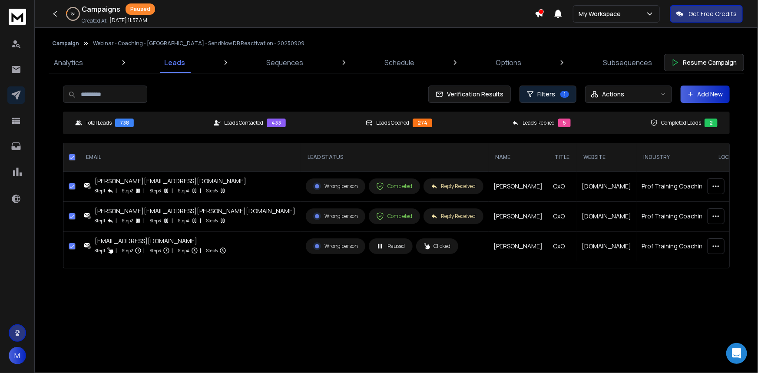
click at [554, 93] on span "Filters" at bounding box center [546, 94] width 18 height 9
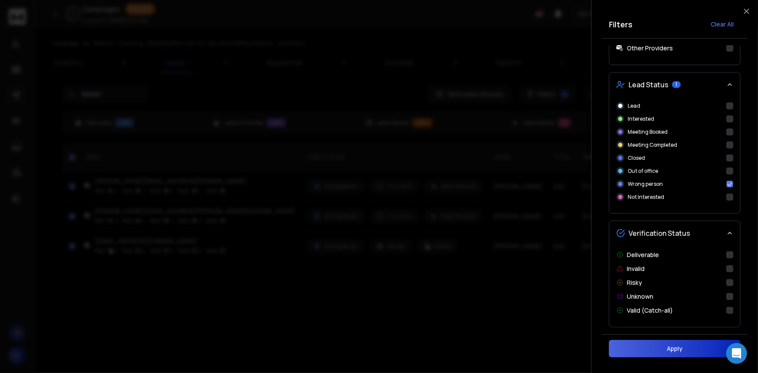
click at [726, 169] on office "Out of office" at bounding box center [729, 171] width 7 height 7
click at [726, 181] on person "Wrong person" at bounding box center [729, 184] width 7 height 7
click at [675, 348] on button "Apply" at bounding box center [675, 348] width 132 height 17
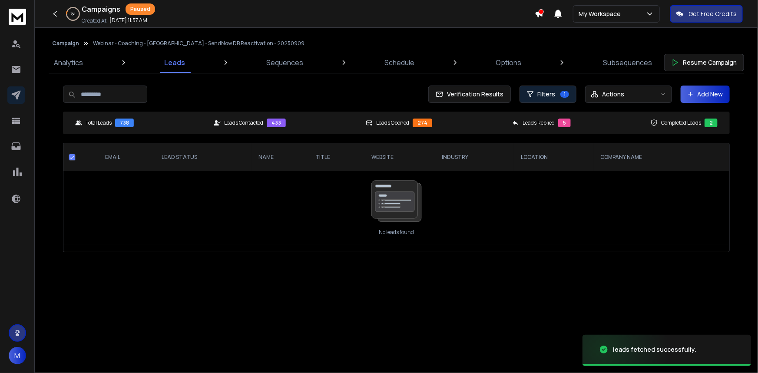
click at [548, 95] on span "Filters" at bounding box center [546, 94] width 18 height 9
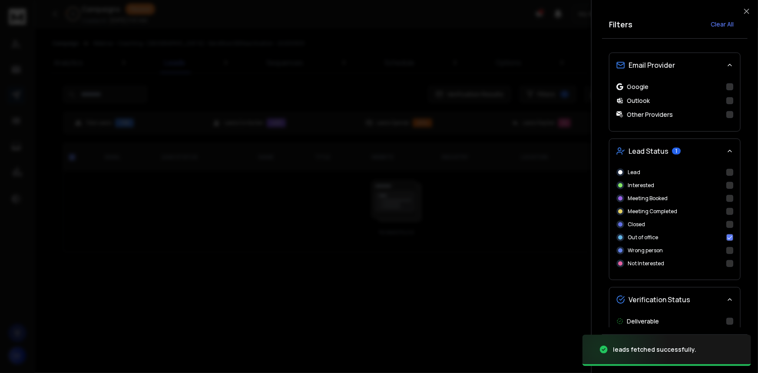
scroll to position [316, 0]
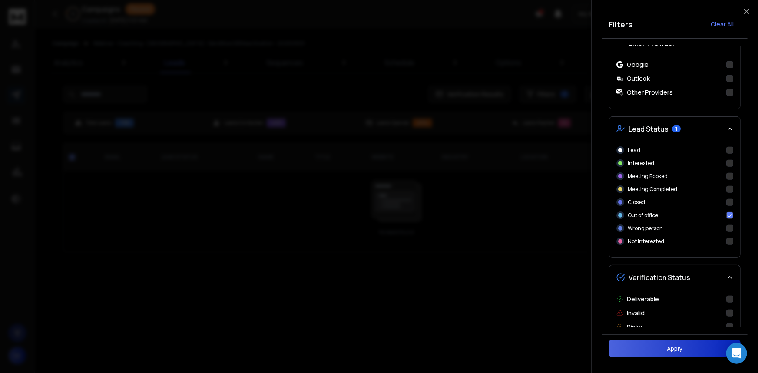
click at [726, 200] on button "Closed" at bounding box center [729, 202] width 7 height 7
click at [726, 212] on office "Out of office" at bounding box center [729, 215] width 7 height 7
click at [685, 345] on button "Apply" at bounding box center [675, 348] width 132 height 17
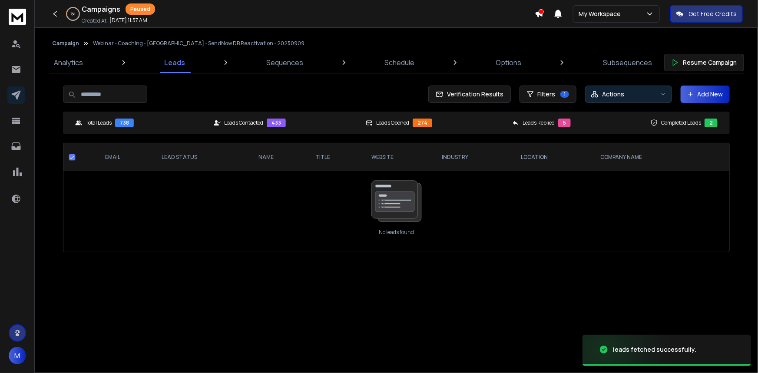
click at [604, 93] on p "Actions" at bounding box center [613, 94] width 22 height 9
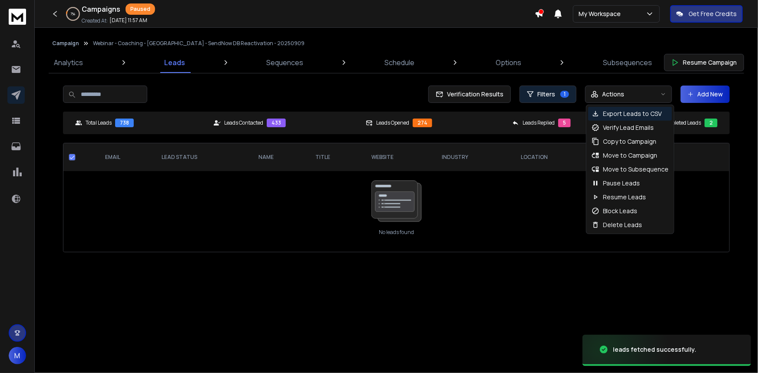
click at [545, 95] on span "Filters" at bounding box center [546, 94] width 18 height 9
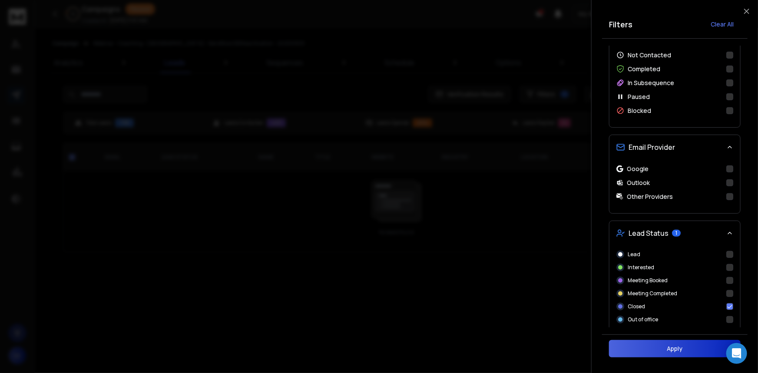
scroll to position [237, 0]
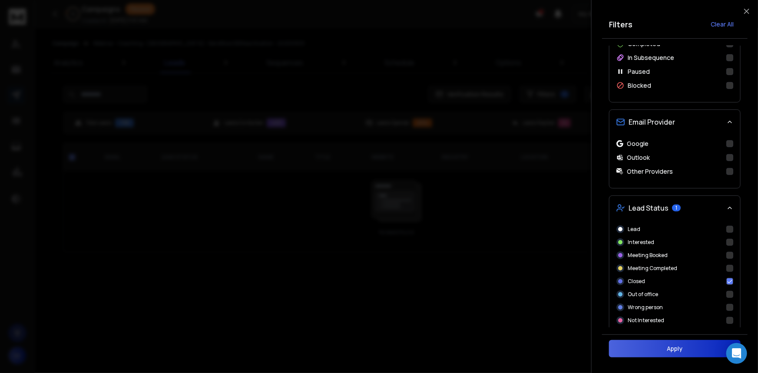
click at [726, 279] on button "Closed" at bounding box center [729, 281] width 7 height 7
click at [726, 266] on Completed "Meeting Completed" at bounding box center [729, 268] width 7 height 7
click at [726, 239] on button "Interested" at bounding box center [729, 242] width 7 height 7
click at [664, 347] on button "Apply" at bounding box center [675, 348] width 132 height 17
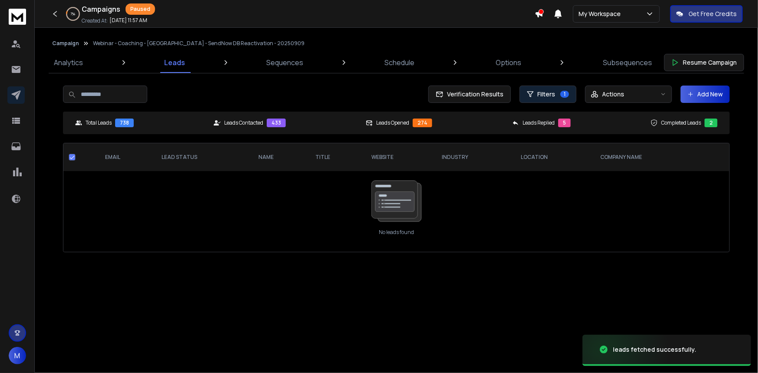
click at [548, 94] on span "Filters" at bounding box center [546, 94] width 18 height 9
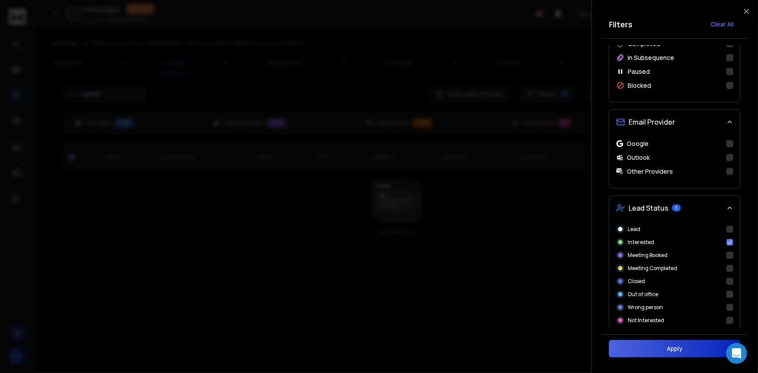
click at [726, 243] on button "Interested" at bounding box center [729, 242] width 7 height 7
click at [683, 350] on button "Apply" at bounding box center [675, 348] width 132 height 17
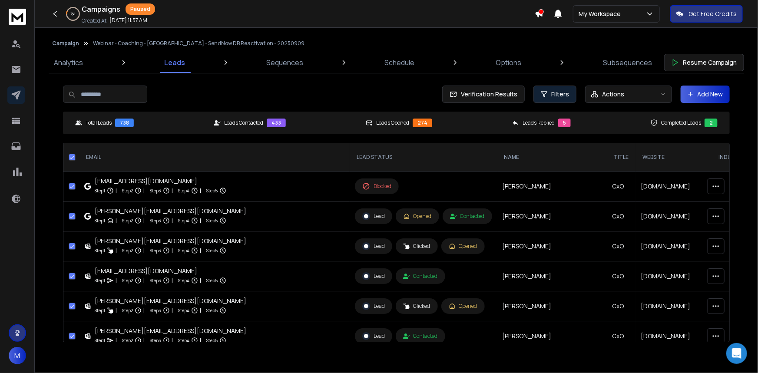
click at [542, 94] on button "Filters" at bounding box center [555, 94] width 43 height 17
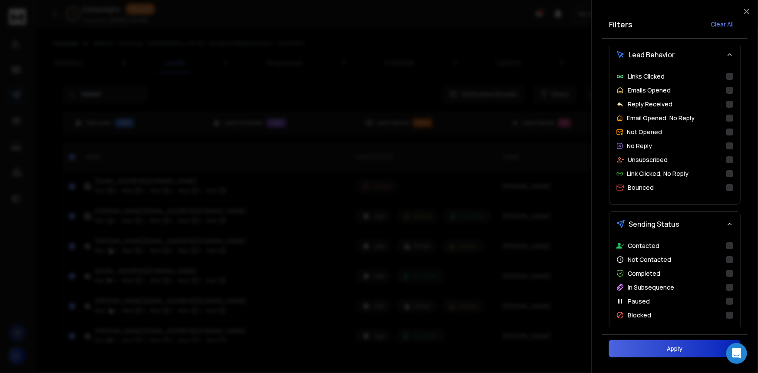
scroll to position [0, 0]
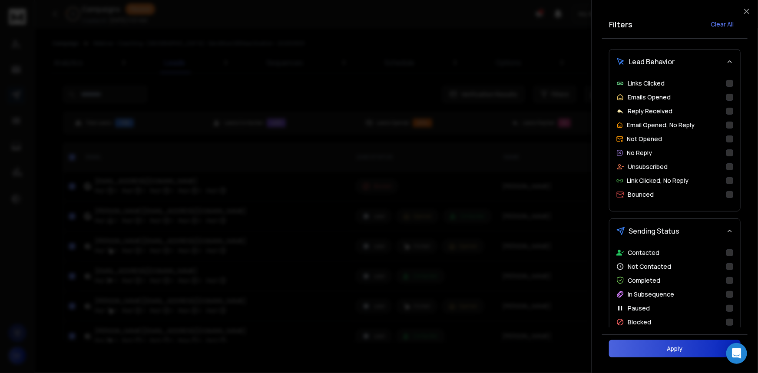
click at [726, 195] on button "Bounced" at bounding box center [729, 194] width 7 height 7
click at [656, 346] on button "Apply" at bounding box center [675, 348] width 132 height 17
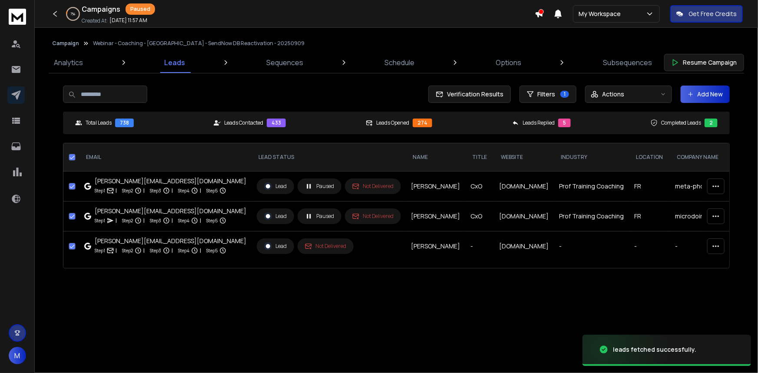
click at [710, 254] on button "button" at bounding box center [715, 247] width 17 height 16
click at [700, 313] on p "Pause Lead" at bounding box center [702, 313] width 33 height 9
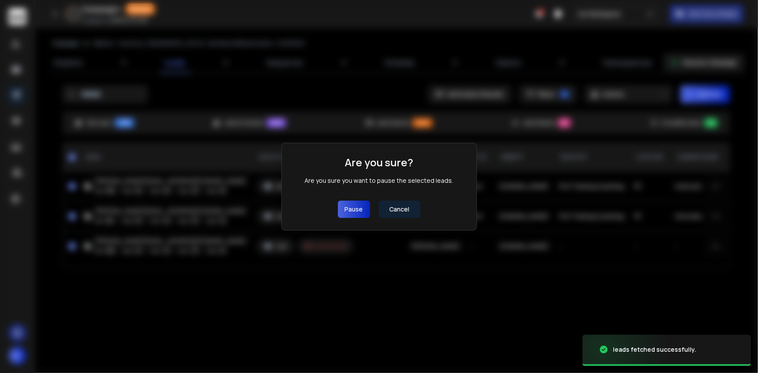
click at [358, 217] on button "Pause" at bounding box center [354, 209] width 32 height 17
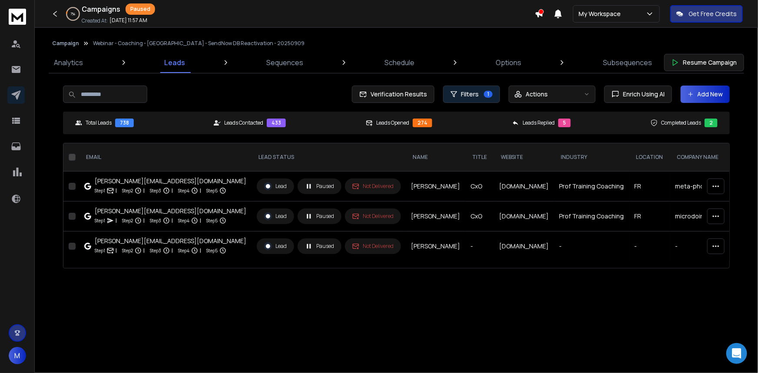
click at [467, 100] on button "Filters 1" at bounding box center [471, 94] width 57 height 17
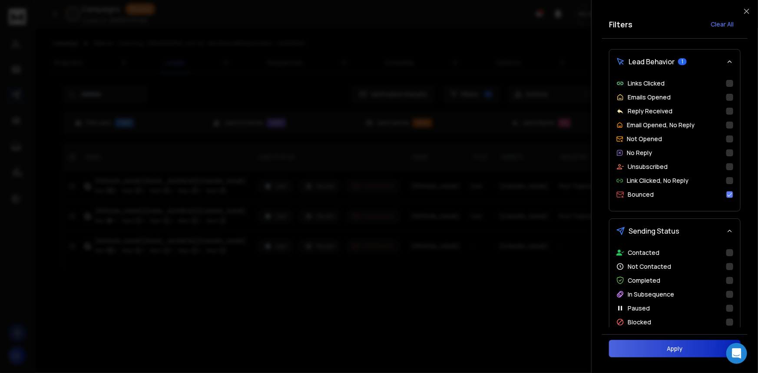
click at [726, 183] on button "Link Clicked, No Reply" at bounding box center [729, 180] width 7 height 7
click at [726, 195] on button "Bounced" at bounding box center [729, 194] width 7 height 7
click at [673, 347] on button "Apply" at bounding box center [675, 348] width 132 height 17
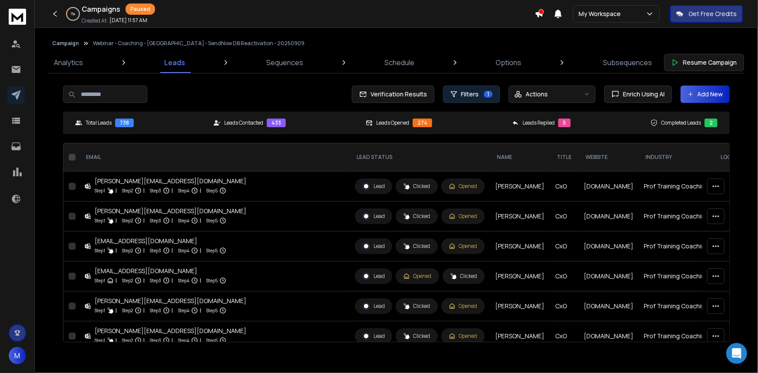
click at [470, 97] on span "Filters" at bounding box center [470, 94] width 18 height 9
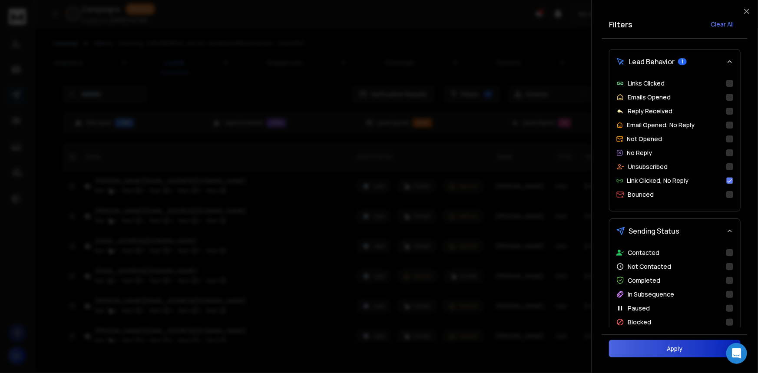
click at [726, 168] on button "Unsubscribed" at bounding box center [729, 166] width 7 height 7
click at [726, 181] on button "Link Clicked, No Reply" at bounding box center [729, 180] width 7 height 7
click at [686, 343] on button "Apply" at bounding box center [675, 348] width 132 height 17
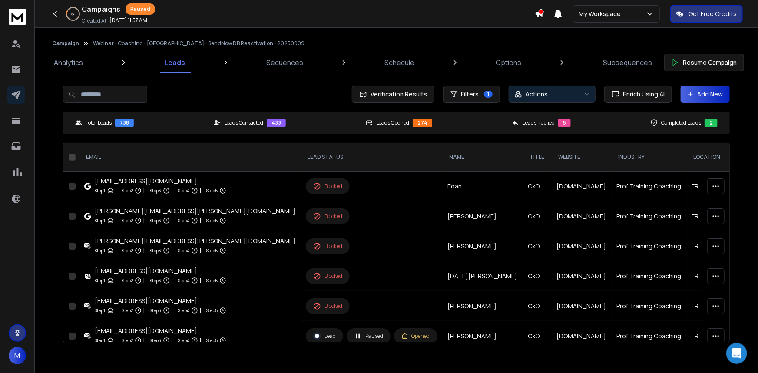
click at [558, 90] on div "Actions" at bounding box center [547, 94] width 66 height 9
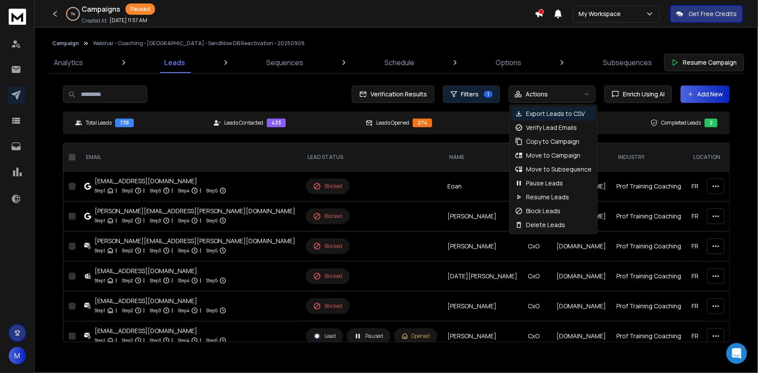
click at [472, 98] on span "Filters" at bounding box center [470, 94] width 18 height 9
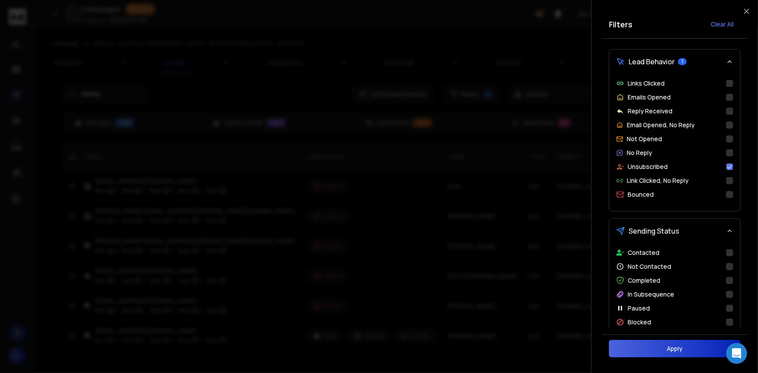
click at [726, 166] on button "Unsubscribed" at bounding box center [729, 166] width 7 height 7
click at [726, 109] on button "Reply Received" at bounding box center [729, 111] width 7 height 7
click at [653, 349] on button "Apply" at bounding box center [675, 348] width 132 height 17
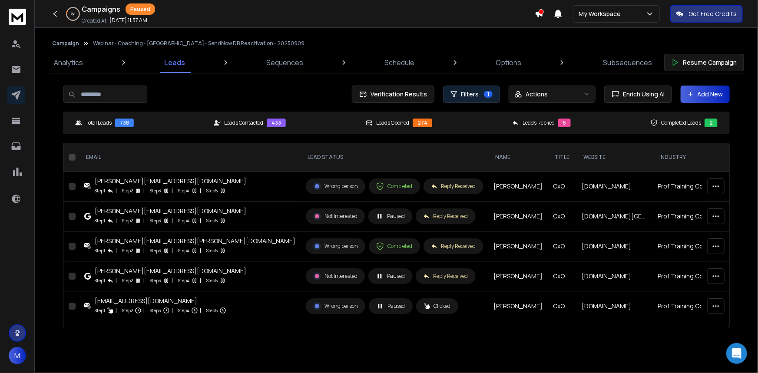
click at [476, 94] on span "Filters" at bounding box center [470, 94] width 18 height 9
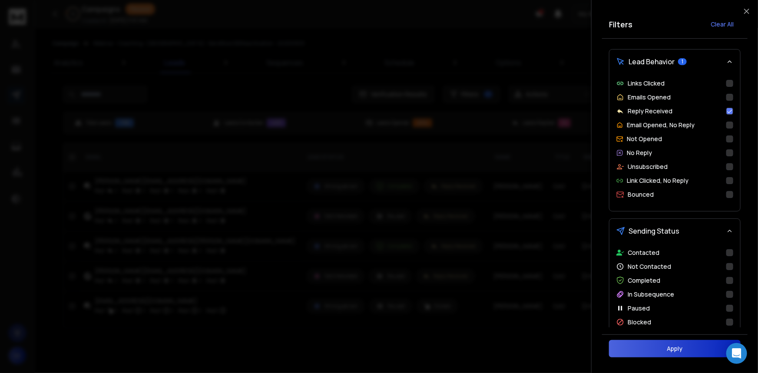
click at [726, 111] on button "Reply Received" at bounding box center [729, 111] width 7 height 7
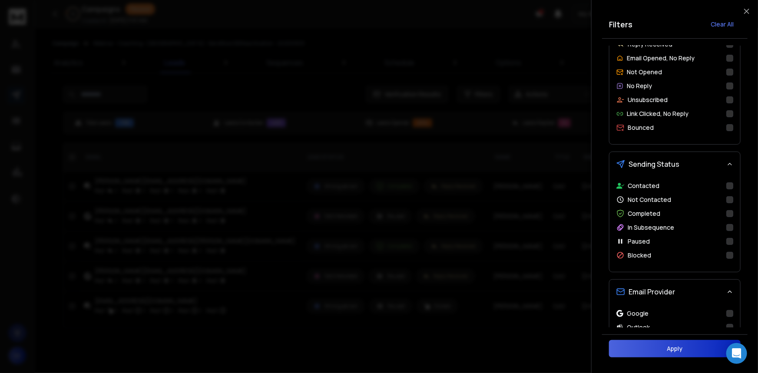
scroll to position [118, 0]
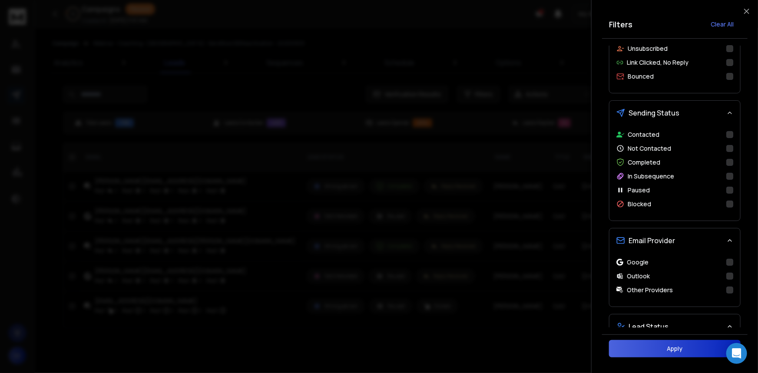
click at [726, 189] on button "Paused" at bounding box center [729, 190] width 7 height 7
drag, startPoint x: 663, startPoint y: 346, endPoint x: 330, endPoint y: 287, distance: 338.5
click at [661, 346] on button "Apply" at bounding box center [675, 348] width 132 height 17
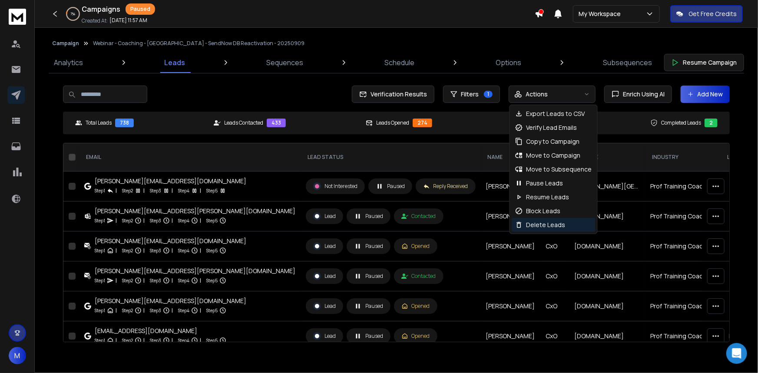
click at [547, 225] on p "Delete Leads" at bounding box center [546, 225] width 39 height 9
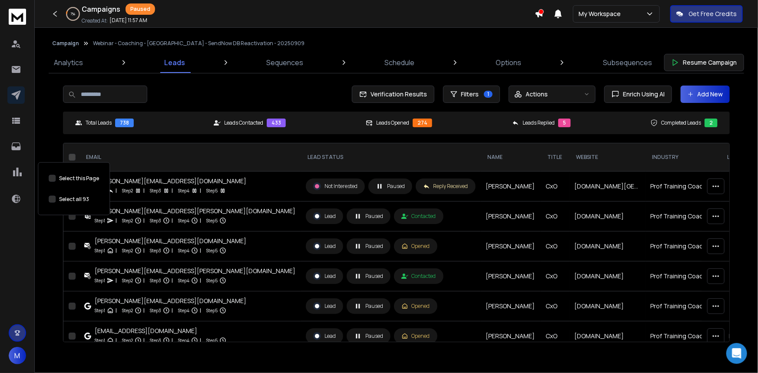
click at [73, 159] on button "Select this Page" at bounding box center [72, 157] width 7 height 7
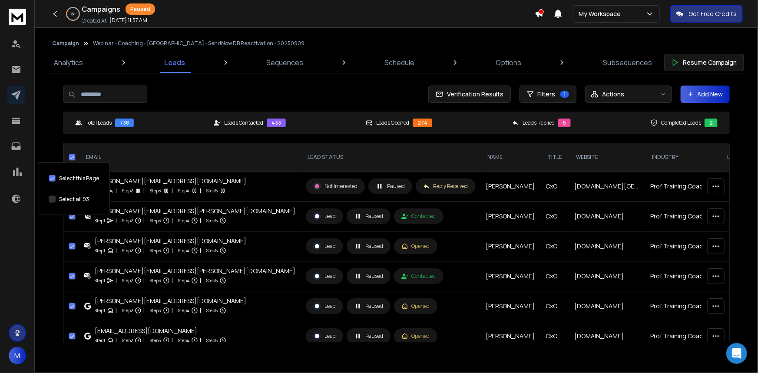
click at [72, 199] on label "Select all 93" at bounding box center [74, 199] width 30 height 7
click at [53, 199] on button "Select this Page" at bounding box center [52, 199] width 7 height 7
click at [617, 95] on p "Actions" at bounding box center [613, 94] width 22 height 9
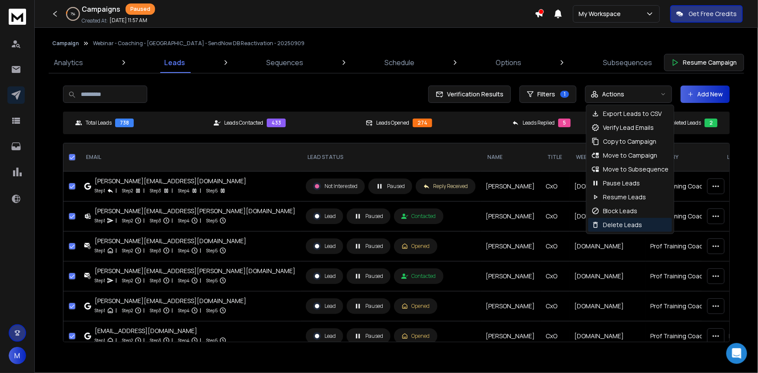
click at [630, 225] on p "Delete Leads" at bounding box center [622, 225] width 39 height 9
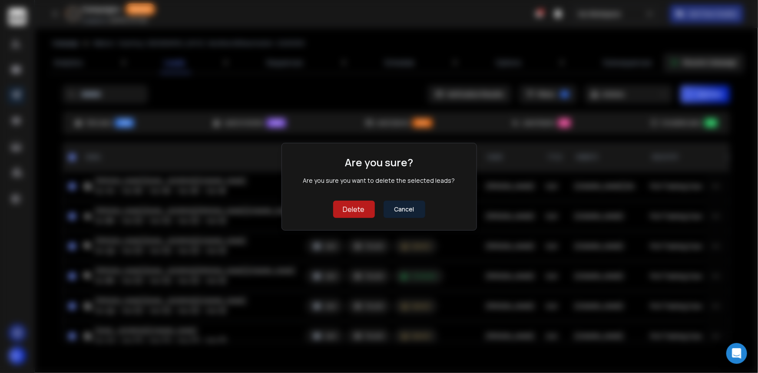
click at [356, 213] on button "Delete" at bounding box center [354, 209] width 42 height 17
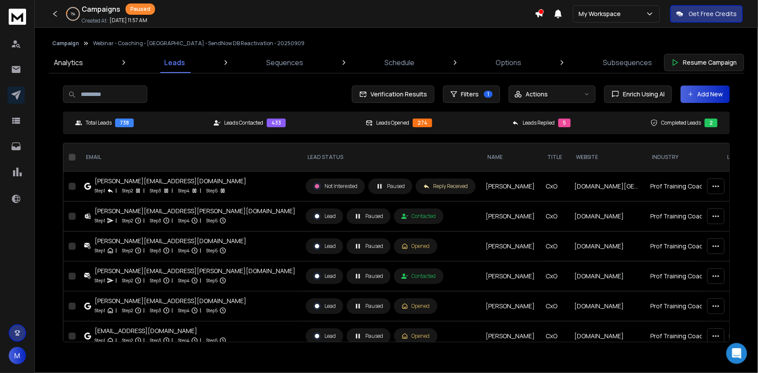
click at [70, 67] on p "Analytics" at bounding box center [68, 62] width 29 height 10
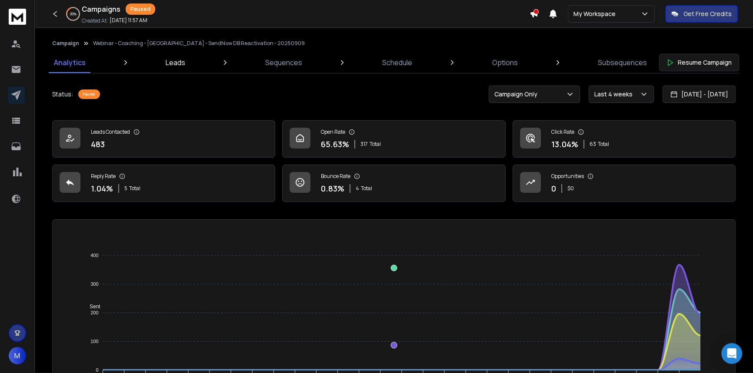
click at [168, 63] on p "Leads" at bounding box center [176, 62] width 20 height 10
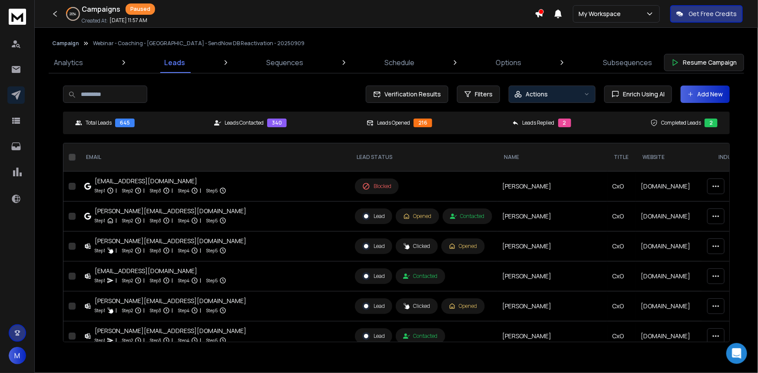
click at [560, 100] on button "Actions" at bounding box center [552, 94] width 87 height 17
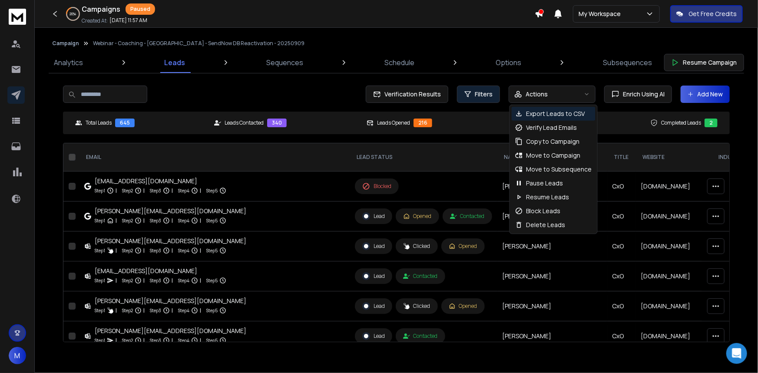
click at [489, 97] on span "Filters" at bounding box center [484, 94] width 18 height 9
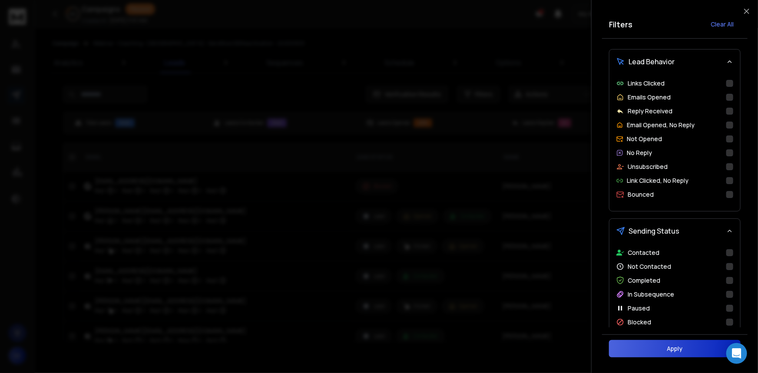
click at [726, 196] on button "Bounced" at bounding box center [729, 194] width 7 height 7
click at [726, 322] on button "Blocked" at bounding box center [729, 322] width 7 height 7
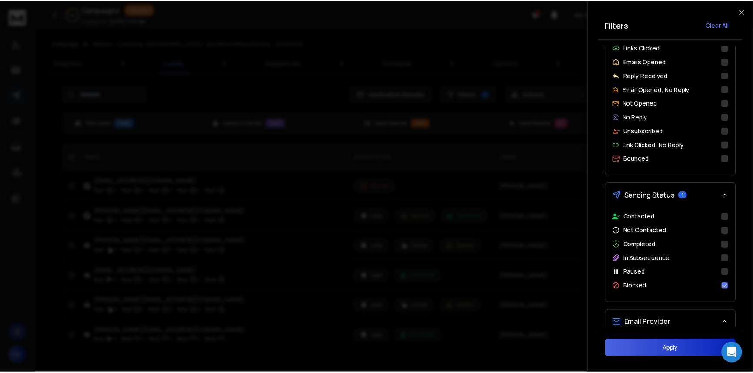
scroll to position [39, 0]
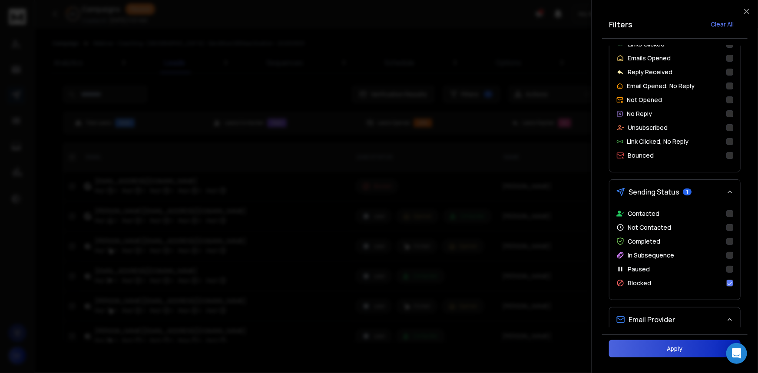
click at [674, 349] on button "Apply" at bounding box center [675, 348] width 132 height 17
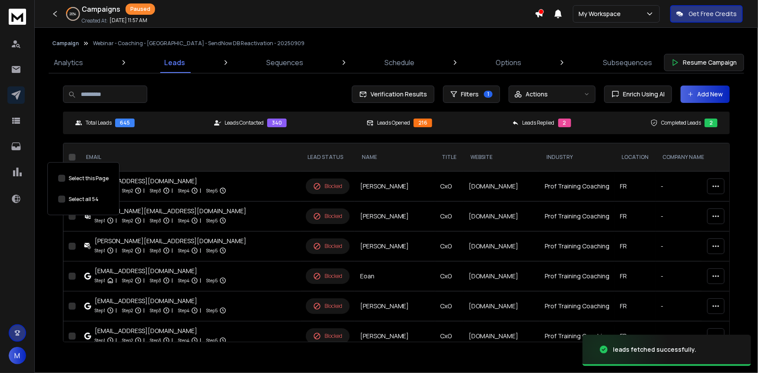
click at [71, 157] on button "Select this Page" at bounding box center [72, 157] width 7 height 7
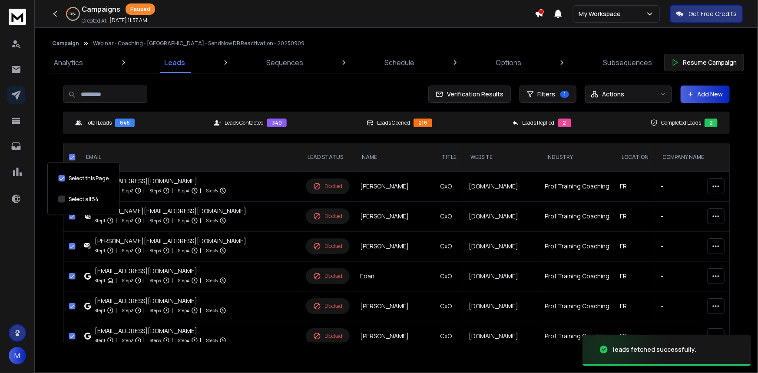
click at [65, 197] on div "Select all 54" at bounding box center [83, 199] width 50 height 7
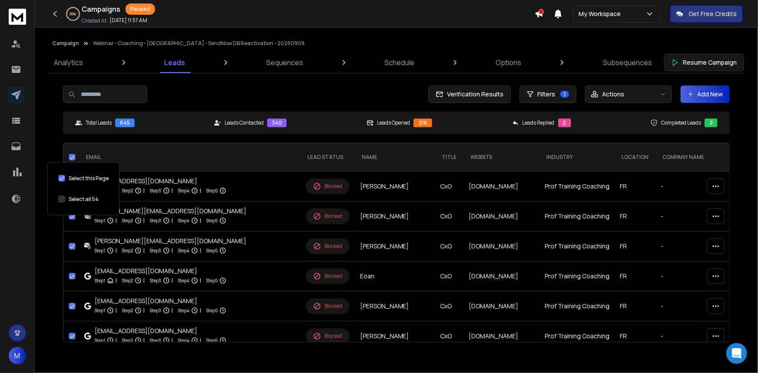
click at [64, 199] on button "Select this Page" at bounding box center [61, 199] width 7 height 7
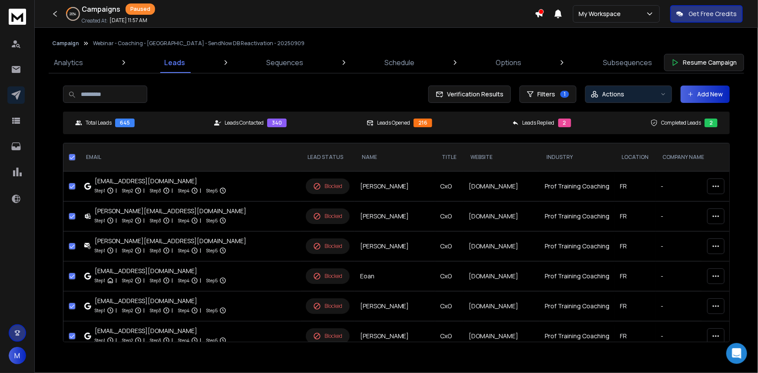
click at [626, 93] on div "Actions" at bounding box center [624, 94] width 66 height 9
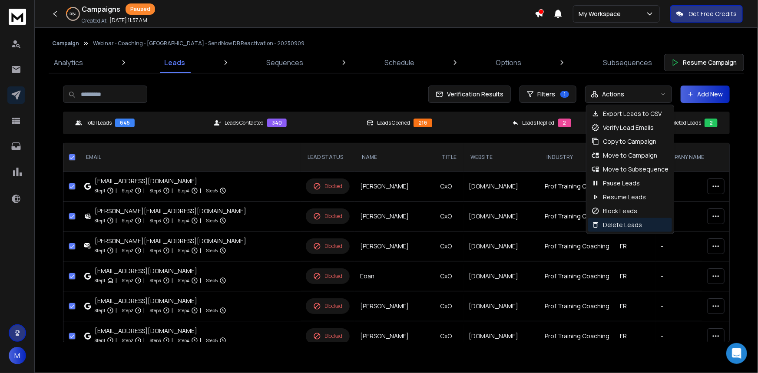
click at [620, 222] on p "Delete Leads" at bounding box center [622, 225] width 39 height 9
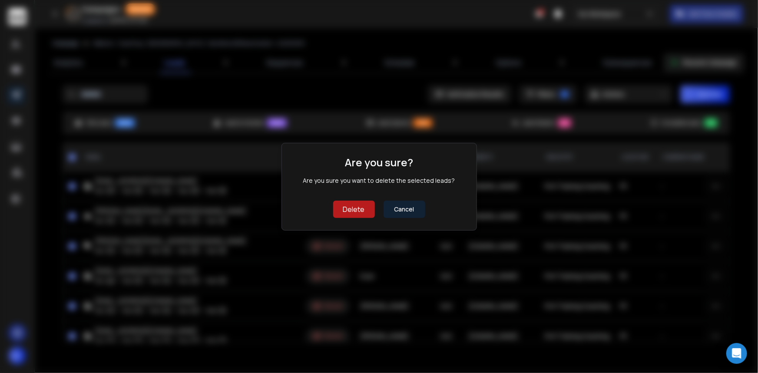
click at [347, 210] on button "Delete" at bounding box center [354, 209] width 42 height 17
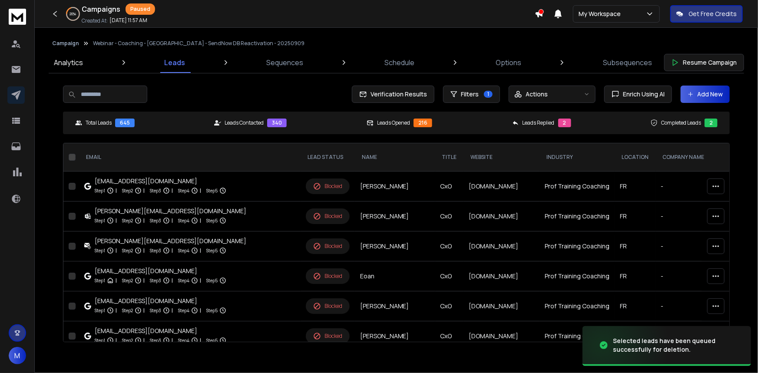
click at [76, 65] on p "Analytics" at bounding box center [68, 62] width 29 height 10
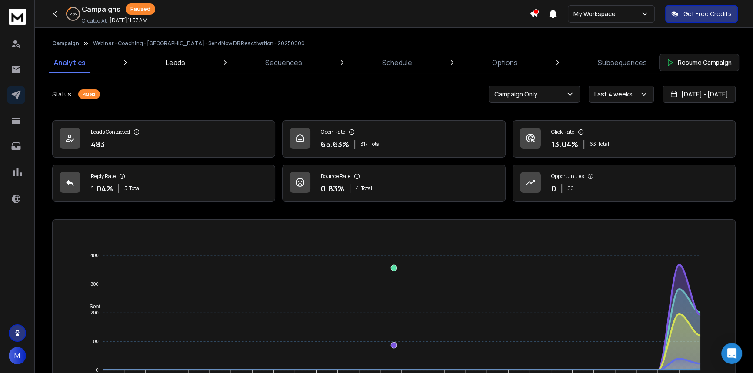
click at [178, 65] on p "Leads" at bounding box center [176, 62] width 20 height 10
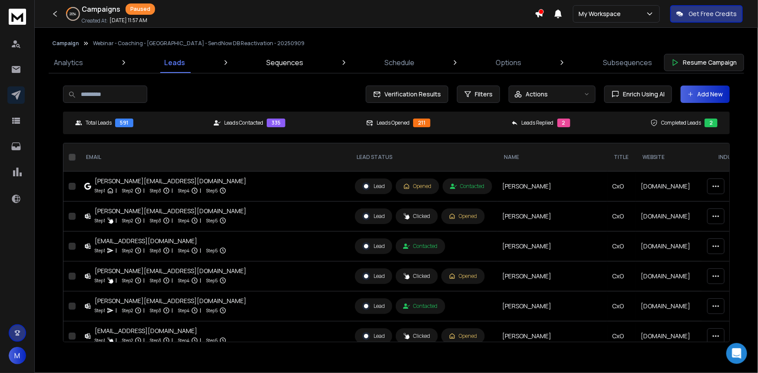
click at [278, 65] on p "Sequences" at bounding box center [284, 62] width 37 height 10
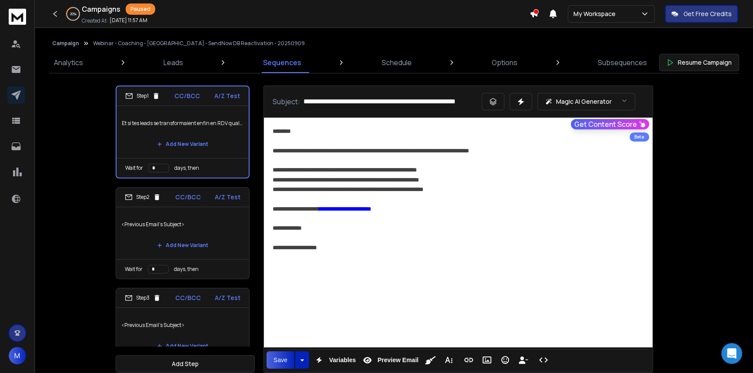
click at [207, 226] on p "<Previous Email's Subject>" at bounding box center [182, 224] width 123 height 24
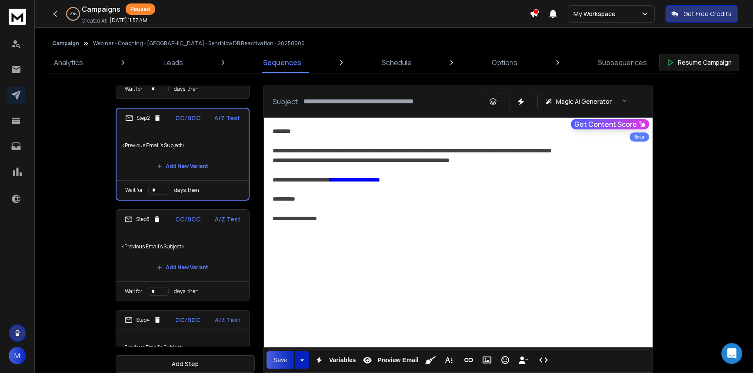
click at [222, 246] on p "<Previous Email's Subject>" at bounding box center [182, 247] width 123 height 24
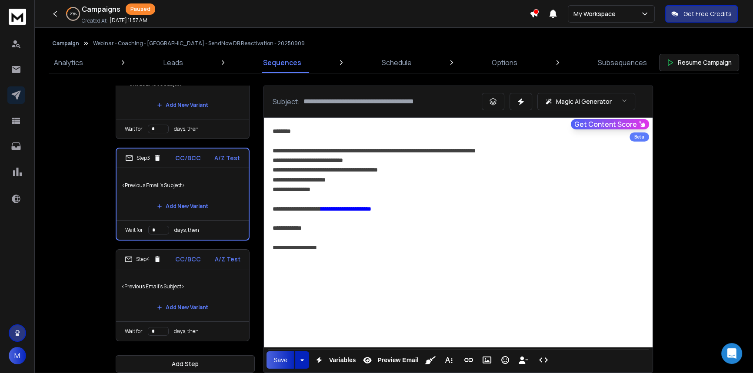
scroll to position [158, 0]
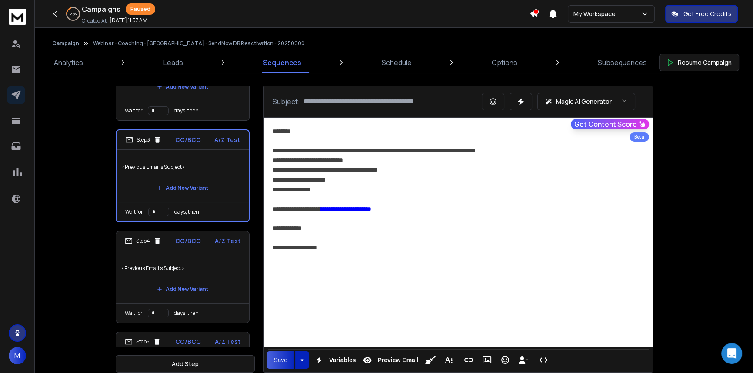
click at [221, 262] on p "<Previous Email's Subject>" at bounding box center [182, 268] width 123 height 24
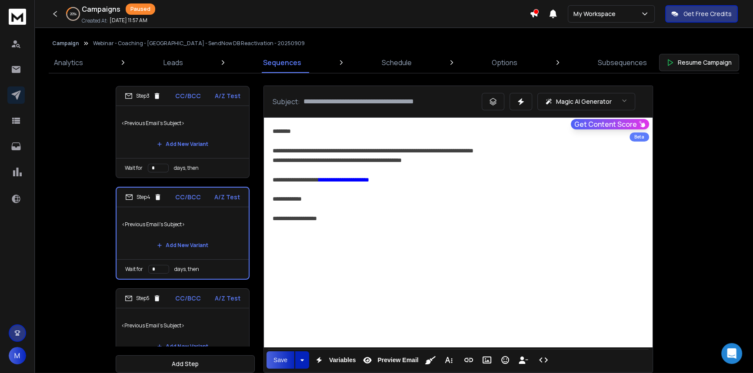
scroll to position [214, 0]
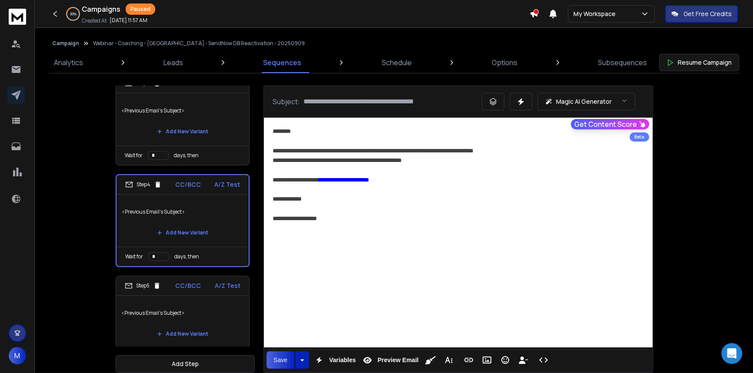
click at [217, 316] on p "<Previous Email's Subject>" at bounding box center [182, 313] width 123 height 24
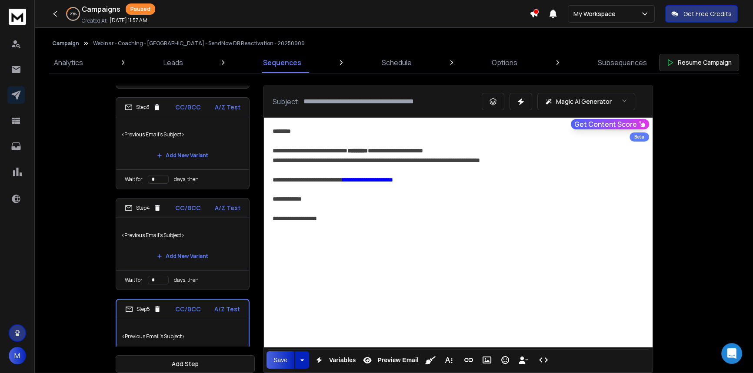
scroll to position [96, 0]
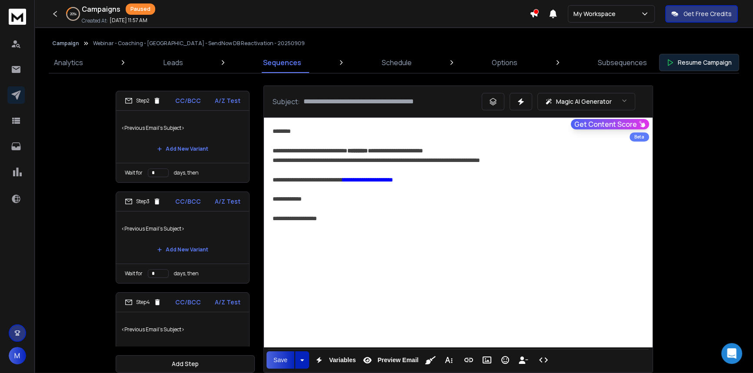
click at [688, 61] on button "Resume Campaign" at bounding box center [699, 62] width 80 height 17
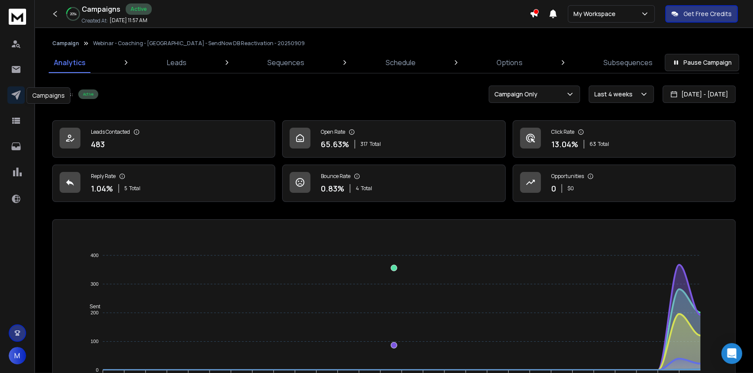
click at [16, 94] on icon at bounding box center [15, 94] width 9 height 9
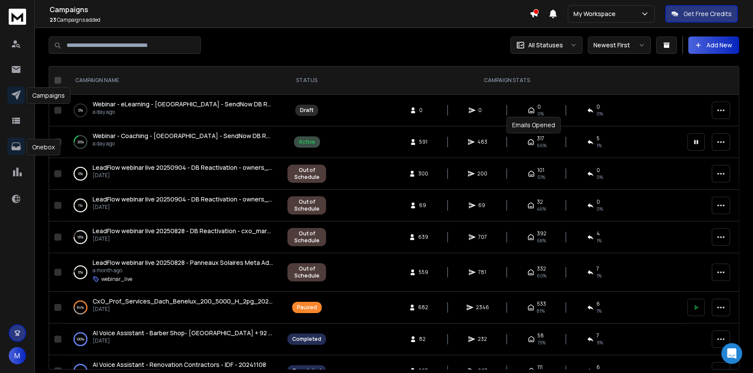
click at [19, 147] on icon at bounding box center [16, 146] width 10 height 10
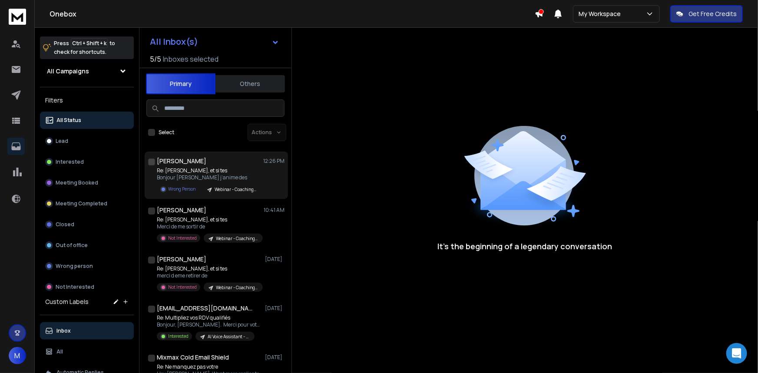
click at [179, 159] on h1 "ALAIN PERROT" at bounding box center [182, 161] width 50 height 9
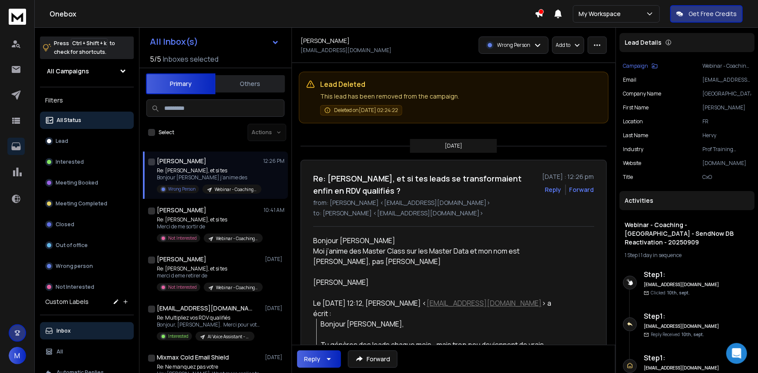
click at [382, 204] on p "from: ALAIN PERROT <alainperrot@valueteam.fr>" at bounding box center [453, 203] width 281 height 9
drag, startPoint x: 443, startPoint y: 201, endPoint x: 456, endPoint y: 202, distance: 13.0
click at [445, 201] on p "from: ALAIN PERROT <alainperrot@valueteam.fr>" at bounding box center [453, 203] width 281 height 9
click at [444, 203] on p "from: ALAIN PERROT <alainperrot@valueteam.fr>" at bounding box center [453, 203] width 281 height 9
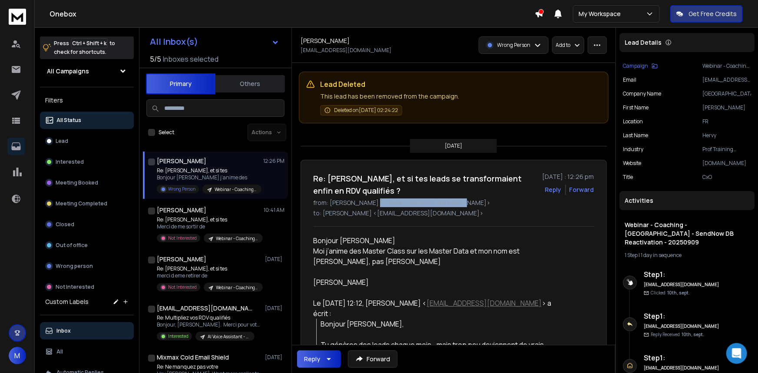
copy p "[EMAIL_ADDRESS][DOMAIN_NAME]"
click at [22, 93] on link at bounding box center [15, 94] width 17 height 17
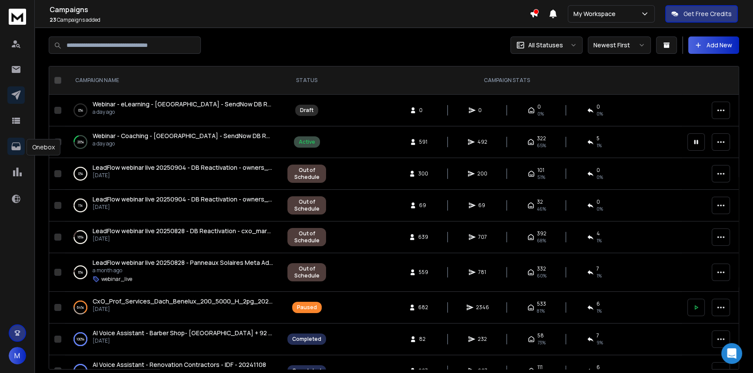
click at [18, 144] on icon at bounding box center [16, 146] width 10 height 10
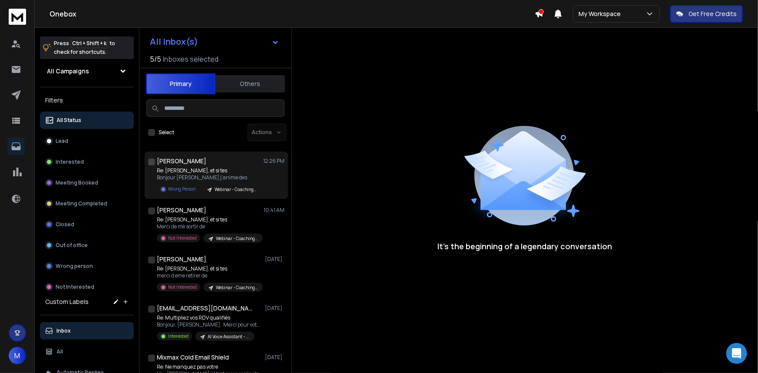
click at [152, 163] on button "button" at bounding box center [151, 162] width 7 height 7
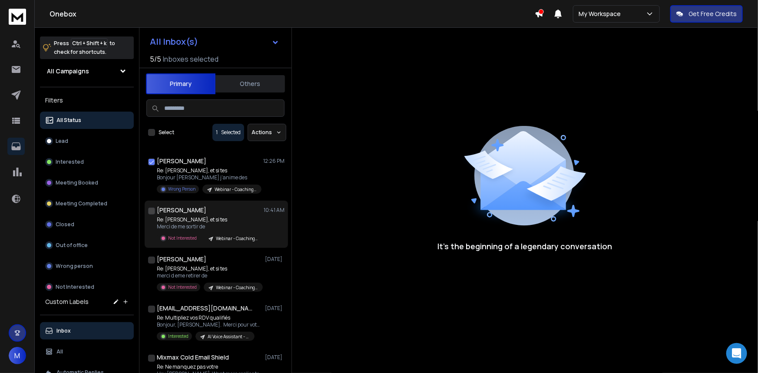
click at [150, 207] on div "Jean Gaborit 10:41 AM Re: Maud, et si tes Merci de me sortir de Not Interested …" at bounding box center [216, 224] width 143 height 47
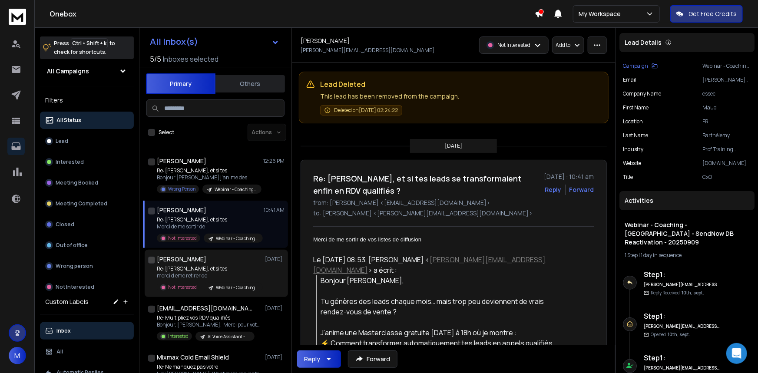
click at [150, 258] on button "button" at bounding box center [151, 260] width 7 height 7
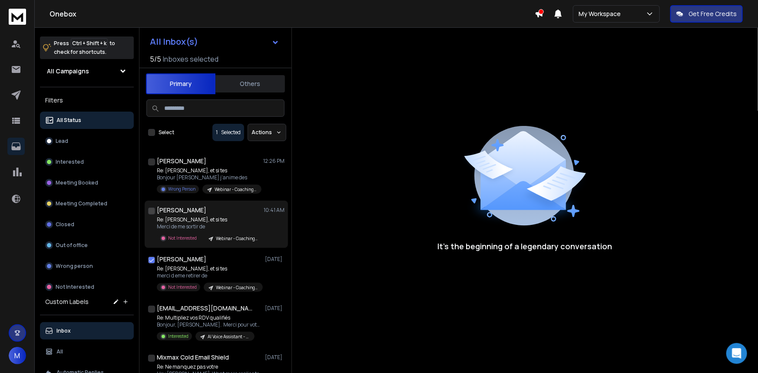
click at [153, 212] on button "button" at bounding box center [151, 211] width 7 height 7
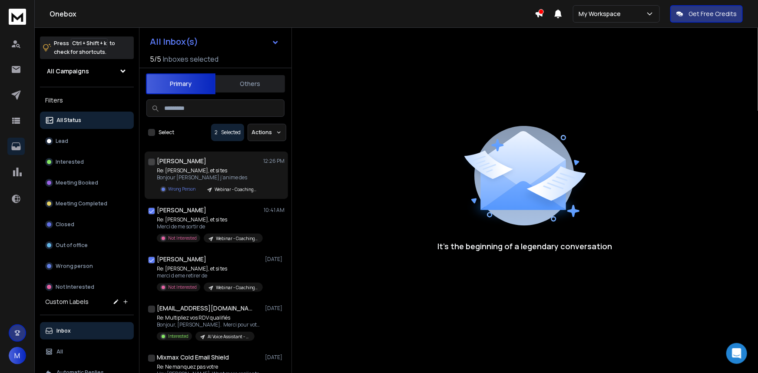
click at [152, 164] on button "button" at bounding box center [151, 162] width 7 height 7
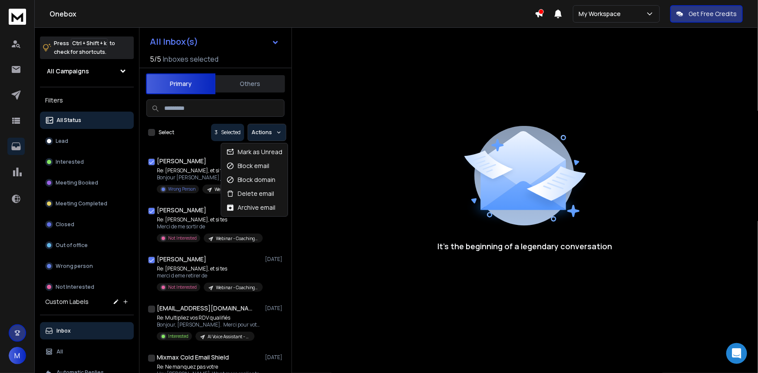
click at [273, 132] on button "Actions" at bounding box center [267, 132] width 39 height 17
click at [274, 190] on div "Delete email" at bounding box center [254, 194] width 63 height 14
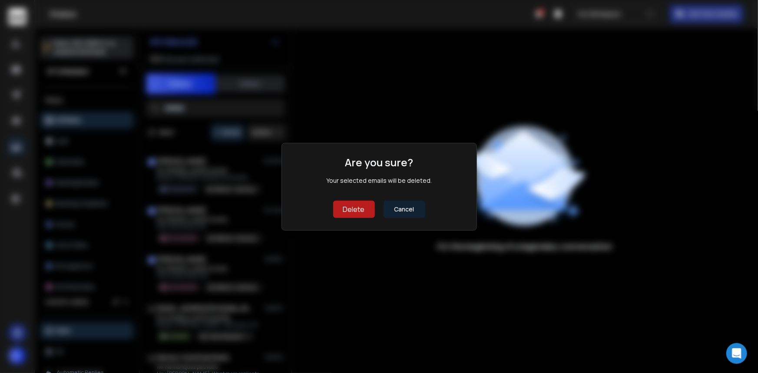
click at [349, 202] on button "Delete" at bounding box center [354, 209] width 42 height 17
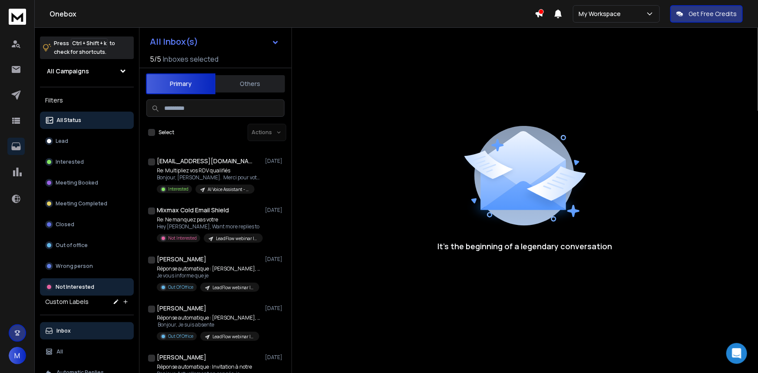
click at [80, 287] on p "Not Interested" at bounding box center [75, 287] width 39 height 7
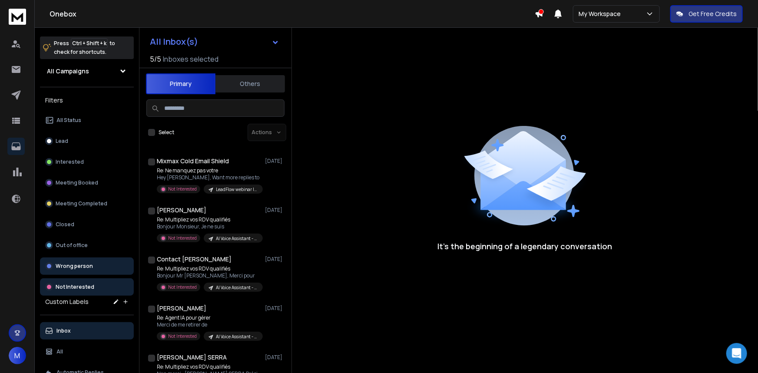
click at [66, 269] on p "Wrong person" at bounding box center [74, 266] width 37 height 7
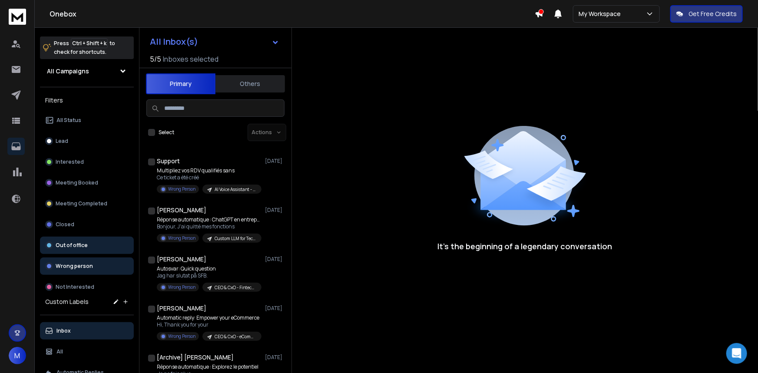
click at [69, 244] on p "Out of office" at bounding box center [72, 245] width 32 height 7
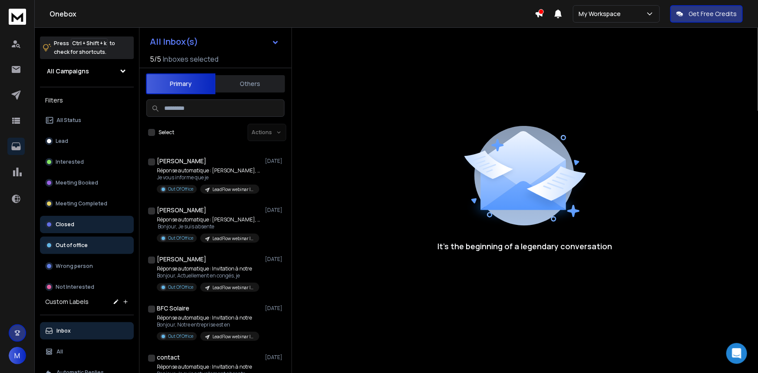
click at [69, 226] on p "Closed" at bounding box center [65, 224] width 19 height 7
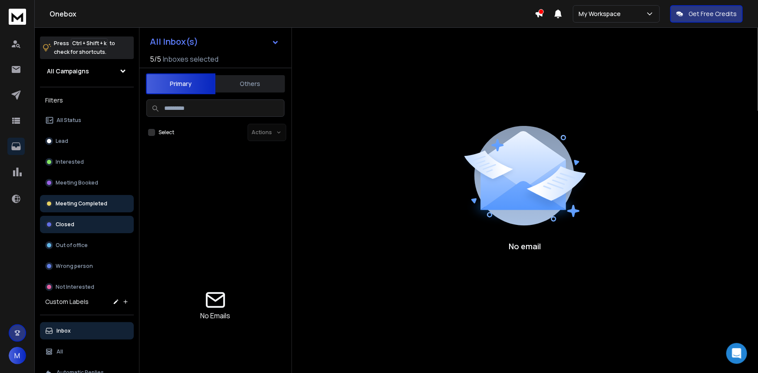
click at [70, 204] on p "Meeting Completed" at bounding box center [82, 203] width 52 height 7
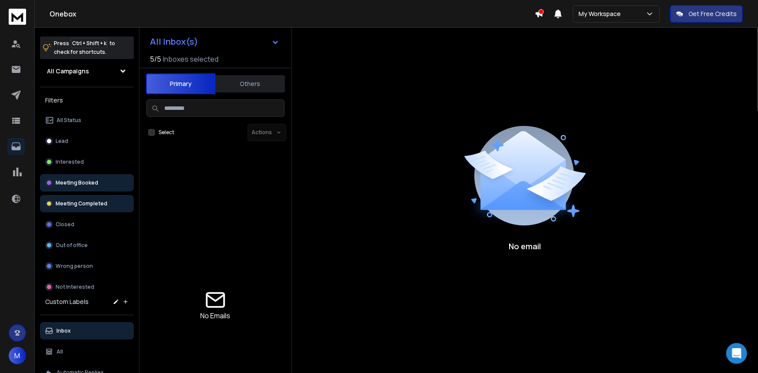
click at [77, 180] on p "Meeting Booked" at bounding box center [77, 182] width 43 height 7
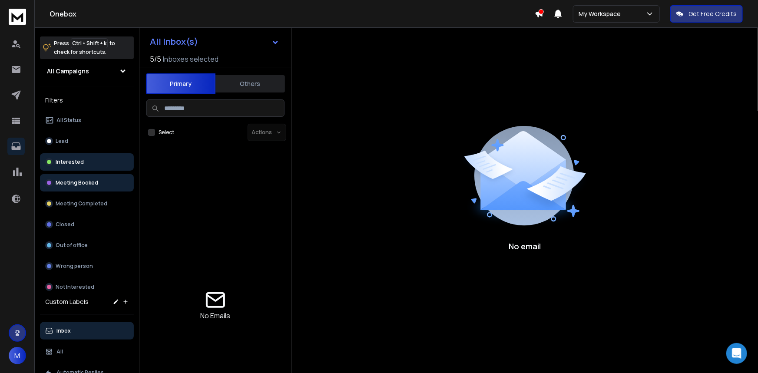
click at [89, 157] on button "Interested" at bounding box center [87, 161] width 94 height 17
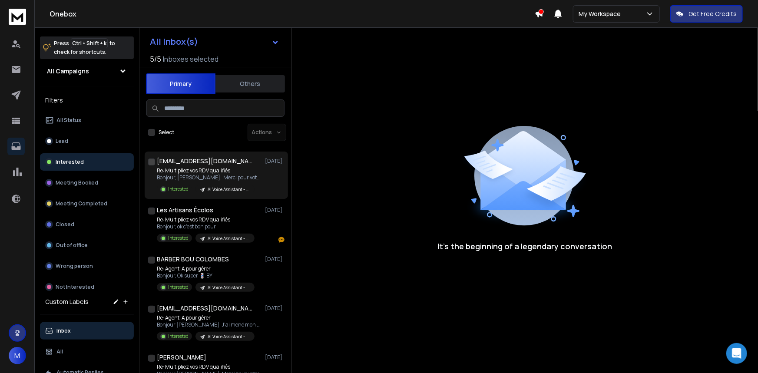
click at [197, 169] on p "Re: Multipliez vos RDV qualifiés" at bounding box center [209, 170] width 104 height 7
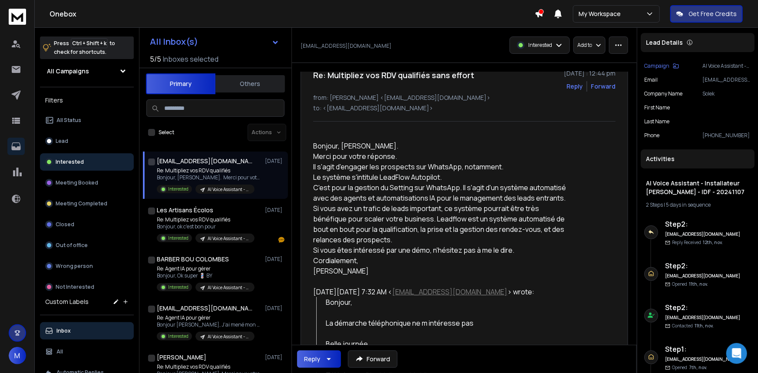
scroll to position [39, 0]
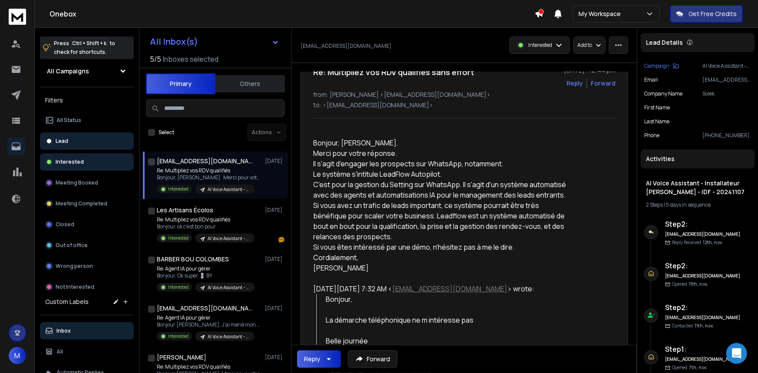
click at [66, 147] on button "Lead" at bounding box center [87, 141] width 94 height 17
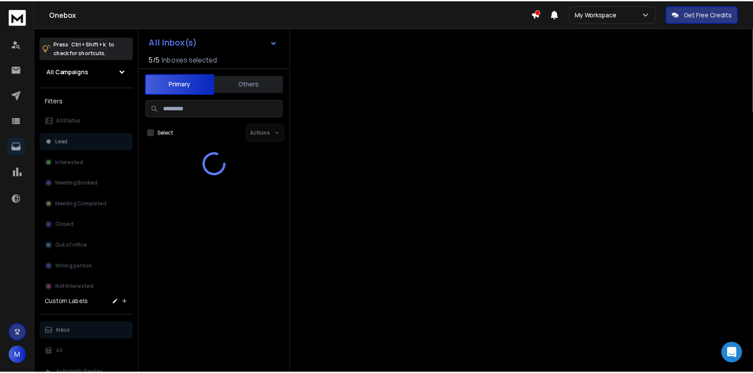
scroll to position [0, 0]
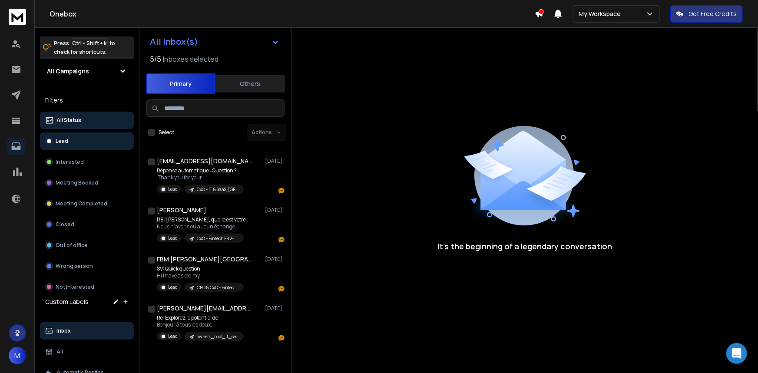
click at [69, 121] on p "All Status" at bounding box center [68, 120] width 25 height 7
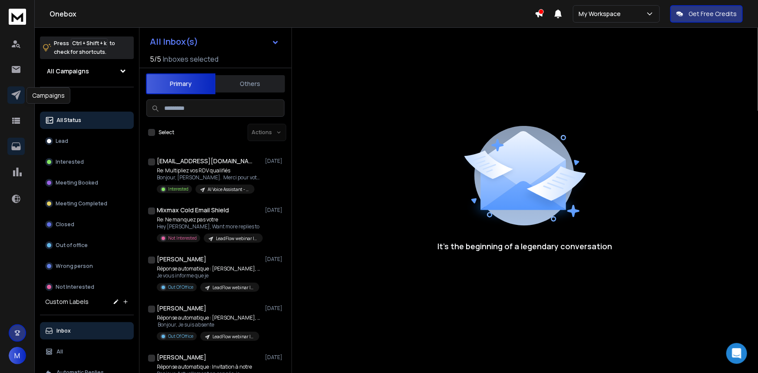
click at [12, 96] on icon at bounding box center [16, 95] width 10 height 10
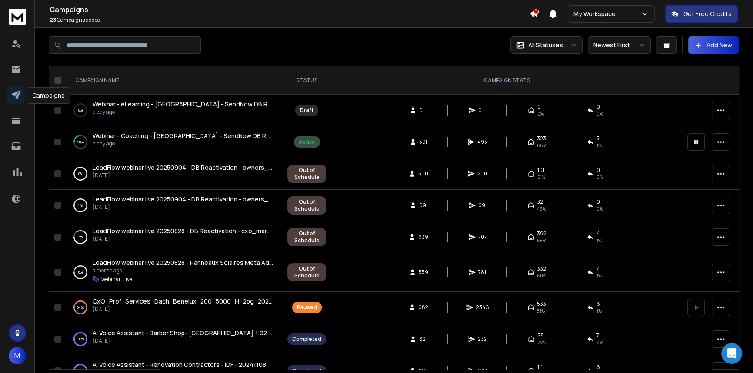
click at [188, 128] on td "20 % Webinar - Coaching - France - SendNow DB Reactivation - 20250909 a day ago" at bounding box center [173, 142] width 217 height 32
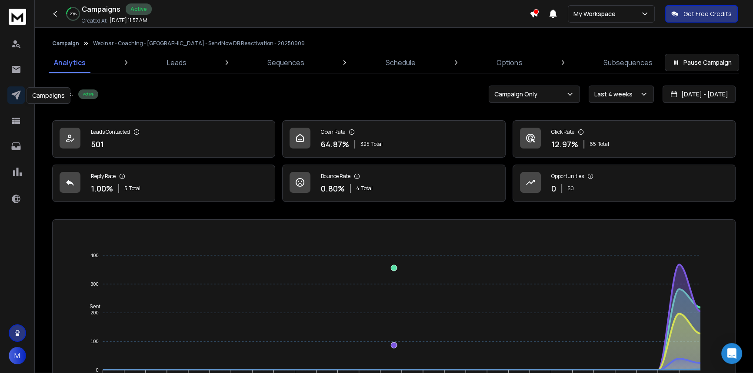
click at [19, 95] on icon at bounding box center [16, 95] width 10 height 10
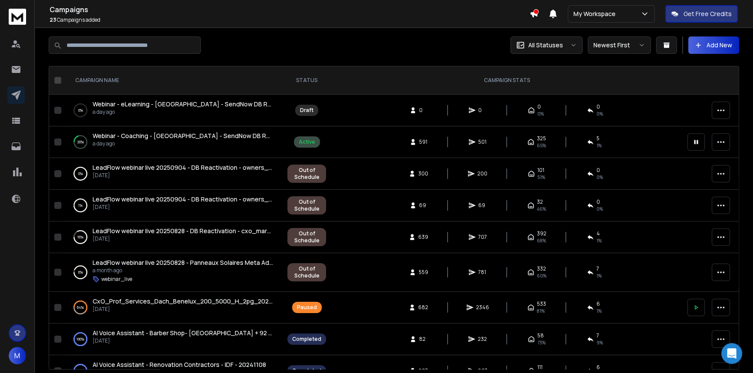
click at [130, 110] on p "a day ago" at bounding box center [183, 112] width 181 height 7
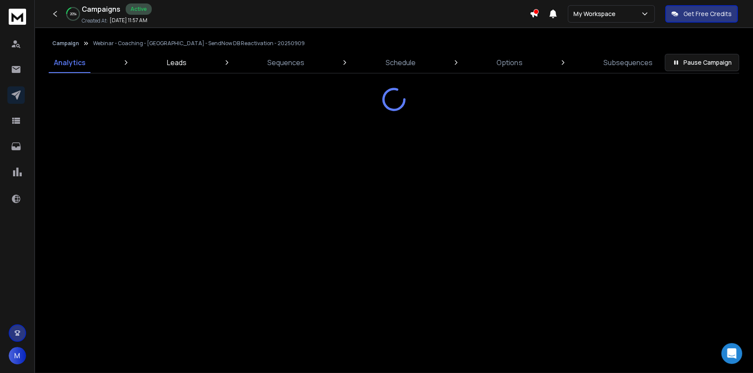
click at [182, 64] on p "Leads" at bounding box center [177, 62] width 20 height 10
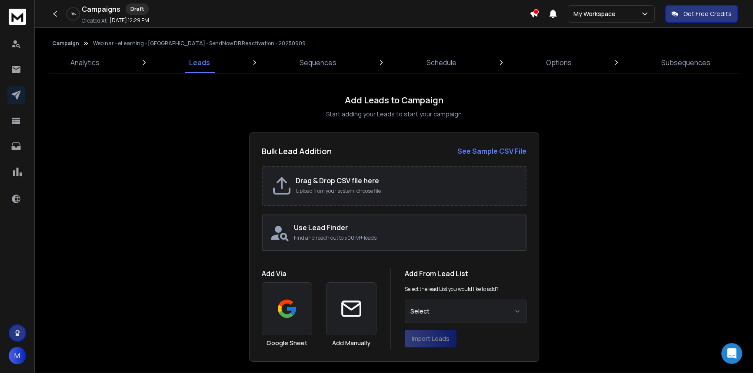
click at [372, 185] on h2 "Drag & Drop CSV file here" at bounding box center [405, 181] width 221 height 10
type input "**********"
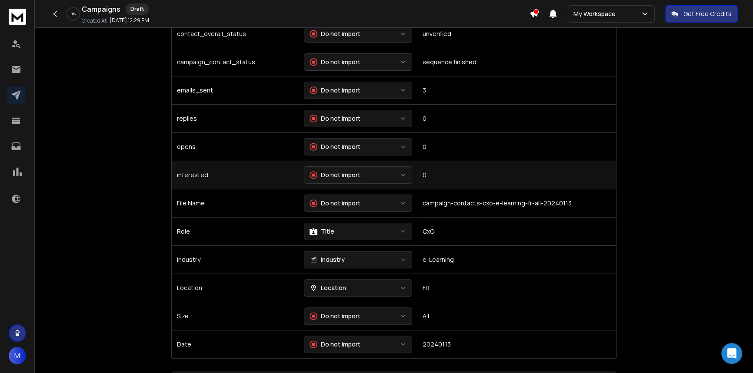
scroll to position [370, 0]
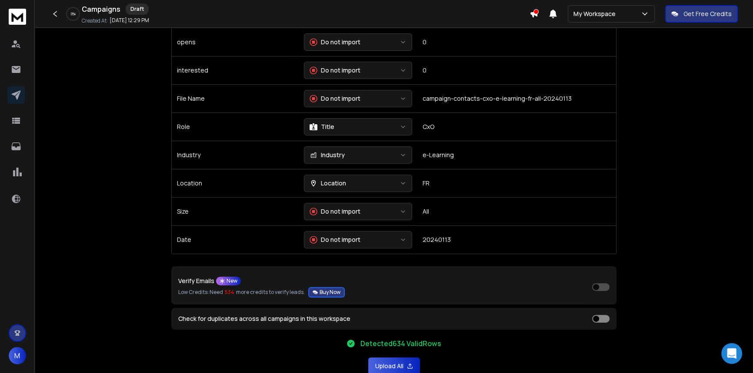
click at [601, 315] on button "Check for duplicates across all campaigns in this workspace" at bounding box center [600, 319] width 17 height 8
click at [404, 358] on button "Upload All" at bounding box center [394, 366] width 52 height 17
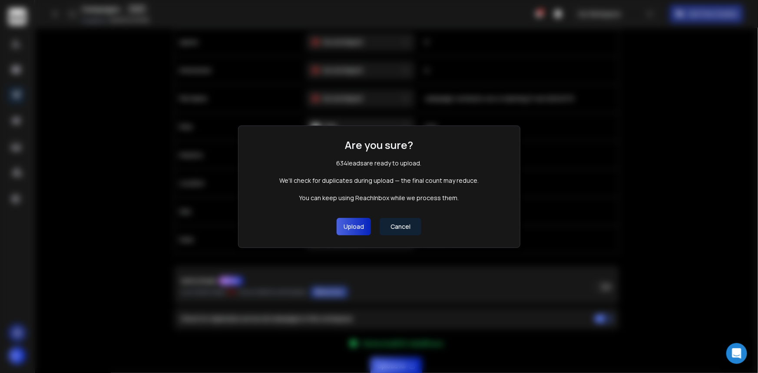
click at [352, 228] on button "Upload" at bounding box center [354, 226] width 34 height 17
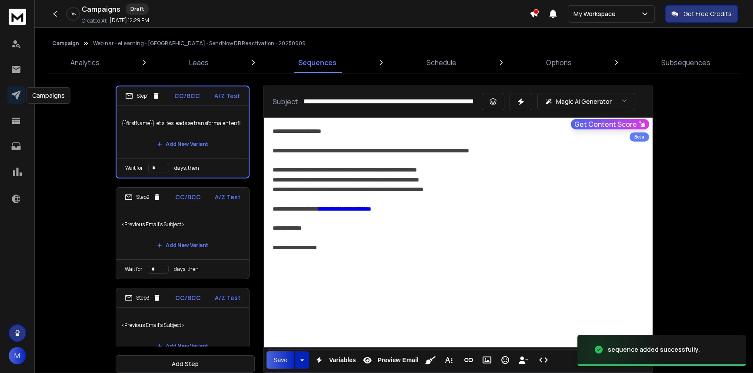
click at [18, 93] on icon at bounding box center [15, 94] width 9 height 9
